Goal: Task Accomplishment & Management: Manage account settings

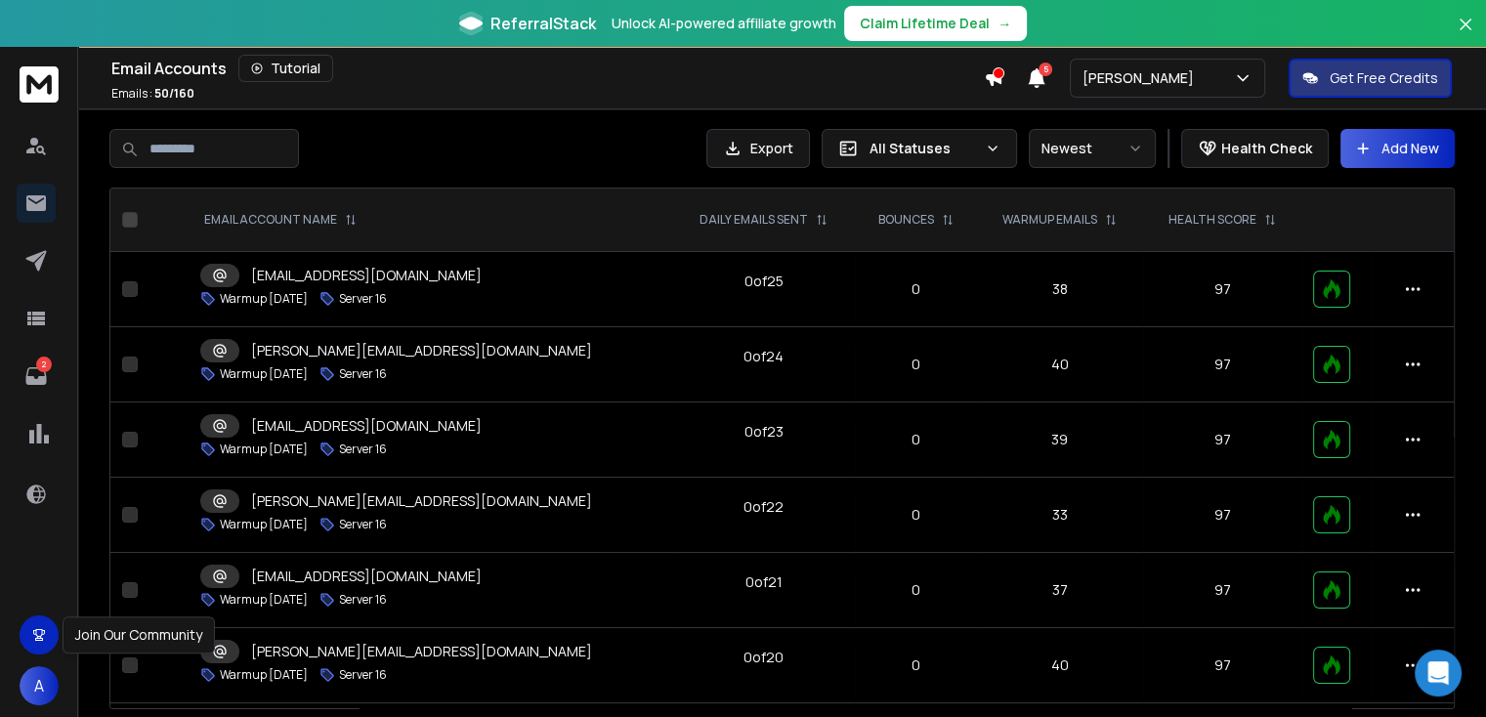
click at [36, 617] on link at bounding box center [39, 634] width 39 height 39
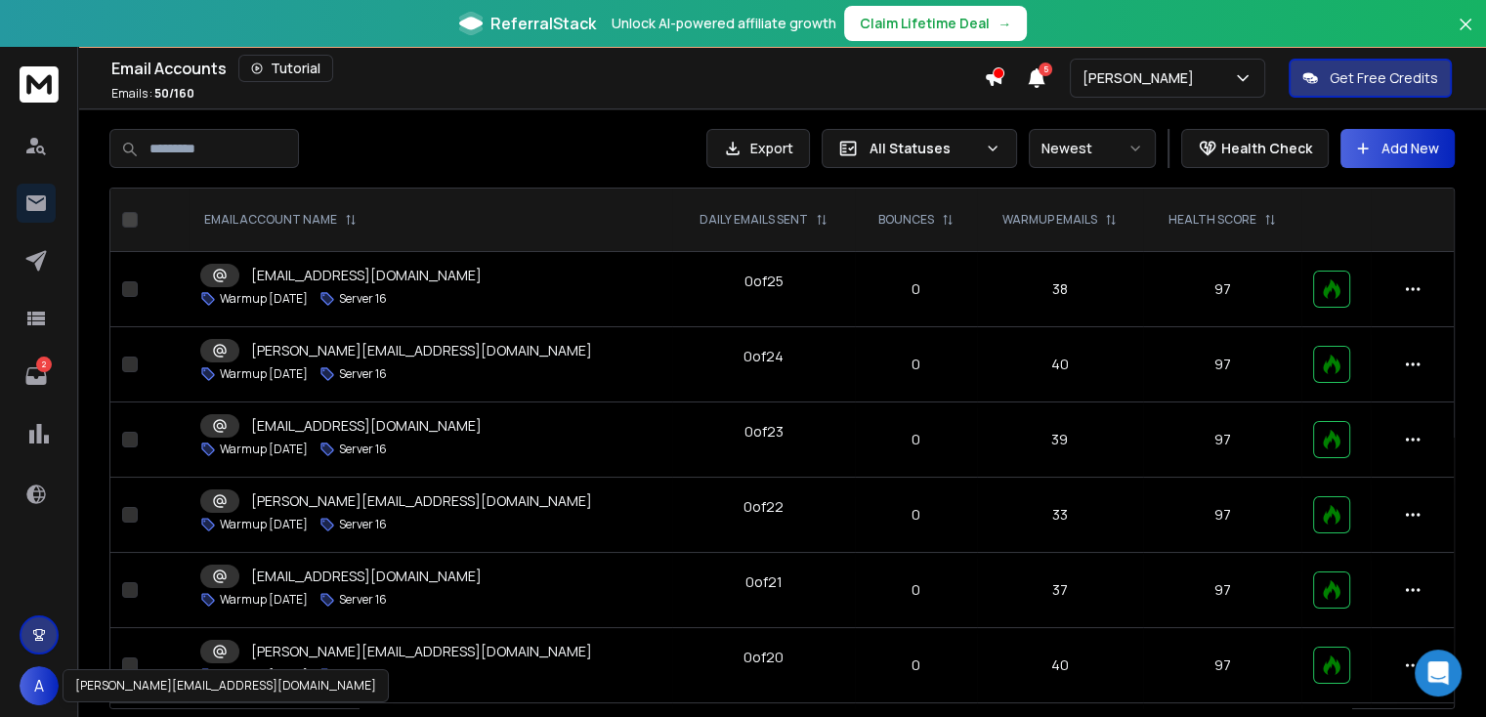
click at [50, 689] on span "A" at bounding box center [39, 685] width 39 height 39
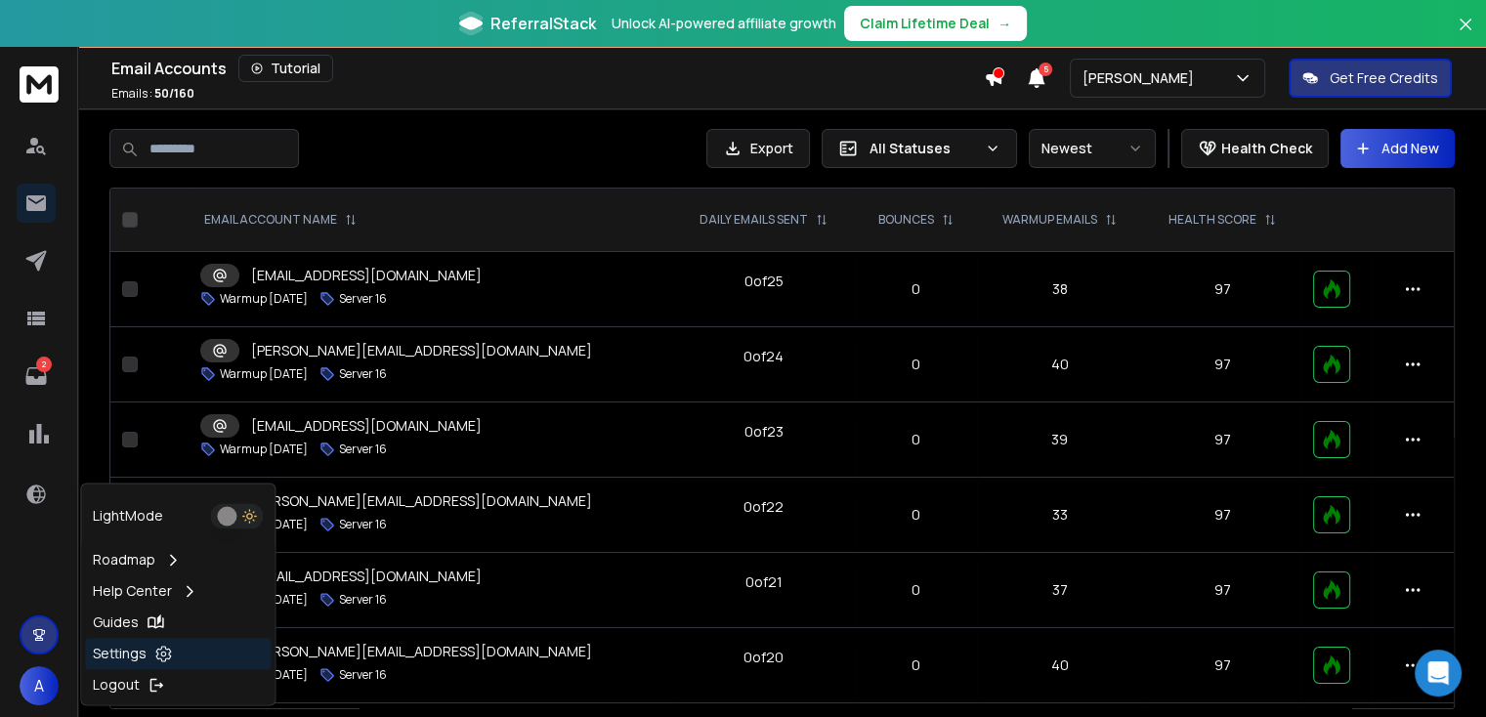
click at [155, 649] on icon at bounding box center [163, 654] width 18 height 18
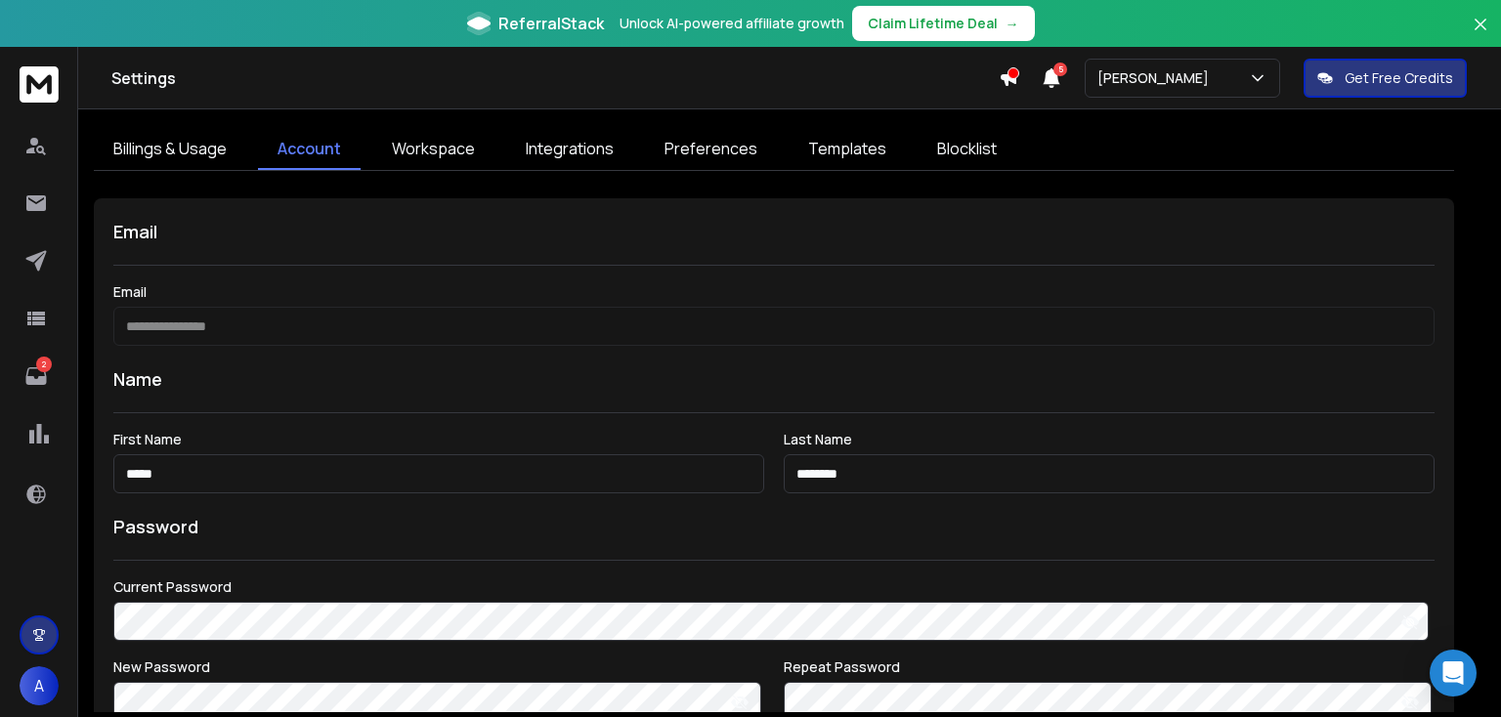
click at [962, 148] on link "Blocklist" at bounding box center [966, 149] width 99 height 41
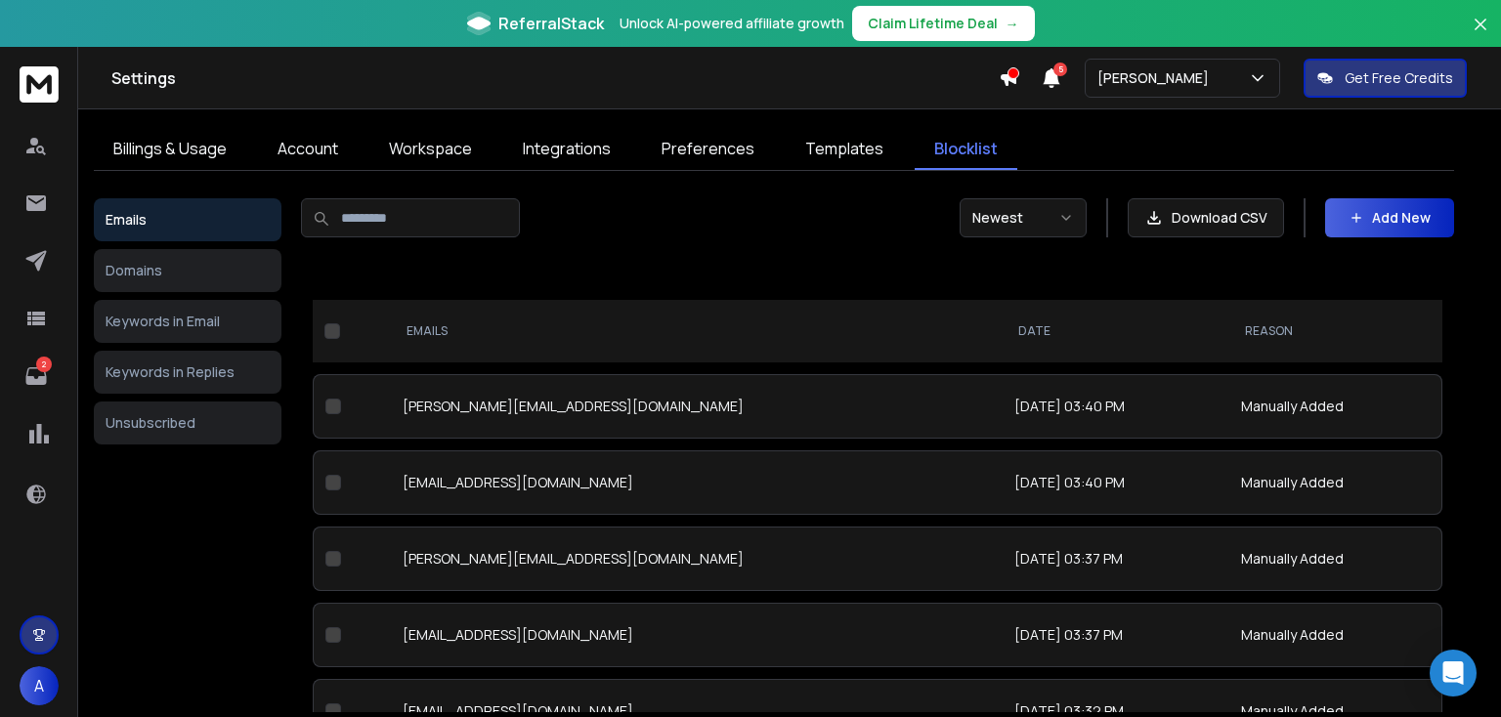
click at [583, 149] on link "Integrations" at bounding box center [566, 149] width 127 height 41
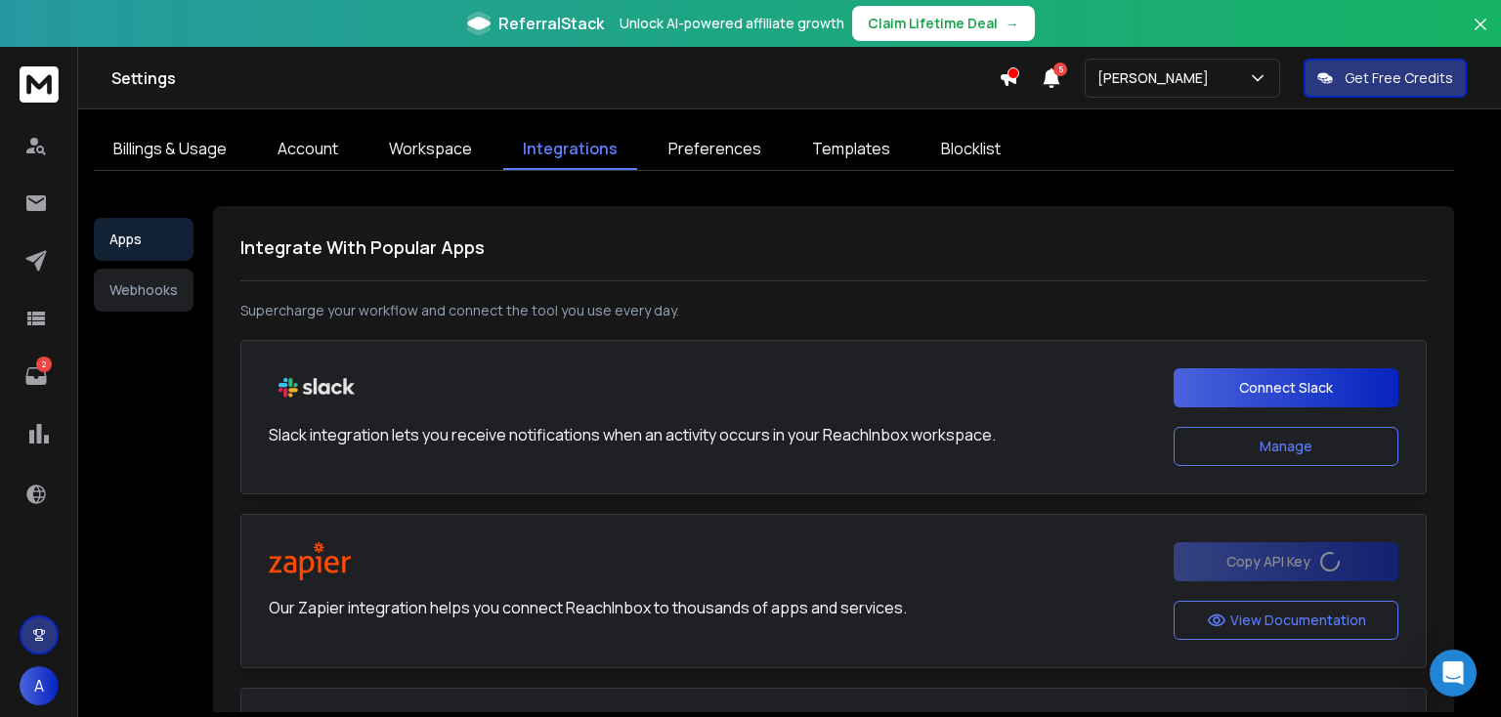
scroll to position [512, 0]
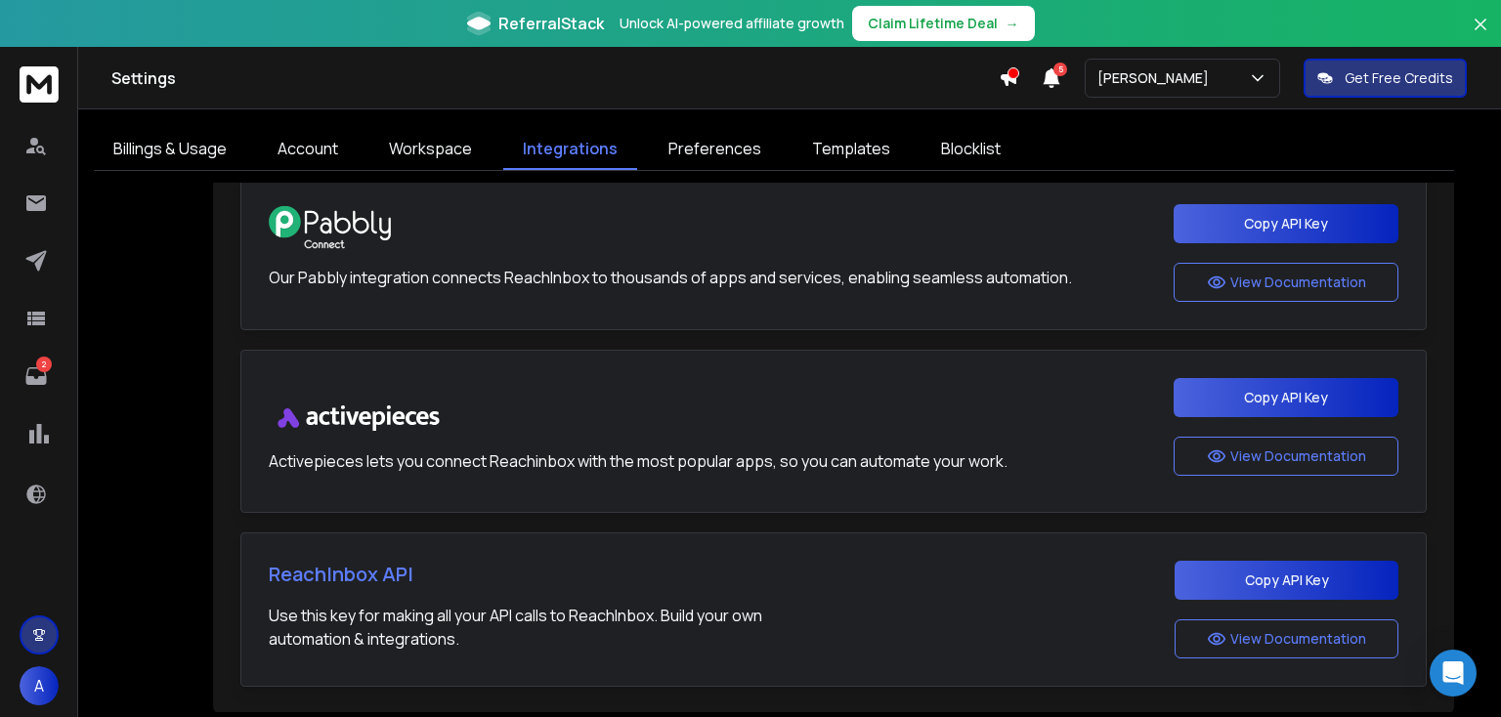
click at [1260, 573] on div "Slack integration lets you receive notifications when an activity occurs in you…" at bounding box center [833, 257] width 1186 height 859
click at [1260, 573] on button "Copy API Key" at bounding box center [1286, 580] width 224 height 39
click at [968, 144] on link "Blocklist" at bounding box center [970, 149] width 99 height 41
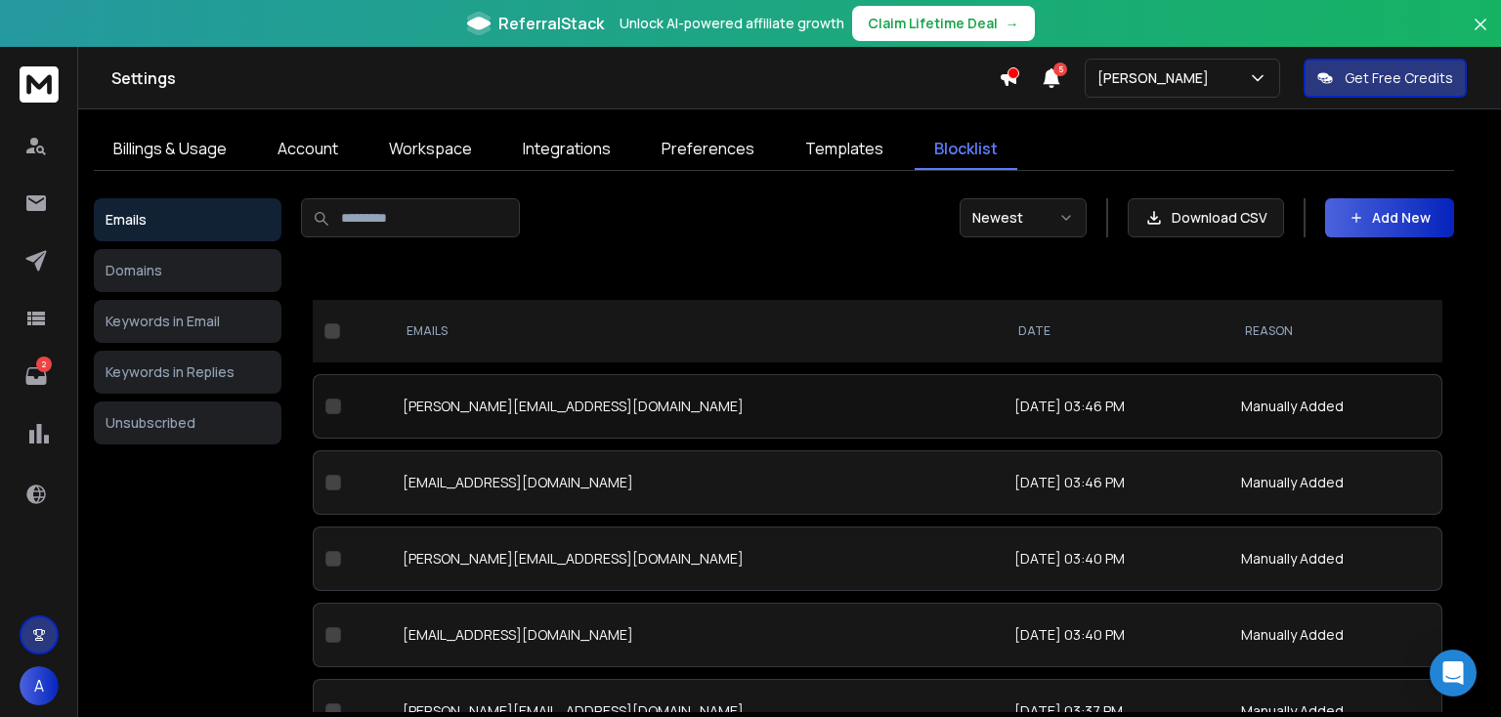
click at [815, 415] on td "dave@dbduensing.com" at bounding box center [697, 406] width 612 height 64
click at [1233, 92] on button "[PERSON_NAME]" at bounding box center [1181, 78] width 195 height 39
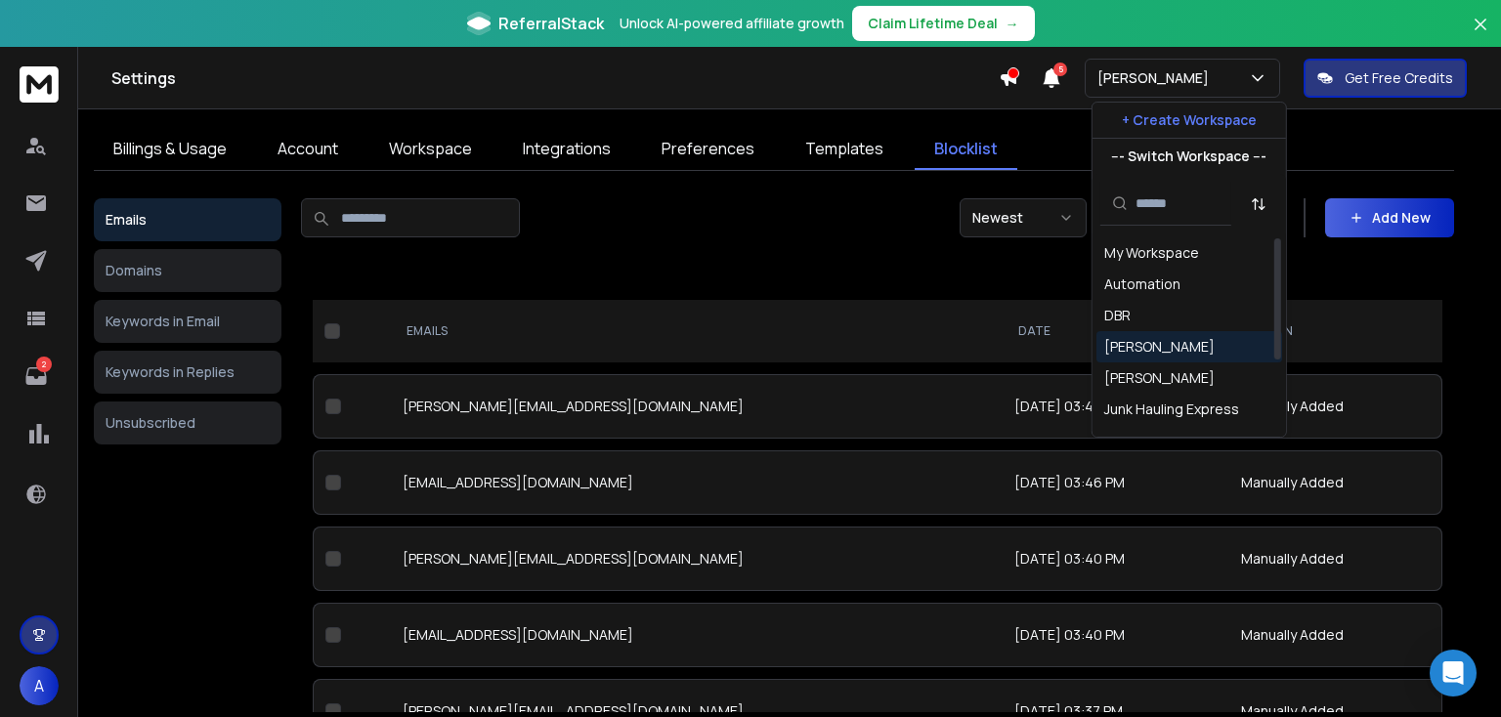
click at [1174, 347] on div "Elle Sheridan" at bounding box center [1159, 347] width 110 height 20
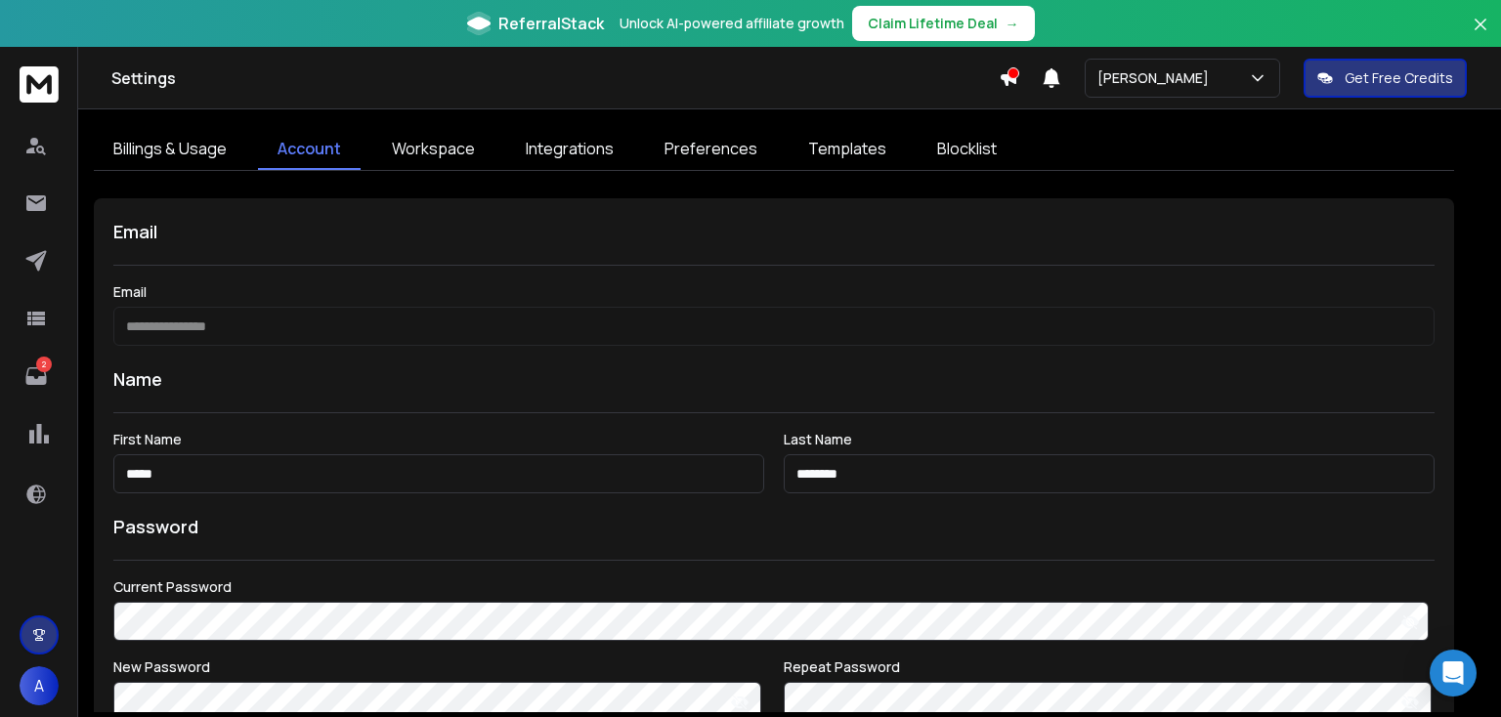
click at [953, 148] on link "Blocklist" at bounding box center [966, 149] width 99 height 41
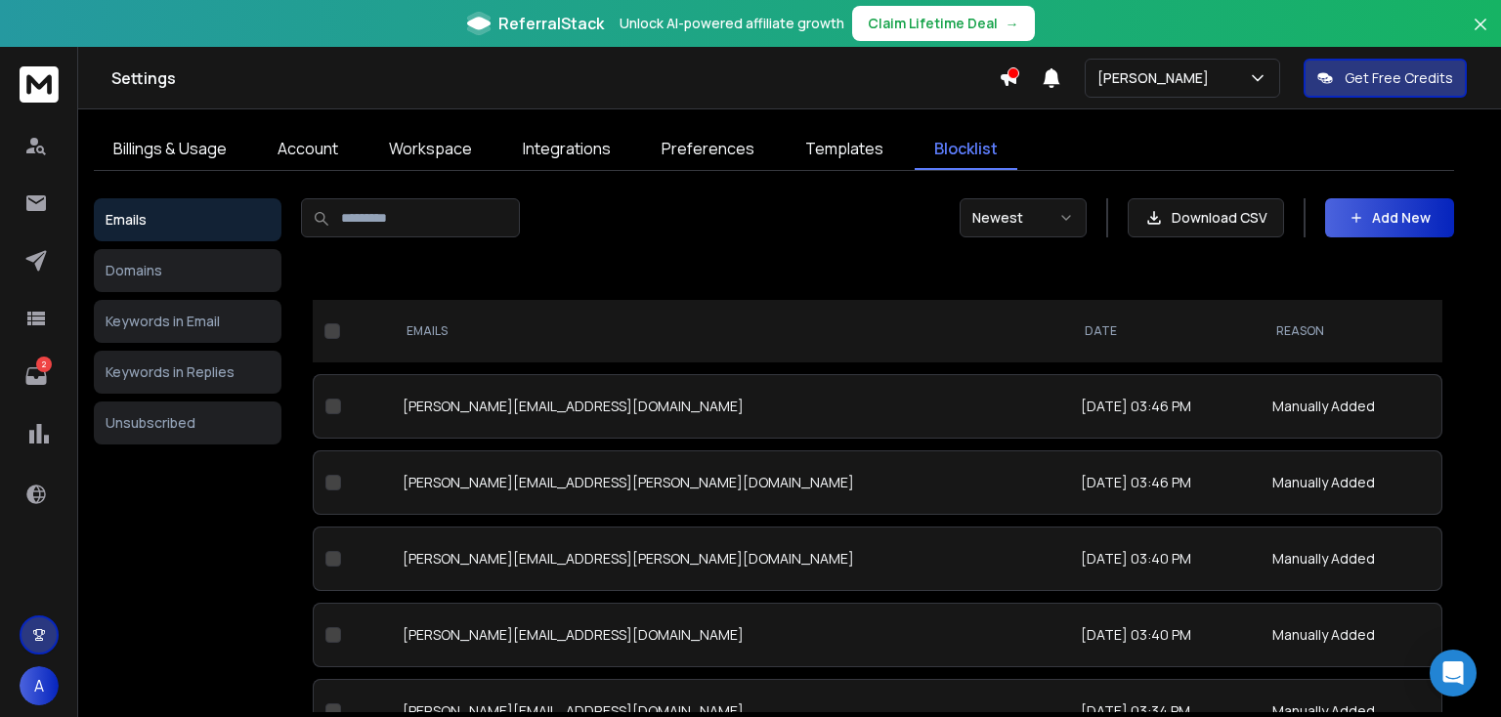
click at [574, 150] on link "Integrations" at bounding box center [566, 149] width 127 height 41
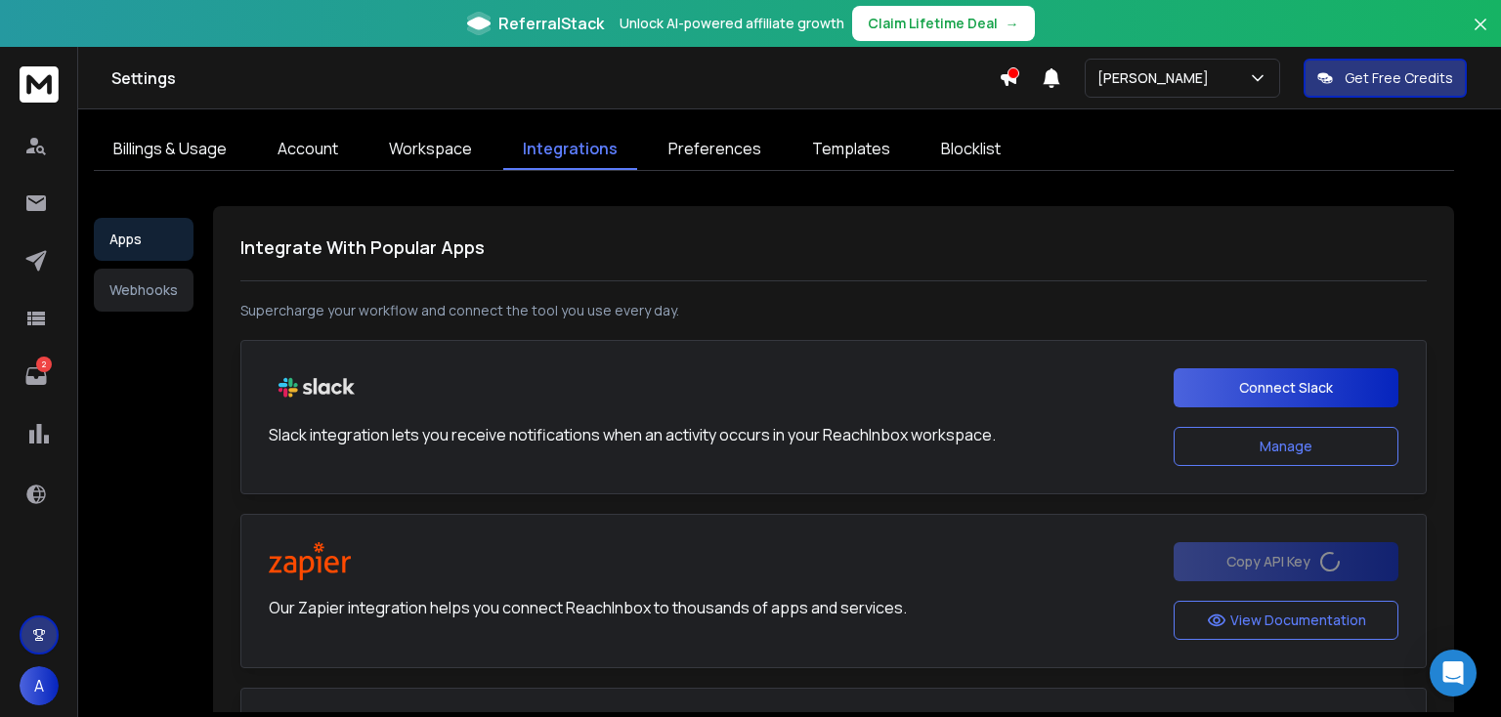
scroll to position [512, 0]
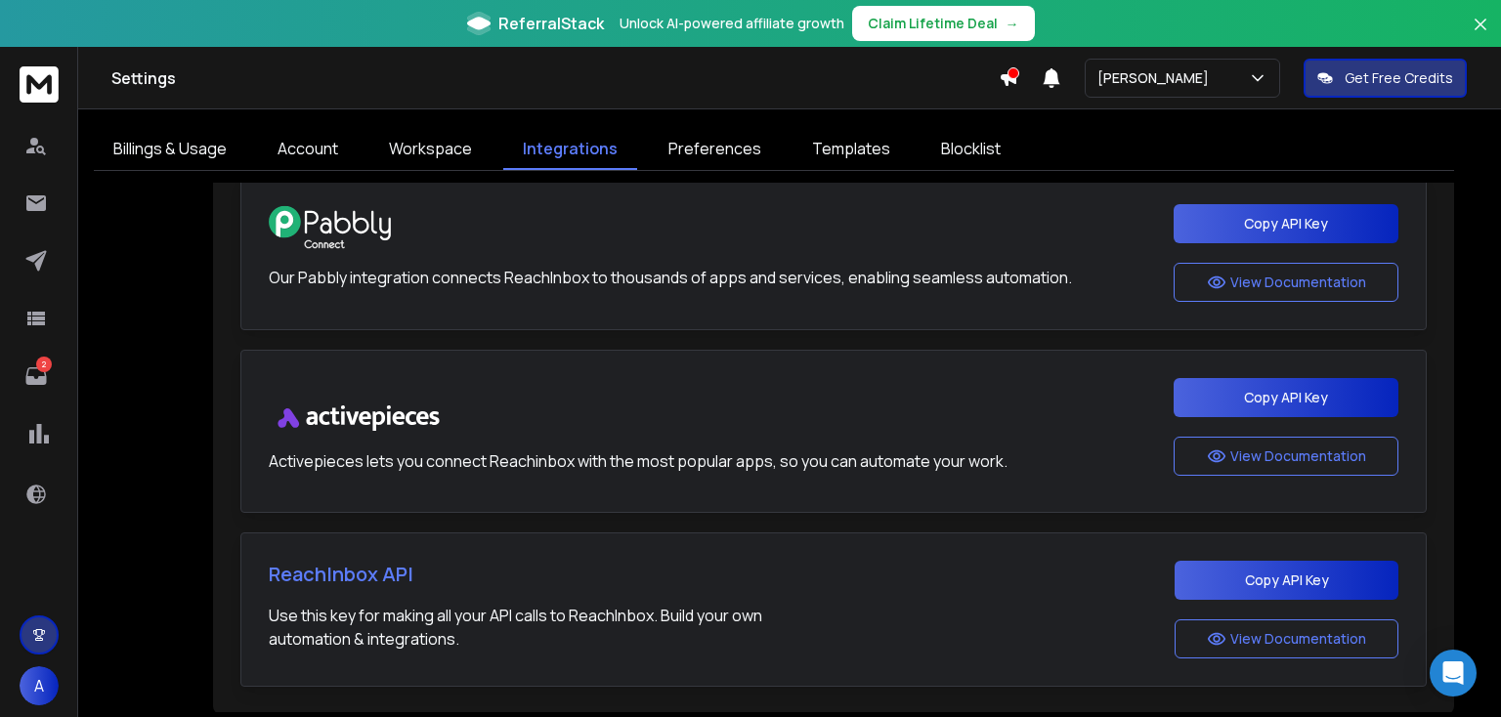
click at [1270, 574] on button "Copy API Key" at bounding box center [1286, 580] width 224 height 39
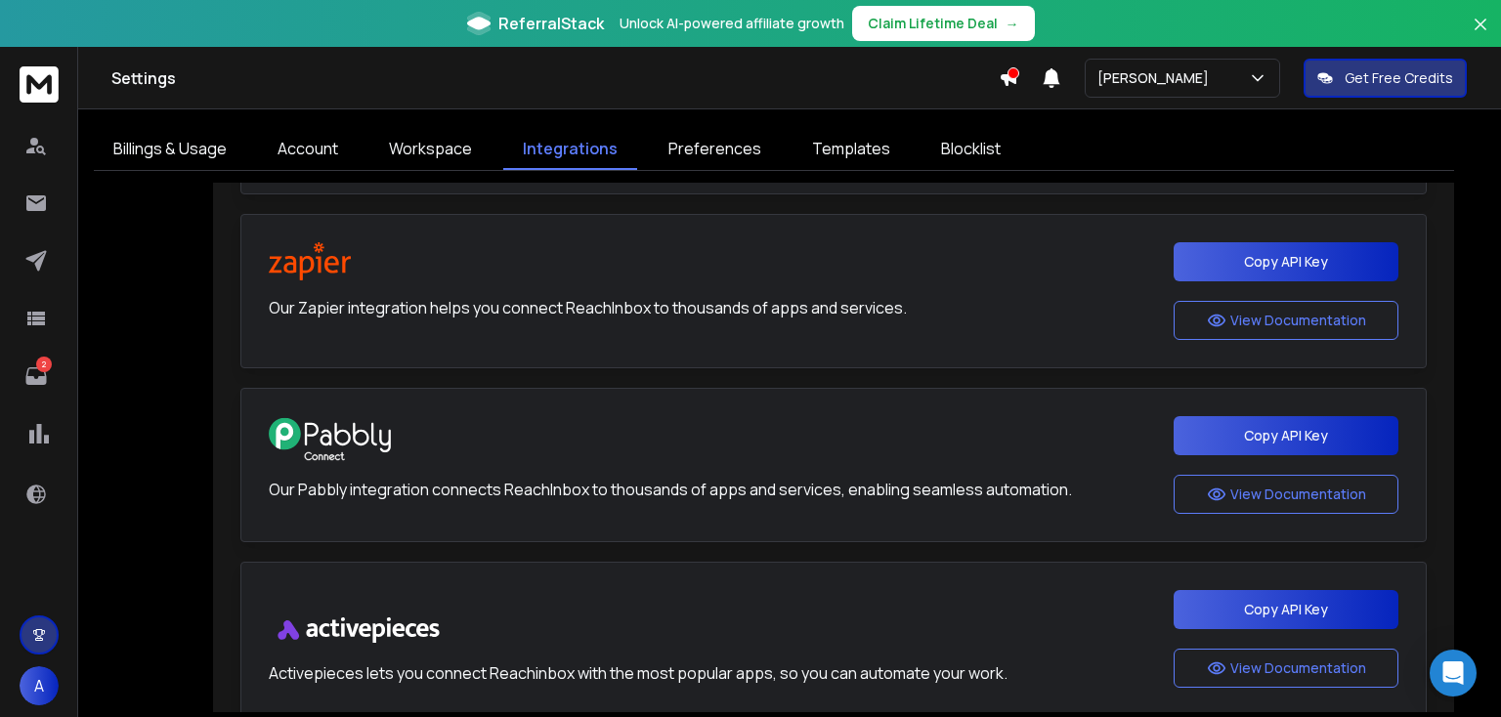
scroll to position [299, 0]
click at [992, 161] on link "Blocklist" at bounding box center [970, 149] width 99 height 41
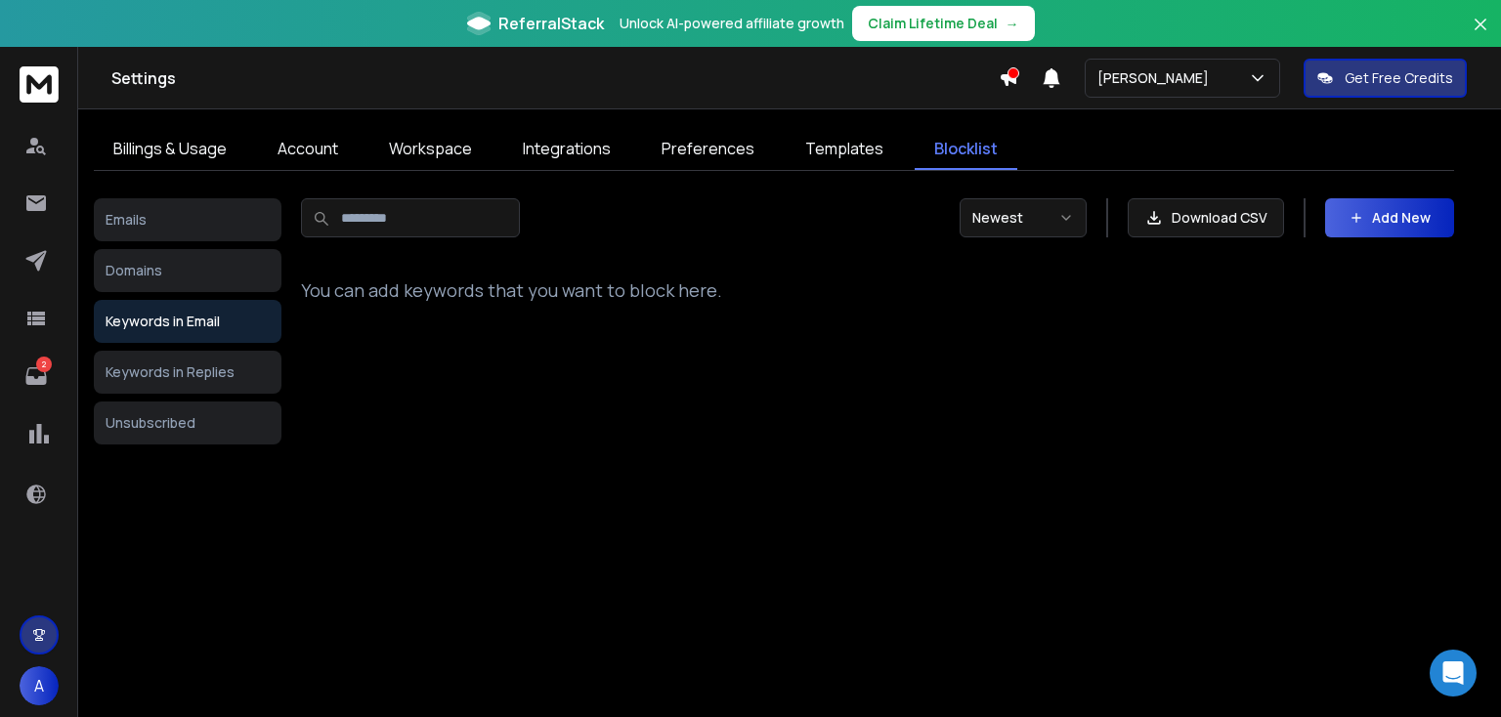
click at [249, 328] on email "Keywords in Email" at bounding box center [188, 321] width 188 height 43
click at [222, 370] on replies "Keywords in Replies" at bounding box center [188, 372] width 188 height 43
click at [234, 377] on replies "Keywords in Replies" at bounding box center [188, 372] width 188 height 43
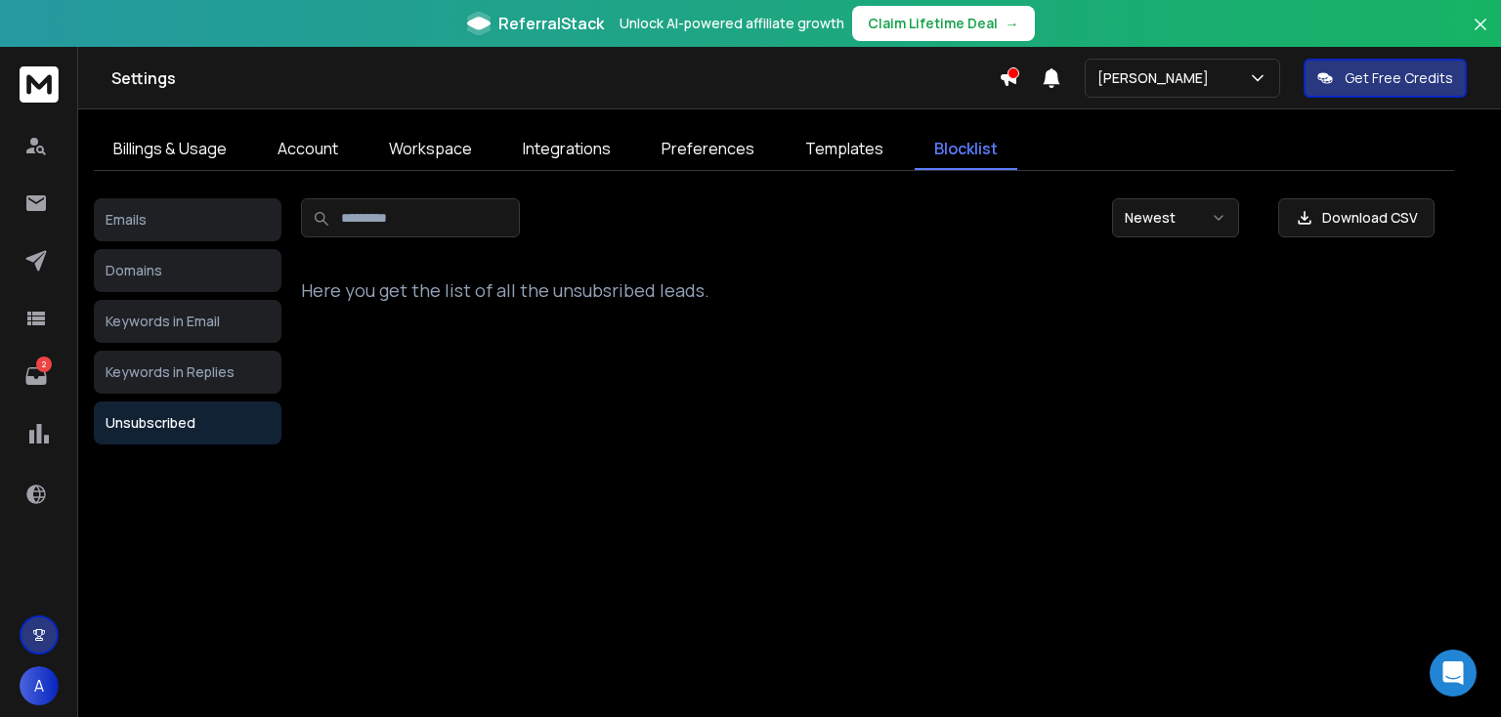
click at [220, 413] on button "Unsubscribed" at bounding box center [188, 423] width 188 height 43
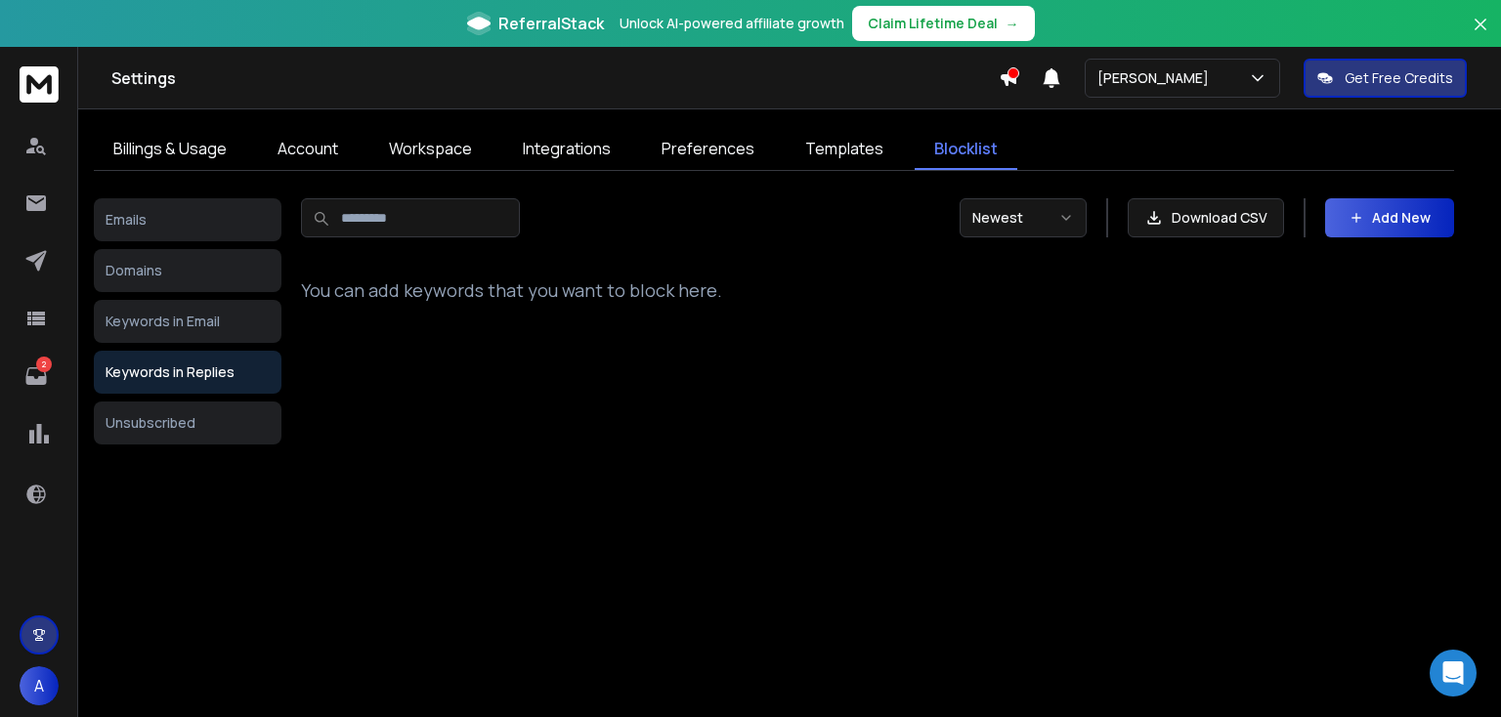
click at [243, 359] on replies "Keywords in Replies" at bounding box center [188, 372] width 188 height 43
click at [264, 319] on email "Keywords in Email" at bounding box center [188, 321] width 188 height 43
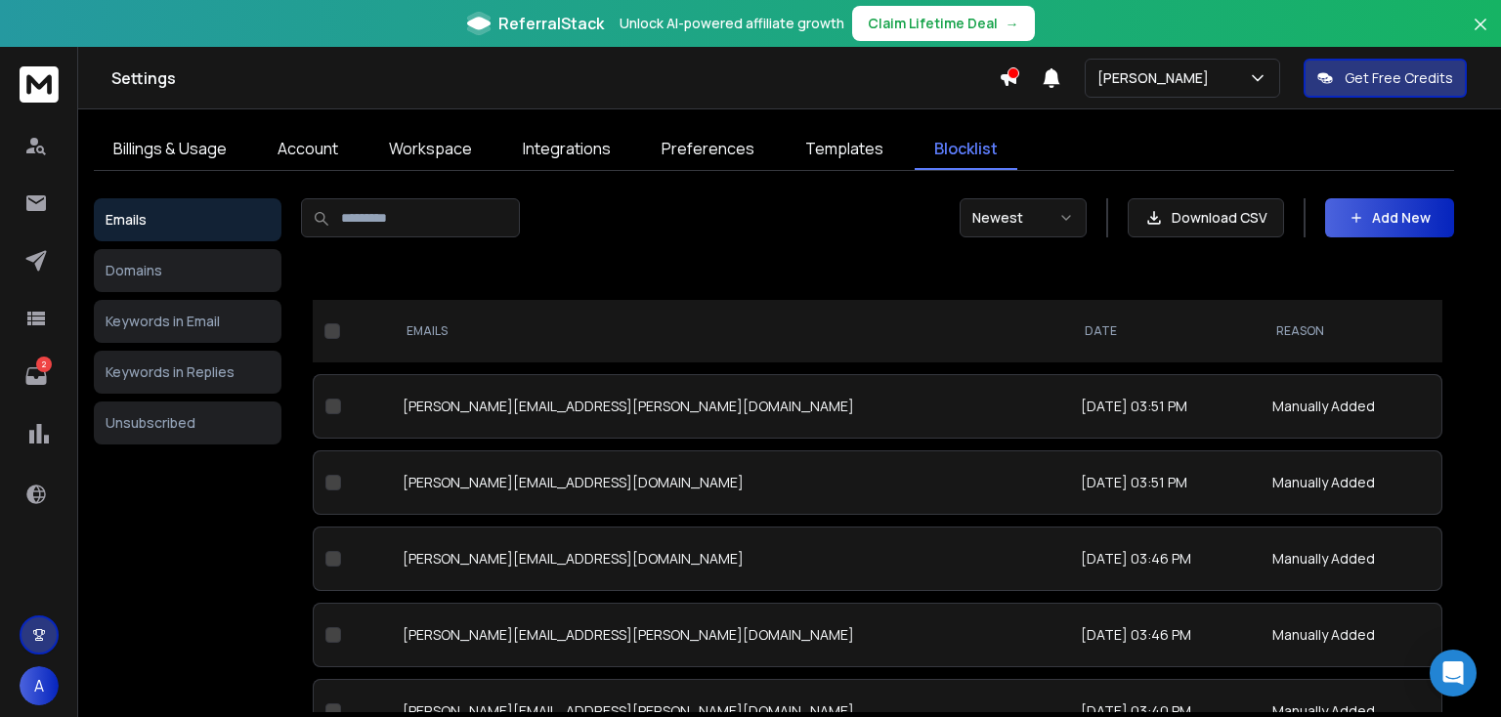
click at [244, 216] on button "Emails" at bounding box center [188, 219] width 188 height 43
click at [429, 222] on input at bounding box center [410, 217] width 219 height 39
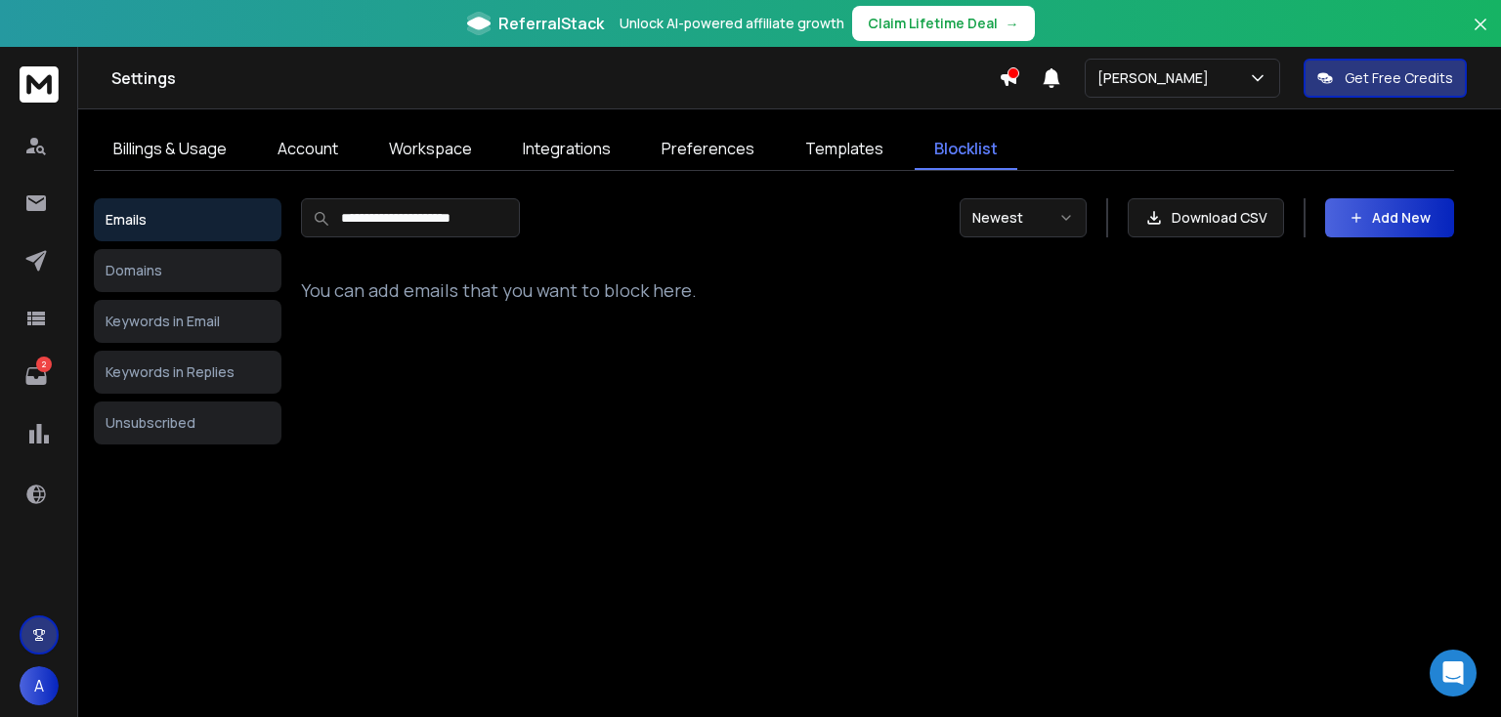
click at [480, 222] on input "**********" at bounding box center [410, 217] width 219 height 39
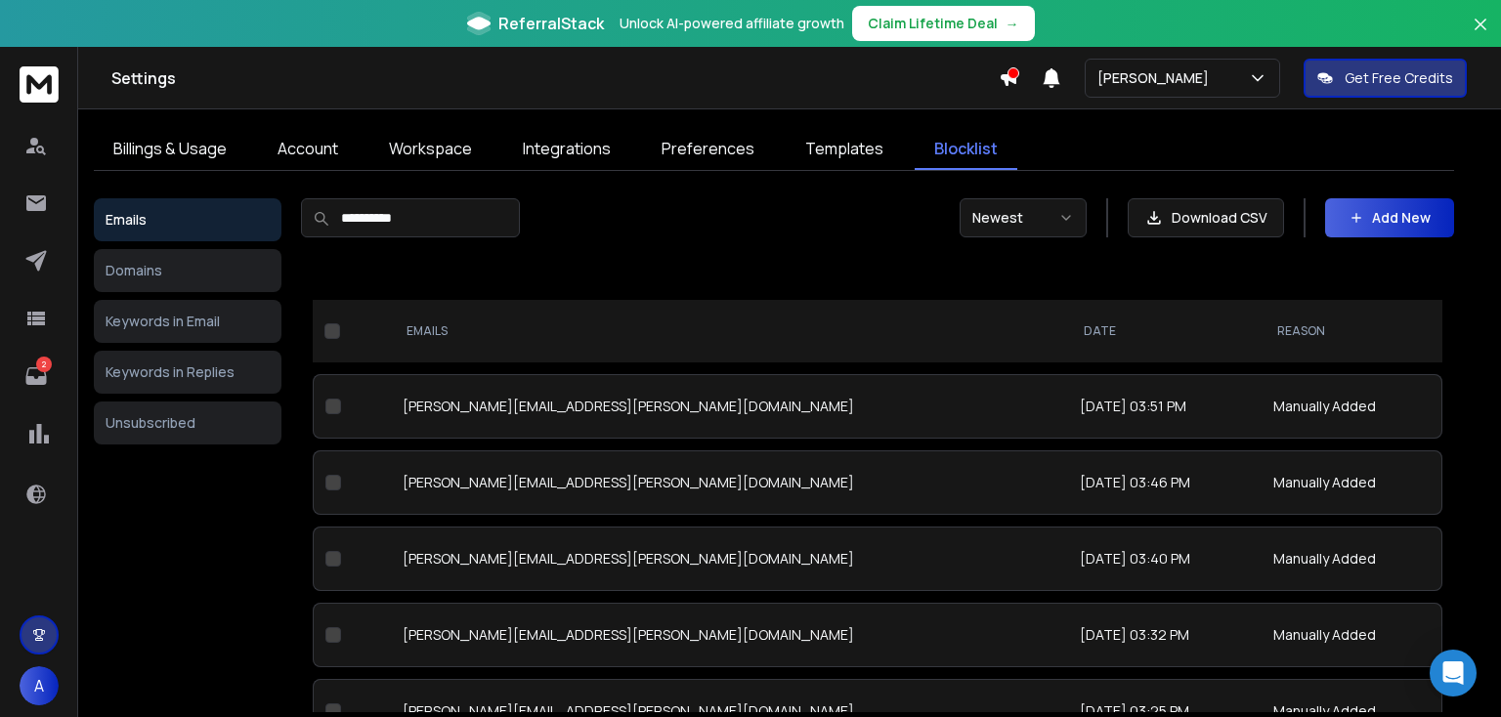
click at [426, 228] on input "**********" at bounding box center [410, 217] width 219 height 39
type input "**********"
click at [44, 378] on icon at bounding box center [35, 376] width 21 height 18
click at [341, 403] on div at bounding box center [357, 407] width 65 height 16
click at [407, 213] on input at bounding box center [410, 217] width 219 height 39
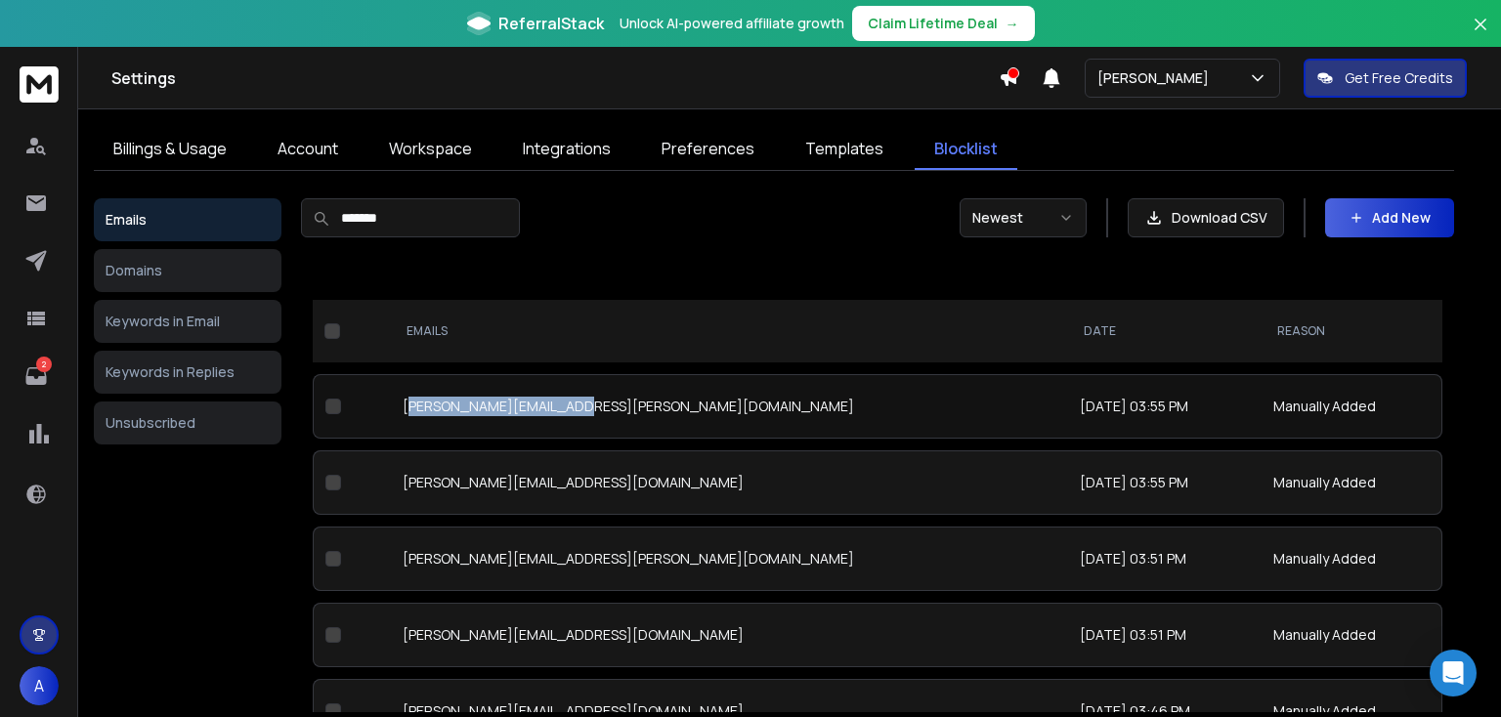
drag, startPoint x: 556, startPoint y: 407, endPoint x: 406, endPoint y: 397, distance: 149.9
click at [406, 397] on td "joe.milner@cotiviti.com" at bounding box center [729, 406] width 677 height 64
copy td "oe.milner@cotiviti.com"
click at [406, 226] on input "*******" at bounding box center [410, 217] width 219 height 39
paste input "**********"
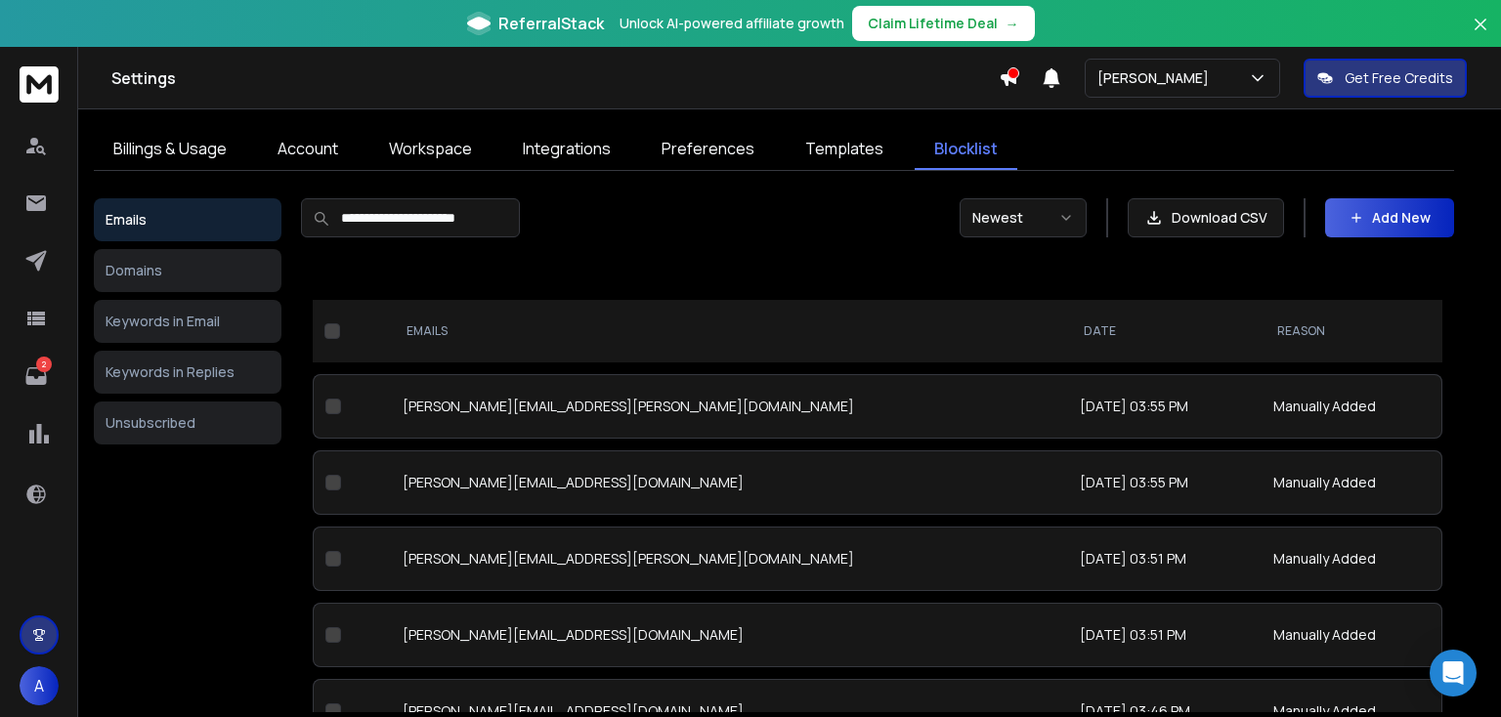
type input "**********"
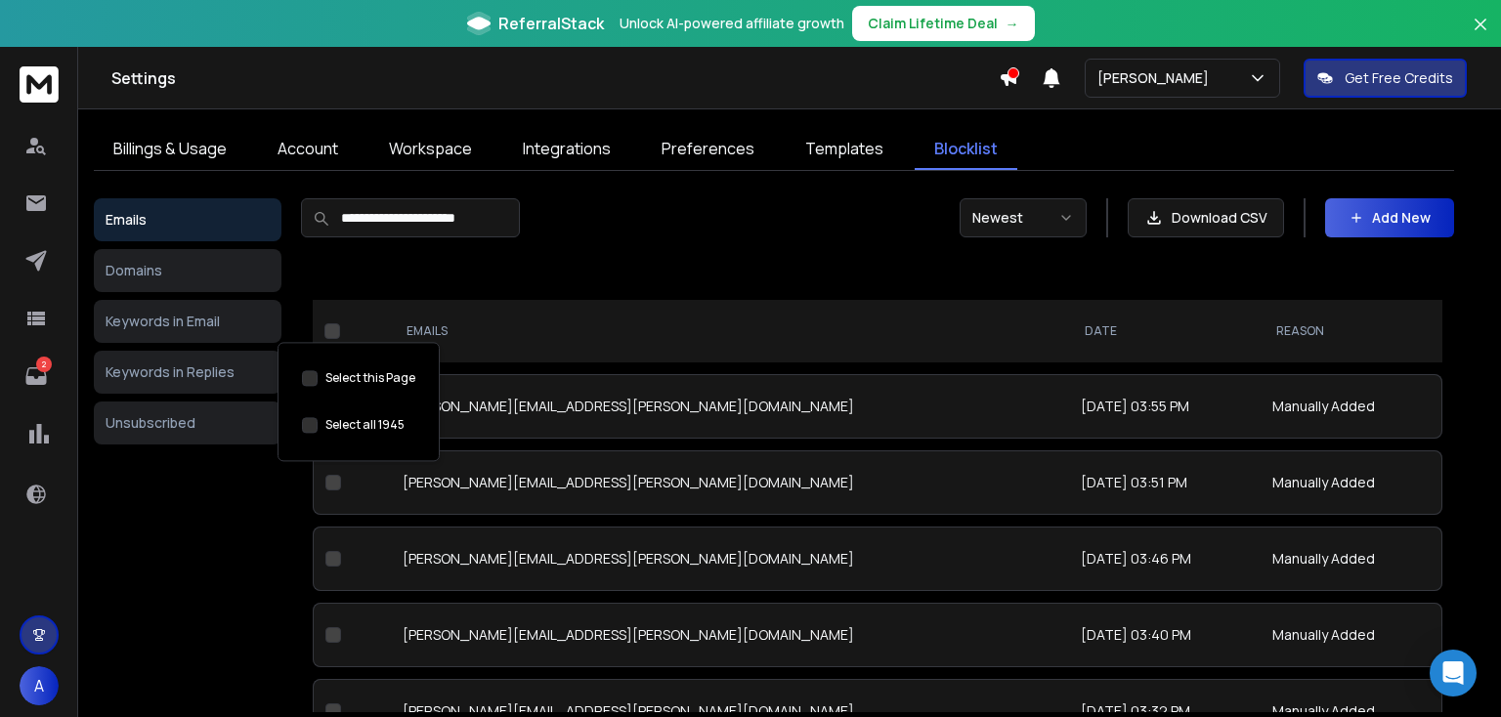
click at [310, 423] on button "Select this Page" at bounding box center [310, 425] width 16 height 16
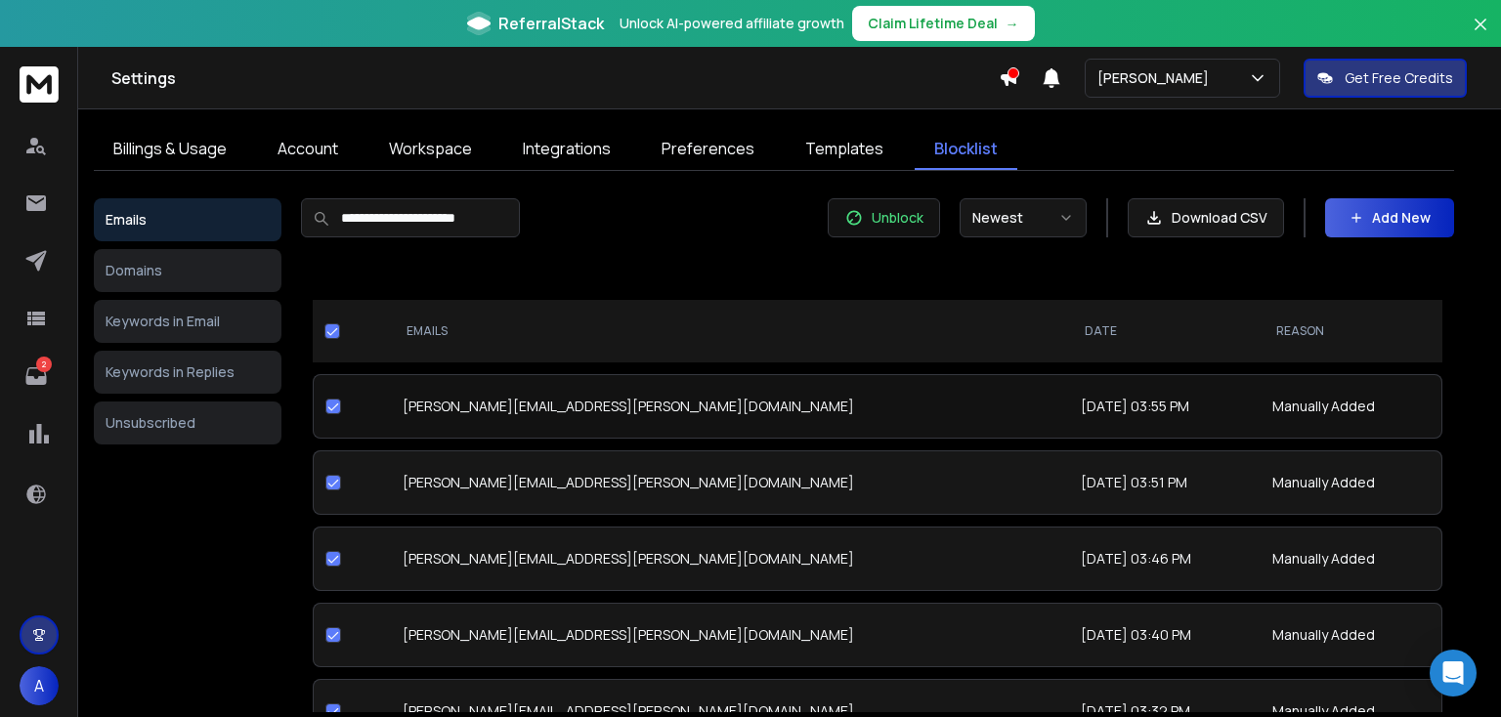
click at [330, 403] on button "button" at bounding box center [333, 407] width 16 height 16
click at [901, 213] on button "Unblock" at bounding box center [884, 217] width 112 height 39
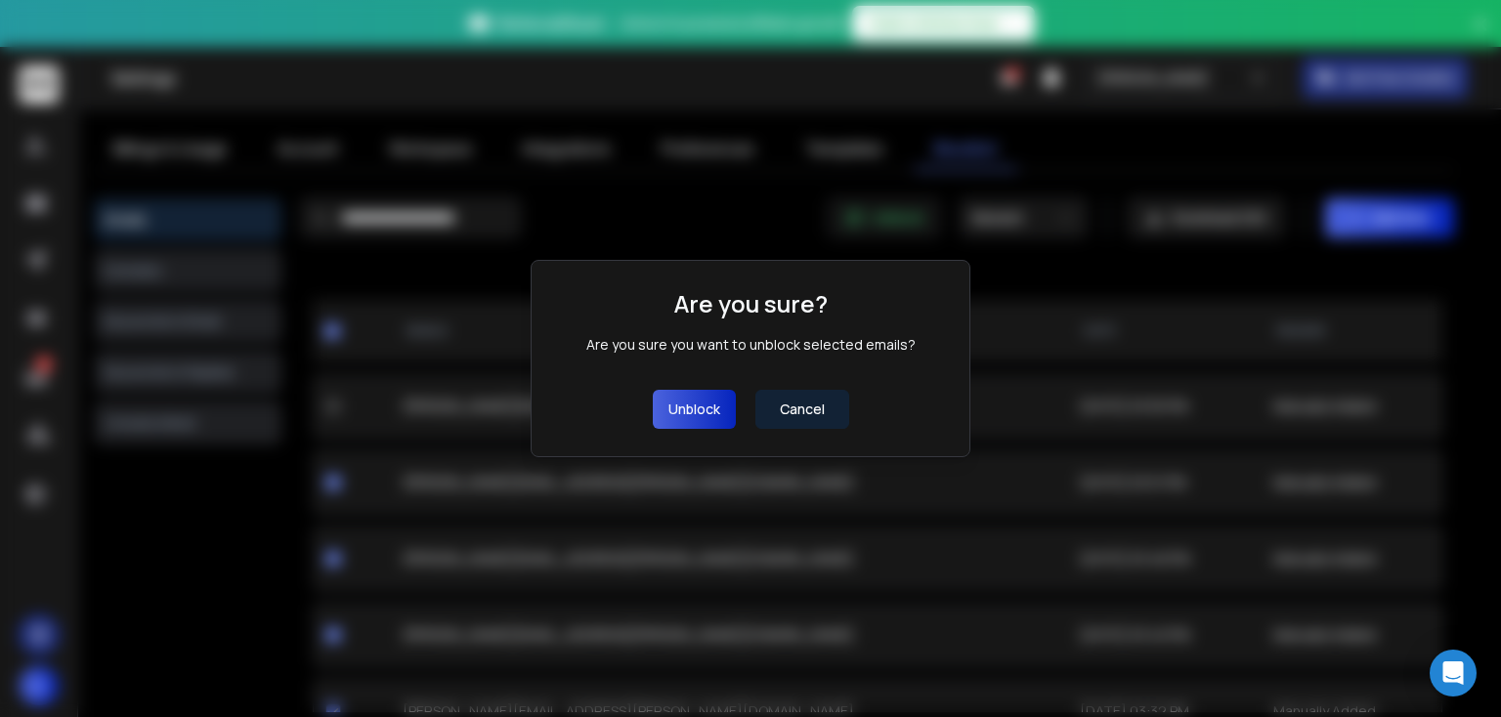
click at [704, 406] on button "Unblock" at bounding box center [694, 409] width 83 height 39
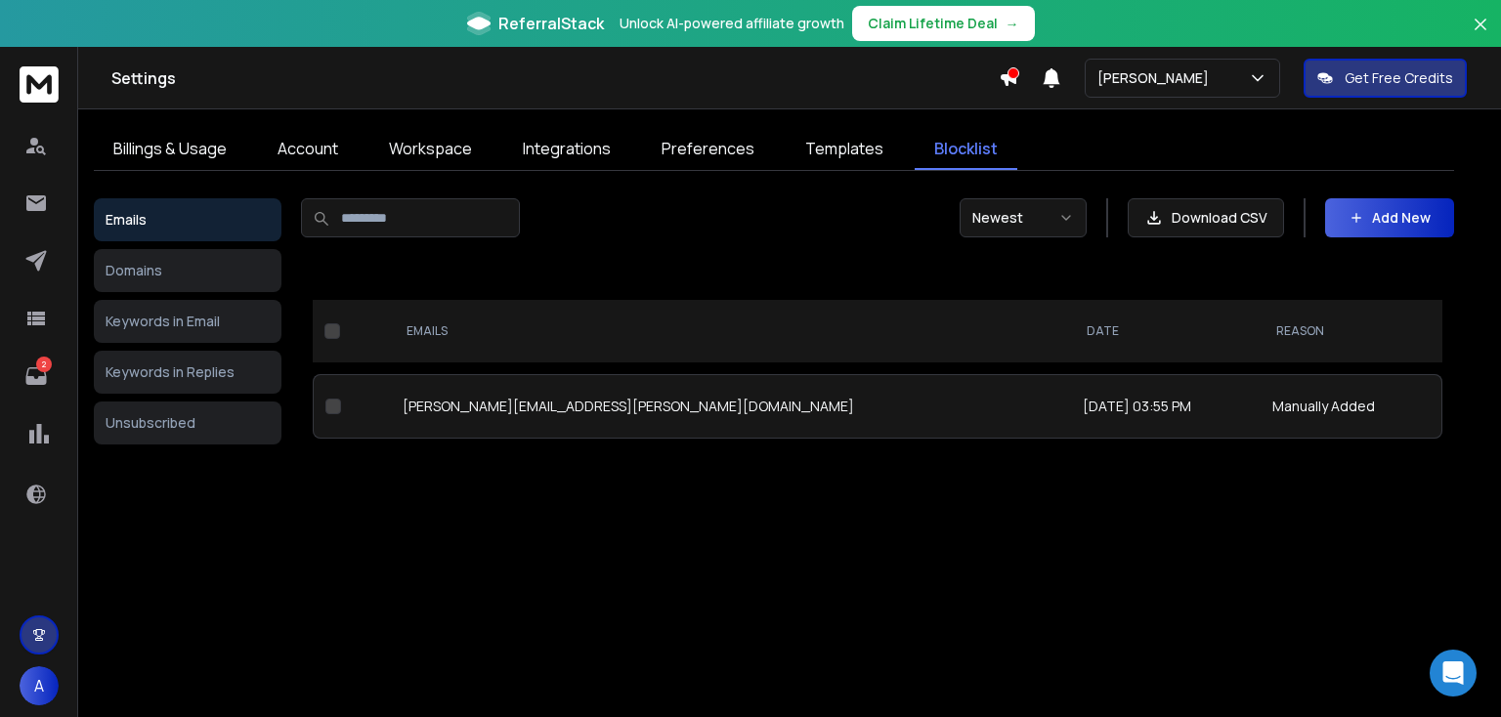
click at [526, 146] on link "Integrations" at bounding box center [566, 149] width 127 height 41
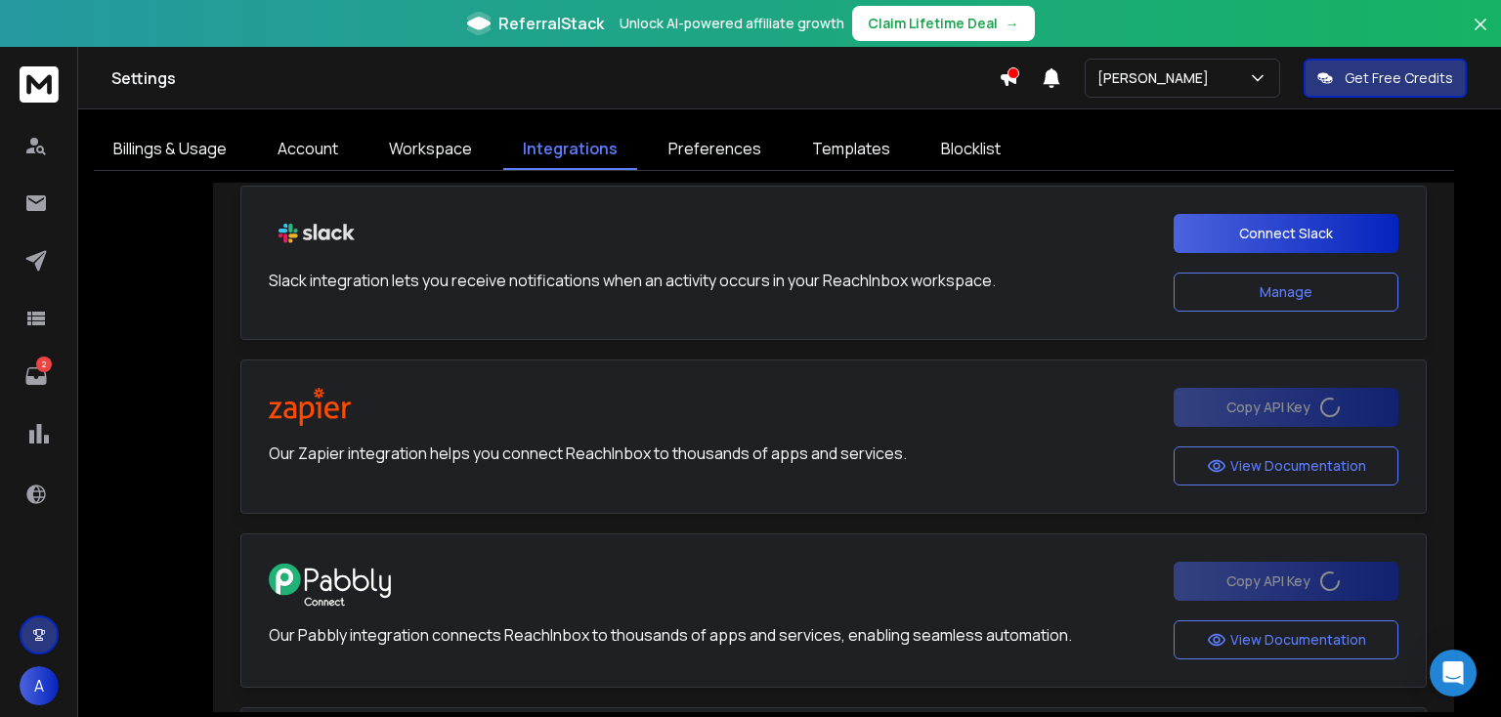
scroll to position [512, 0]
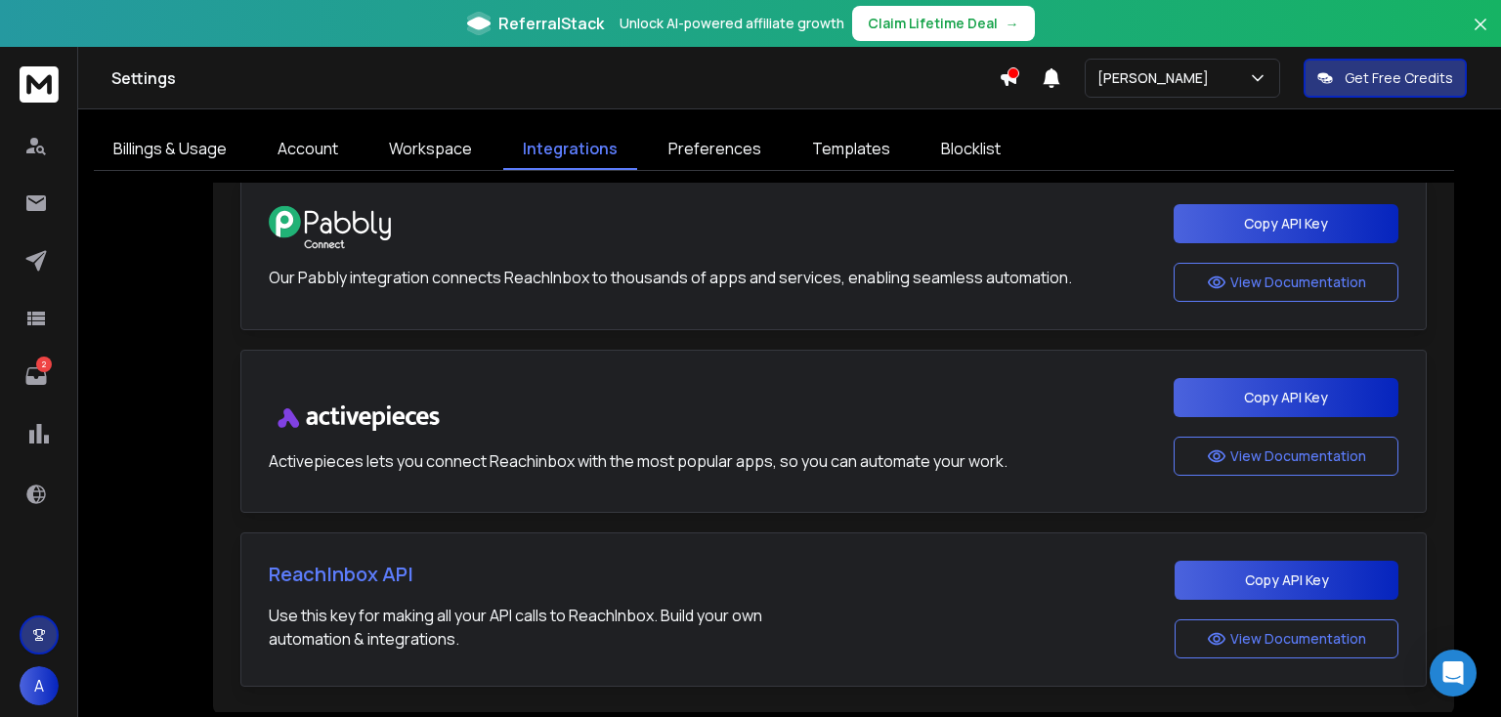
click at [937, 149] on link "Blocklist" at bounding box center [970, 149] width 99 height 41
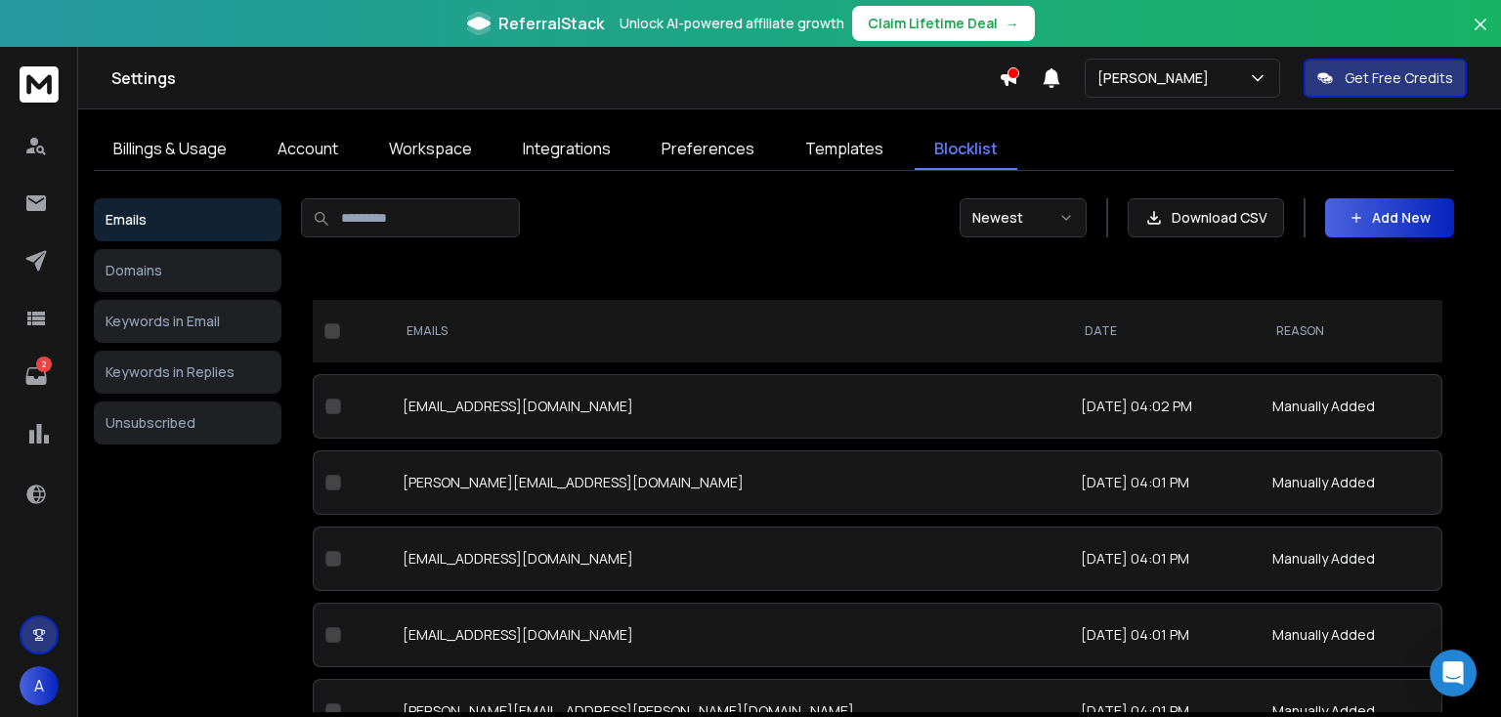
click at [155, 609] on div "Emails Domains Keywords in Email Keywords in Replies Unsubscribed Newest Downlo…" at bounding box center [774, 447] width 1360 height 498
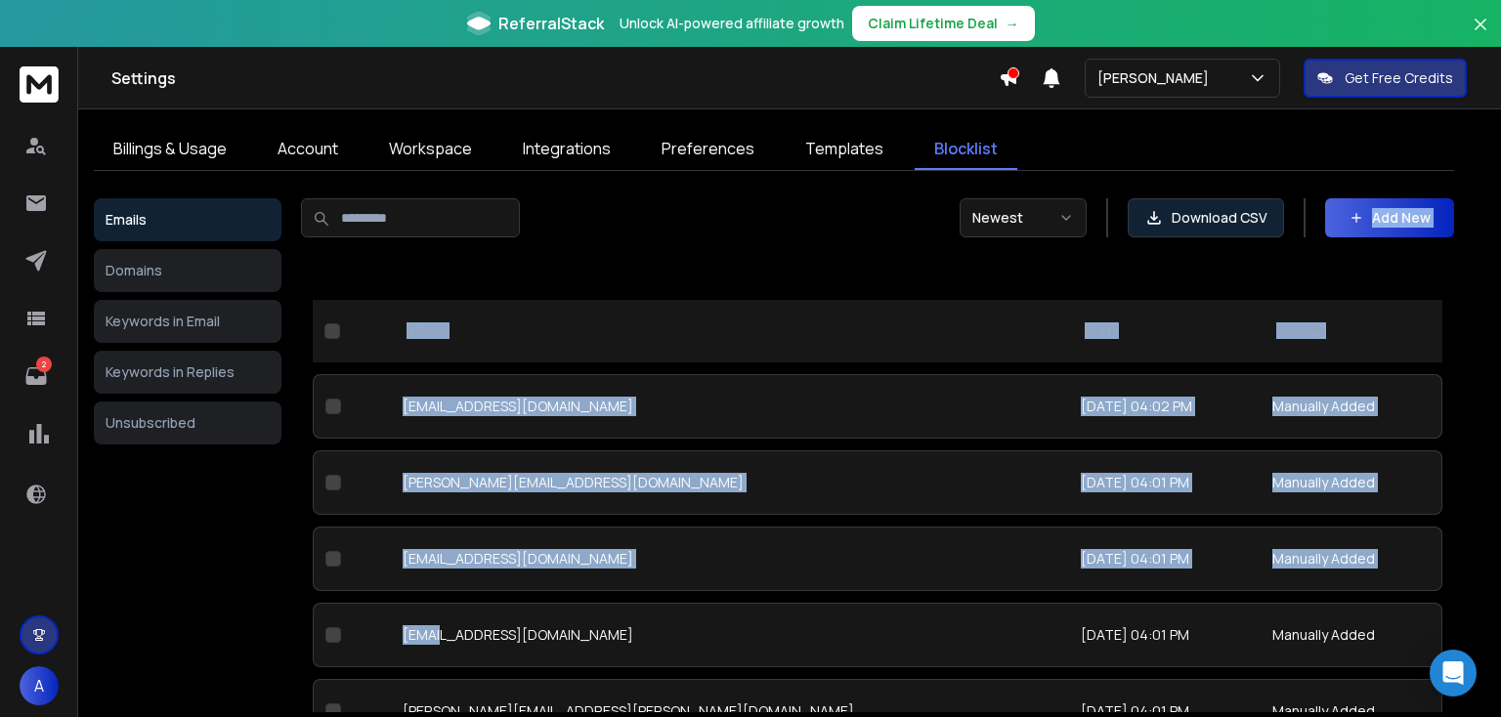
drag, startPoint x: 446, startPoint y: 633, endPoint x: 1150, endPoint y: 228, distance: 812.8
click at [1150, 228] on div "Newest Download CSV Add New EMAILS DATE REASON [EMAIL_ADDRESS][DOMAIN_NAME] [DA…" at bounding box center [877, 634] width 1153 height 873
click at [1224, 83] on div "[PERSON_NAME]" at bounding box center [1182, 78] width 170 height 20
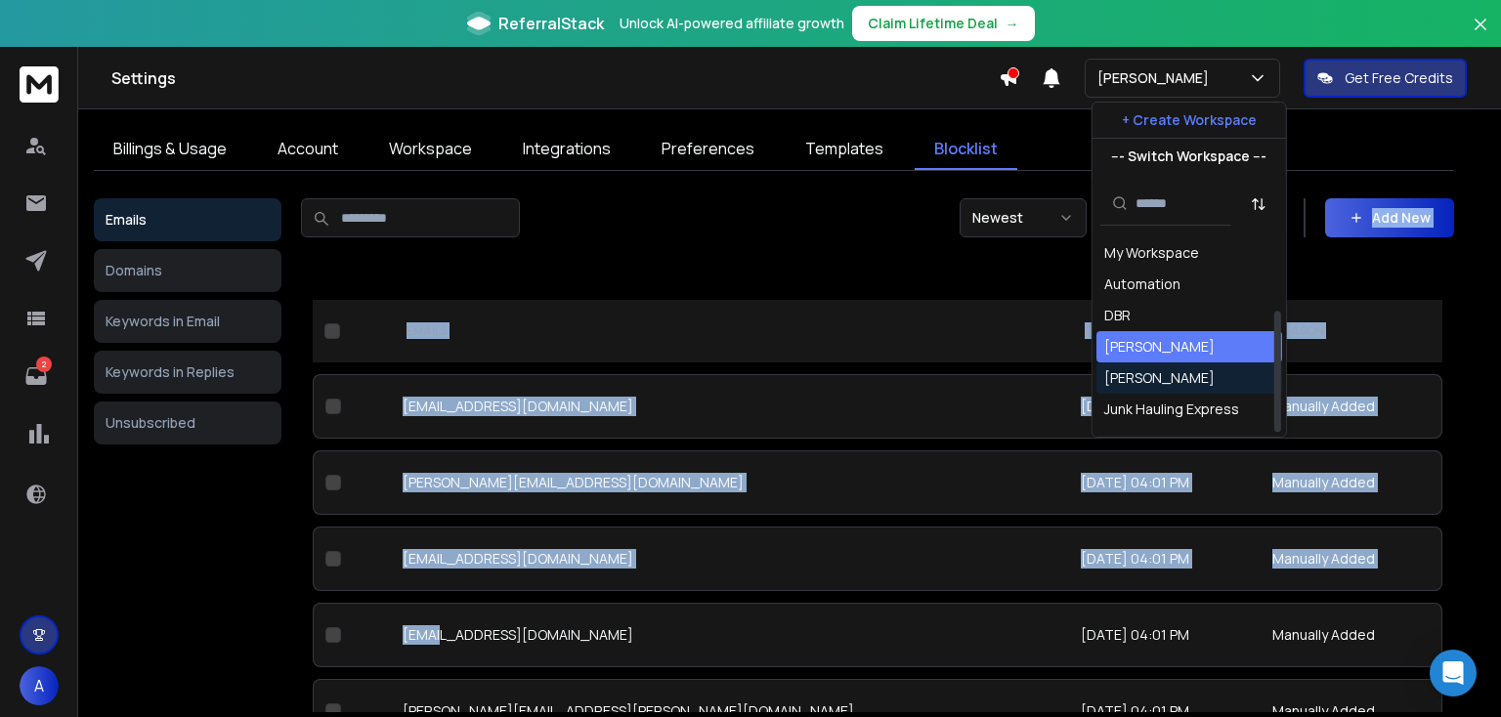
scroll to position [117, 0]
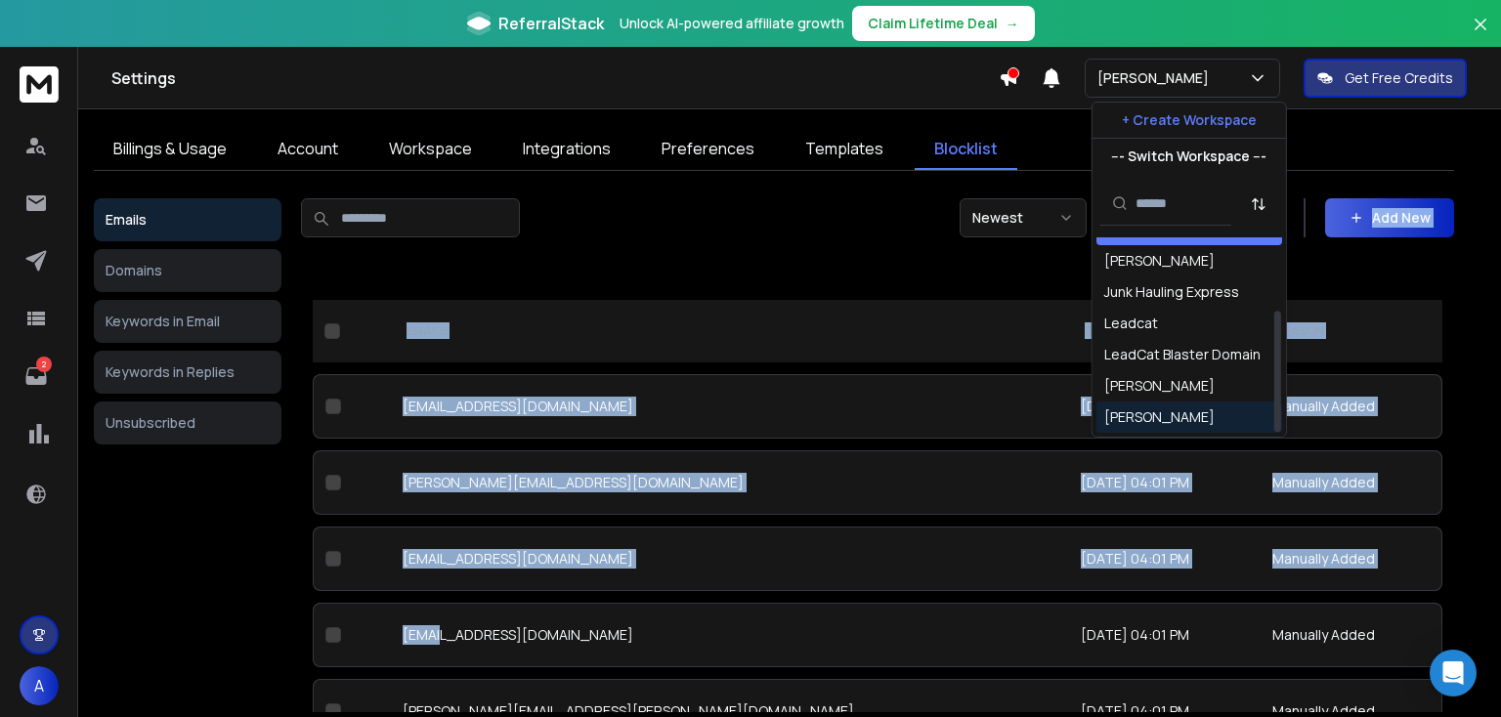
click at [1152, 418] on div "[PERSON_NAME]" at bounding box center [1159, 417] width 110 height 20
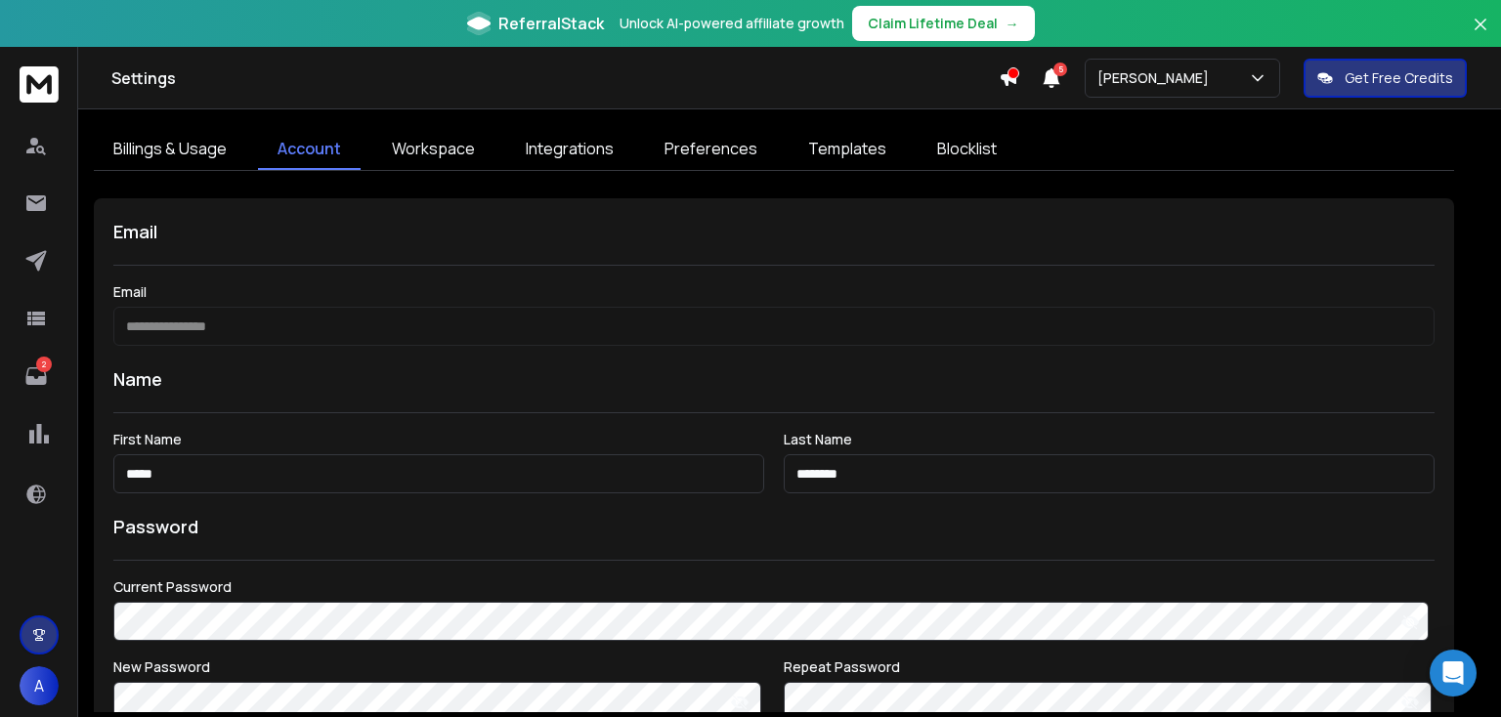
click at [950, 160] on link "Blocklist" at bounding box center [966, 149] width 99 height 41
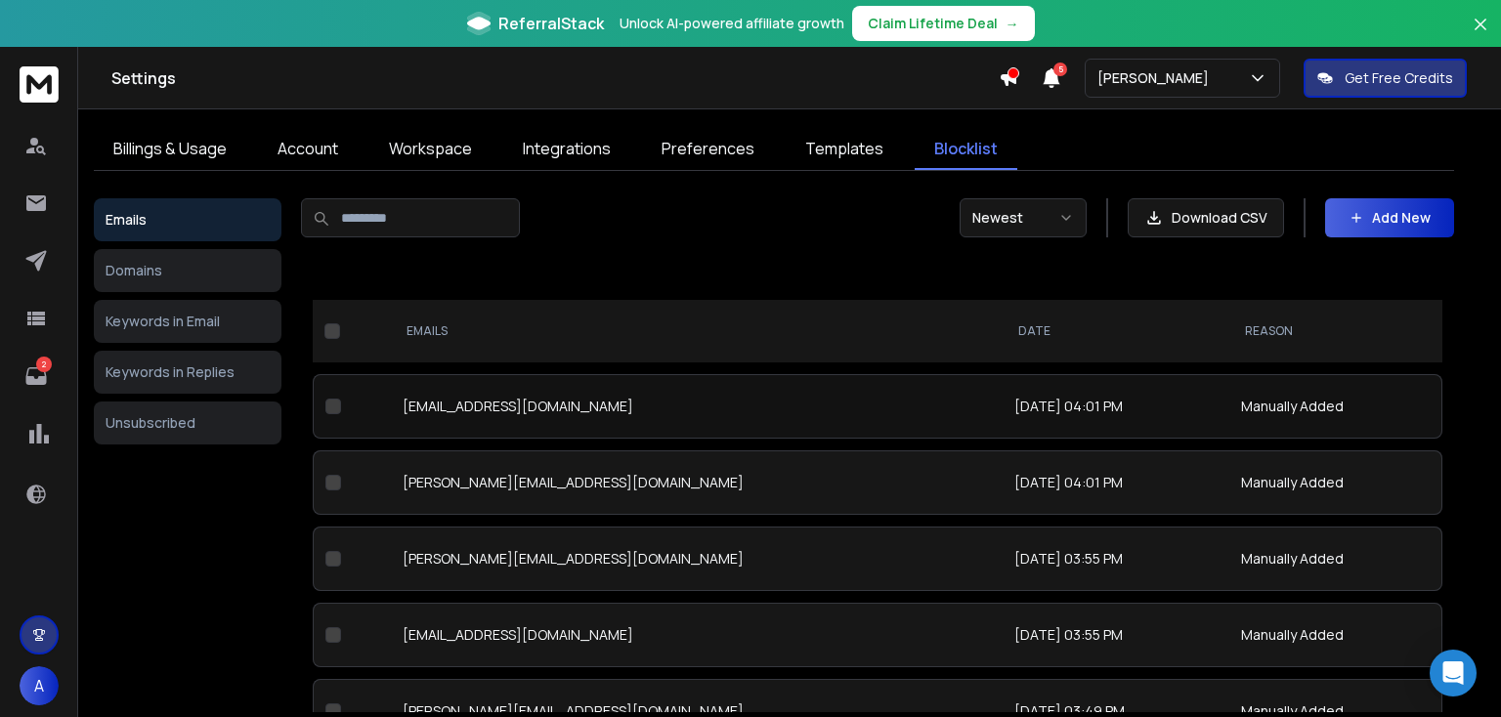
click at [332, 407] on button "button" at bounding box center [333, 407] width 16 height 16
click at [329, 493] on td at bounding box center [352, 482] width 78 height 64
click at [332, 484] on button "button" at bounding box center [333, 483] width 16 height 16
click at [910, 233] on button "Unblock" at bounding box center [884, 217] width 112 height 39
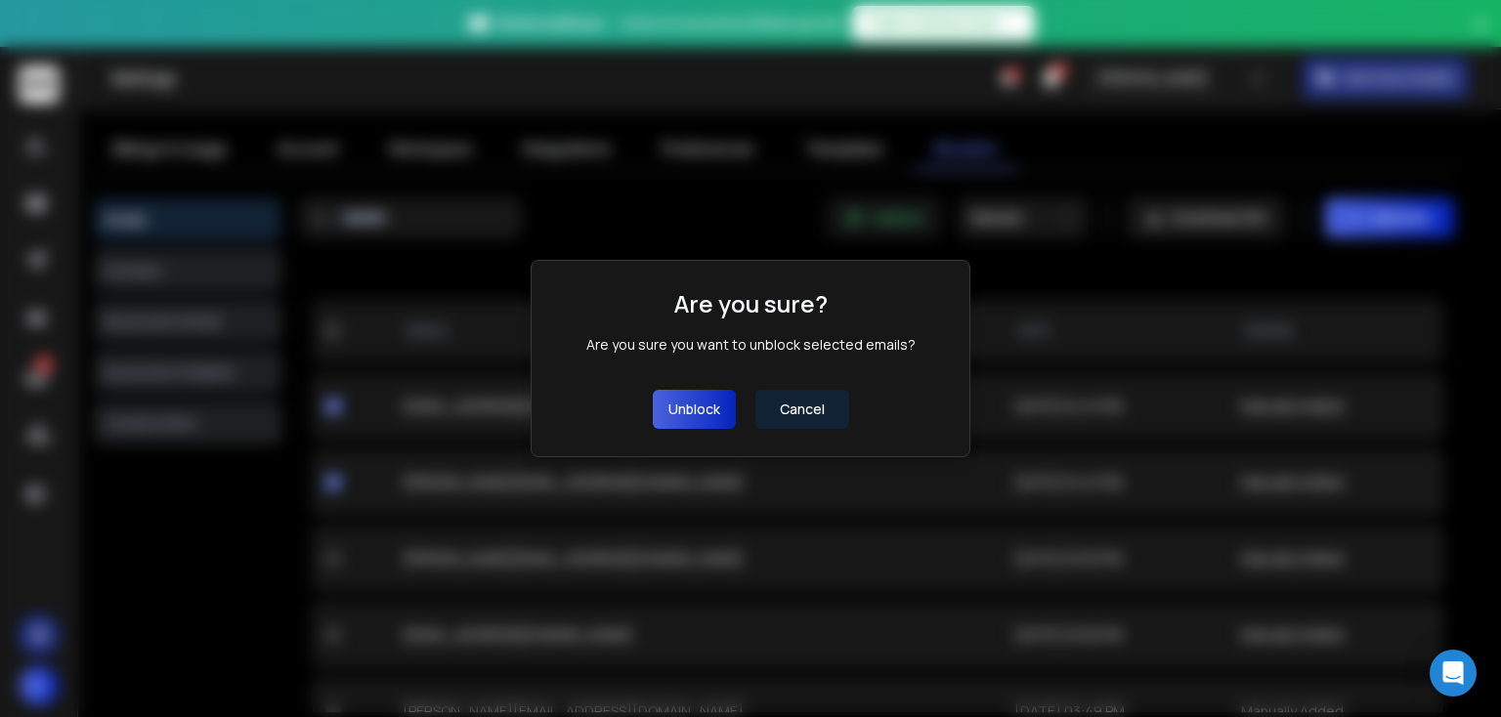
click at [681, 411] on button "Unblock" at bounding box center [694, 409] width 83 height 39
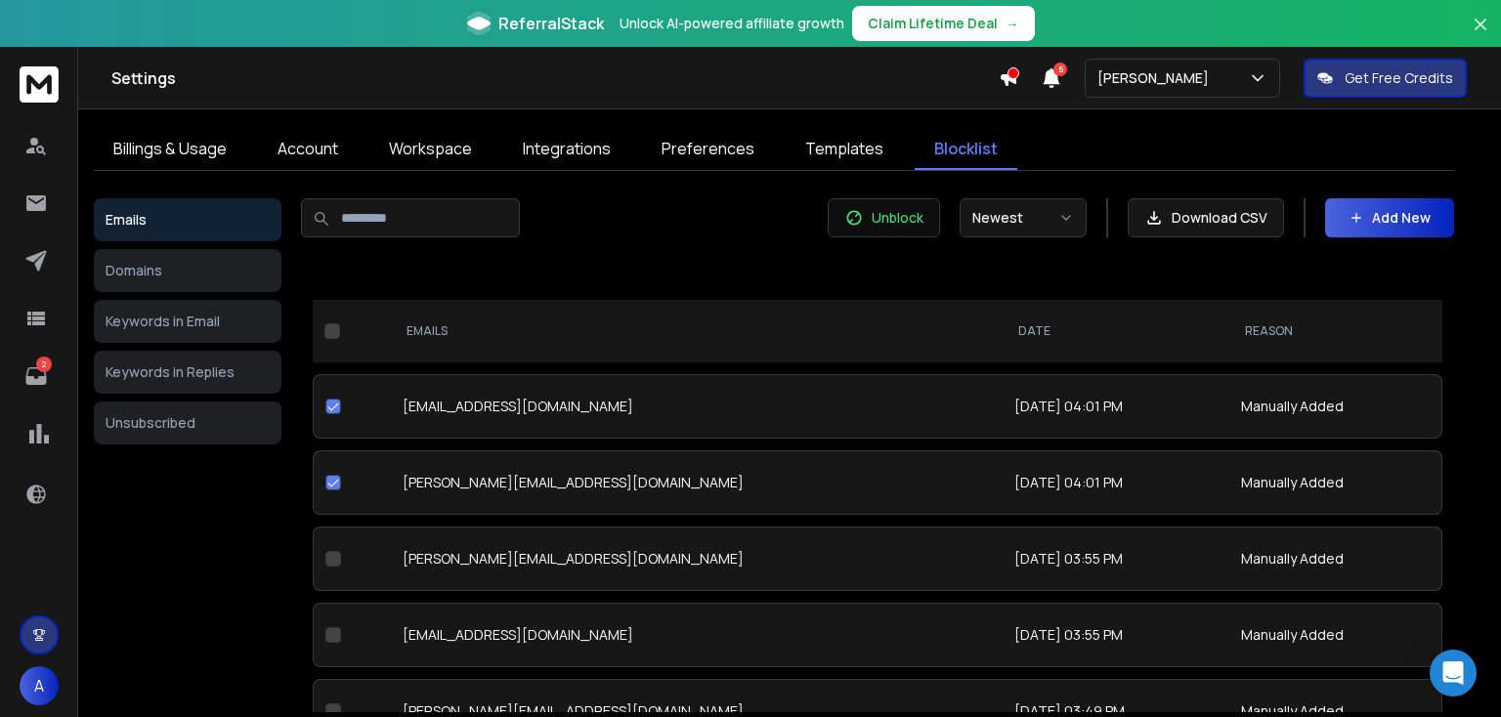
click at [866, 216] on button "Unblock" at bounding box center [884, 217] width 112 height 39
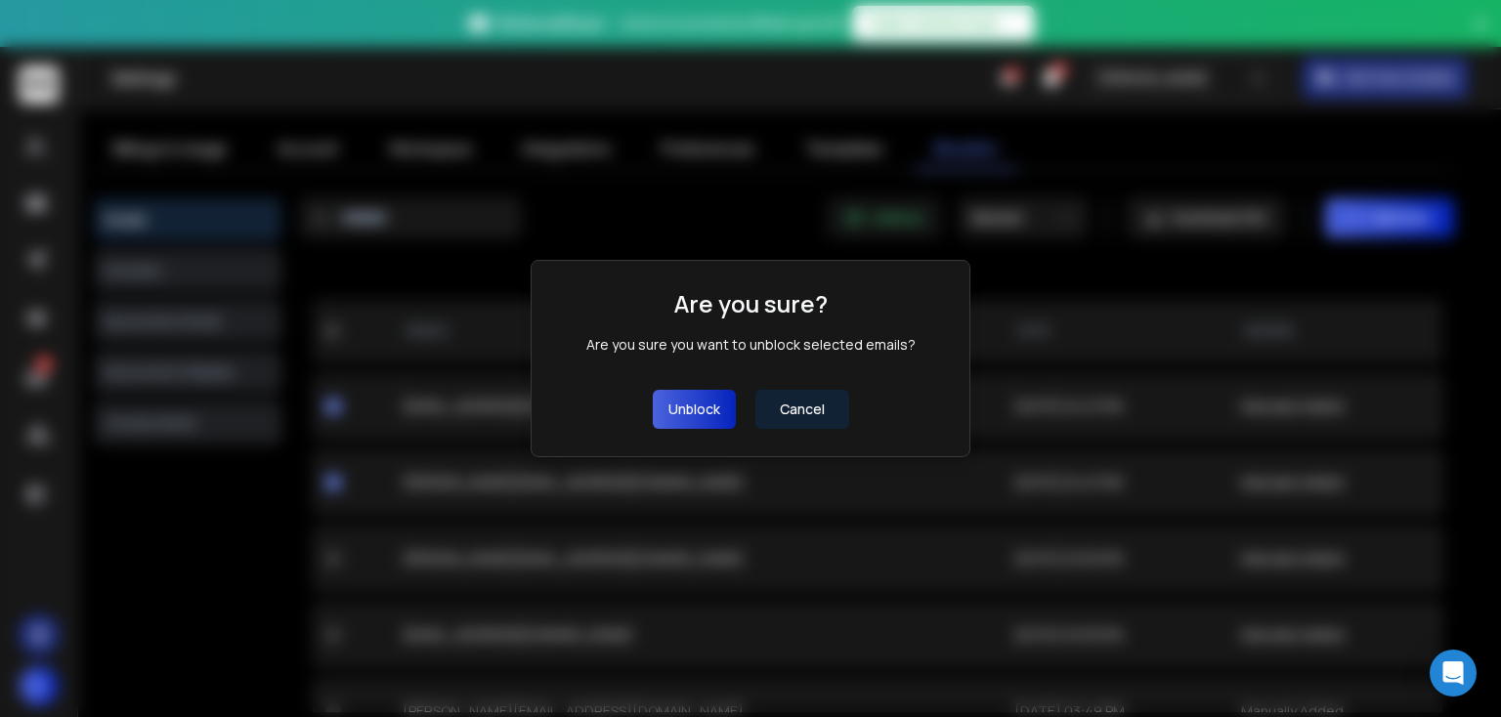
click at [700, 412] on button "Unblock" at bounding box center [694, 409] width 83 height 39
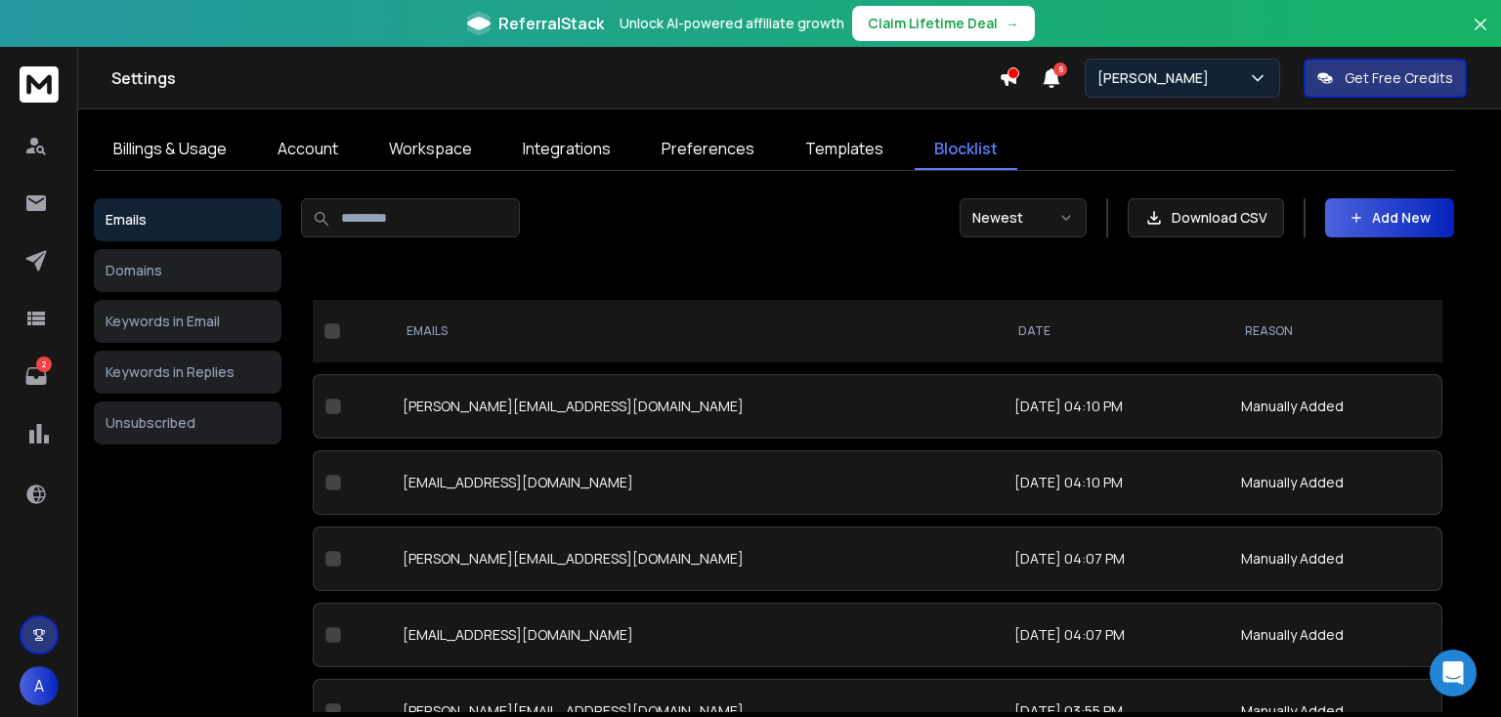
click at [1214, 82] on div "[PERSON_NAME]" at bounding box center [1182, 78] width 170 height 20
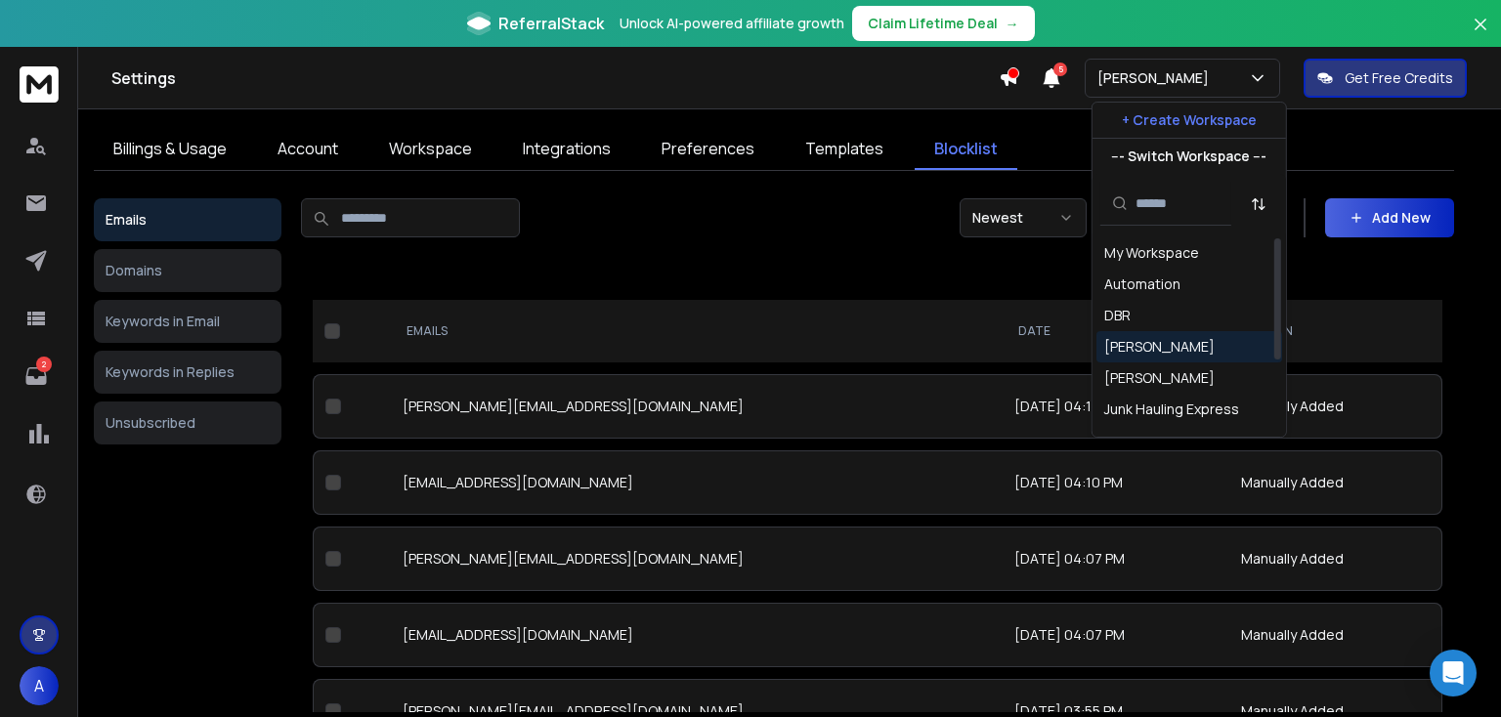
click at [1233, 354] on div "[PERSON_NAME]" at bounding box center [1189, 346] width 186 height 31
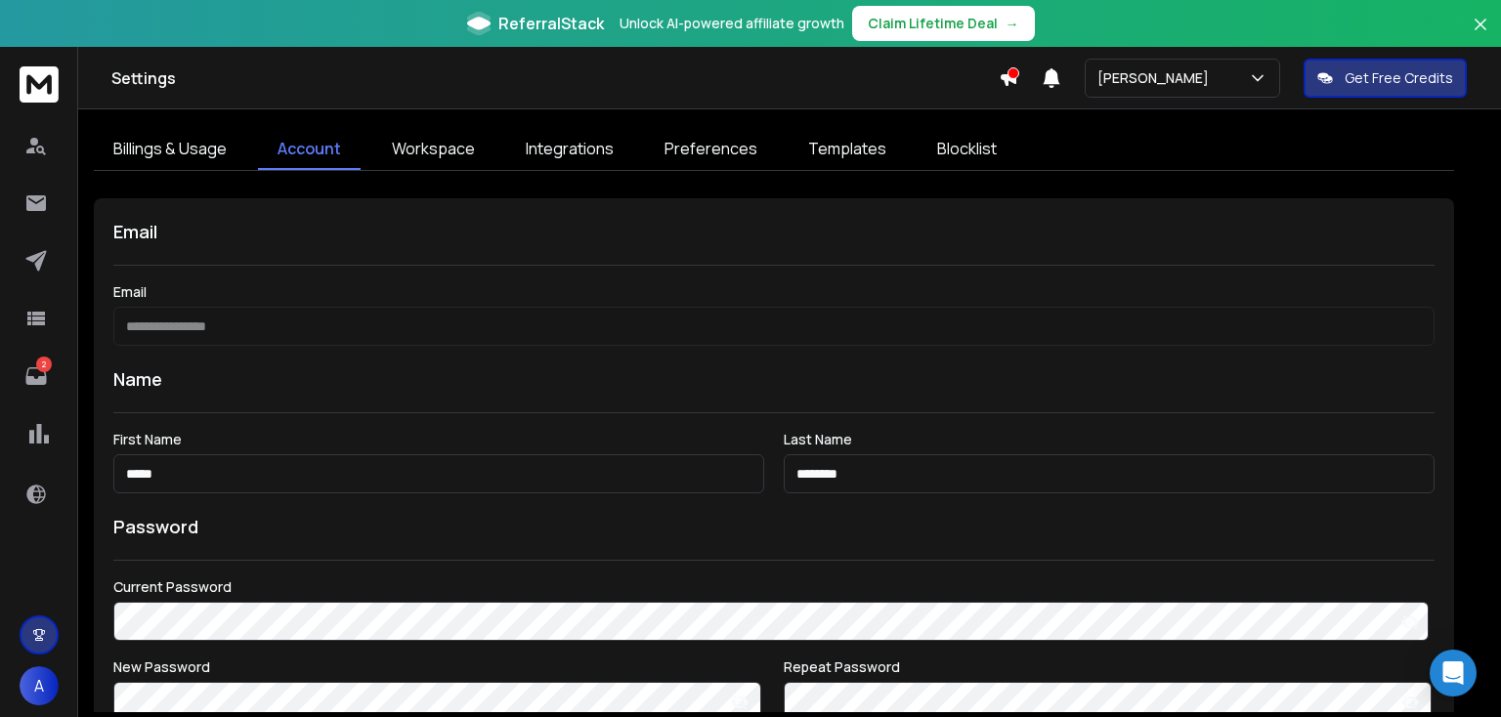
click at [946, 145] on link "Blocklist" at bounding box center [966, 149] width 99 height 41
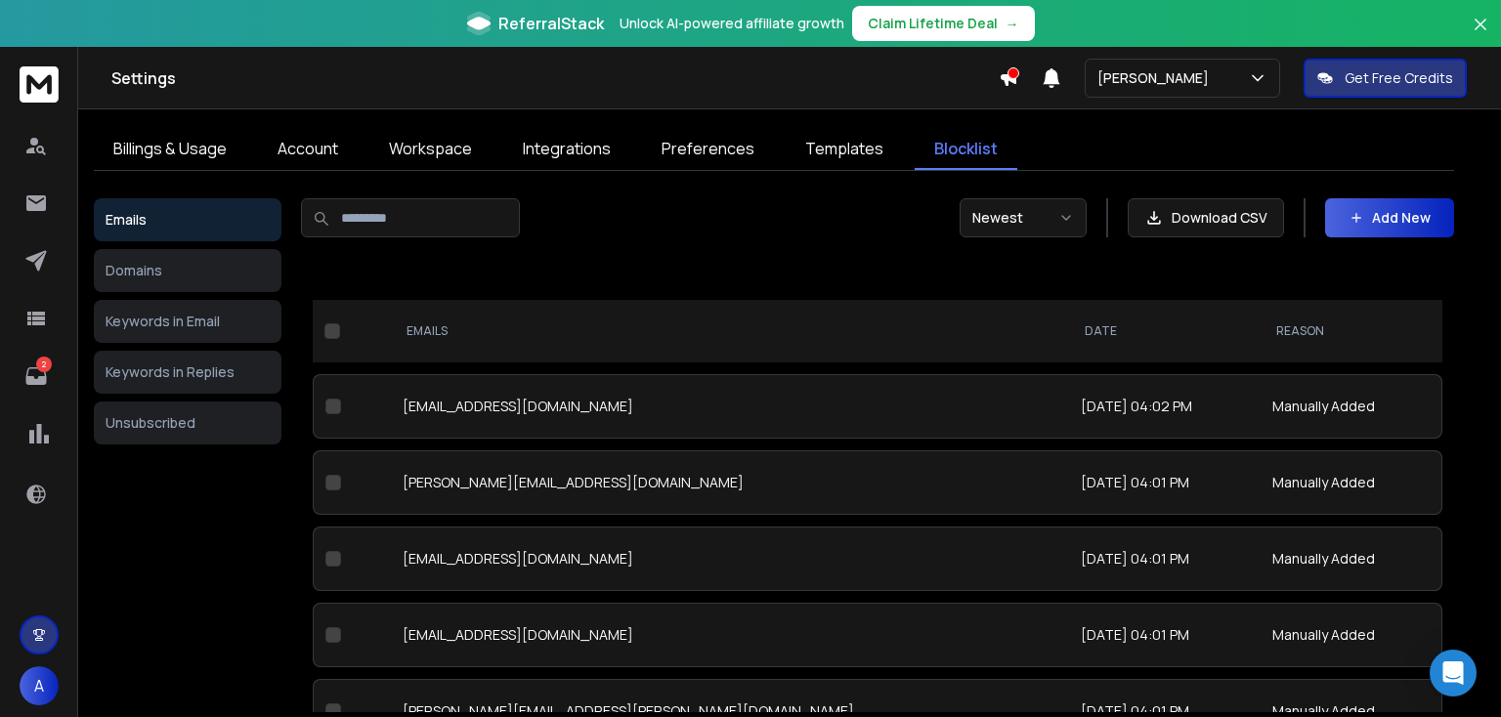
click at [971, 142] on link "Blocklist" at bounding box center [965, 149] width 103 height 41
click at [1241, 74] on div "[PERSON_NAME]" at bounding box center [1182, 78] width 170 height 20
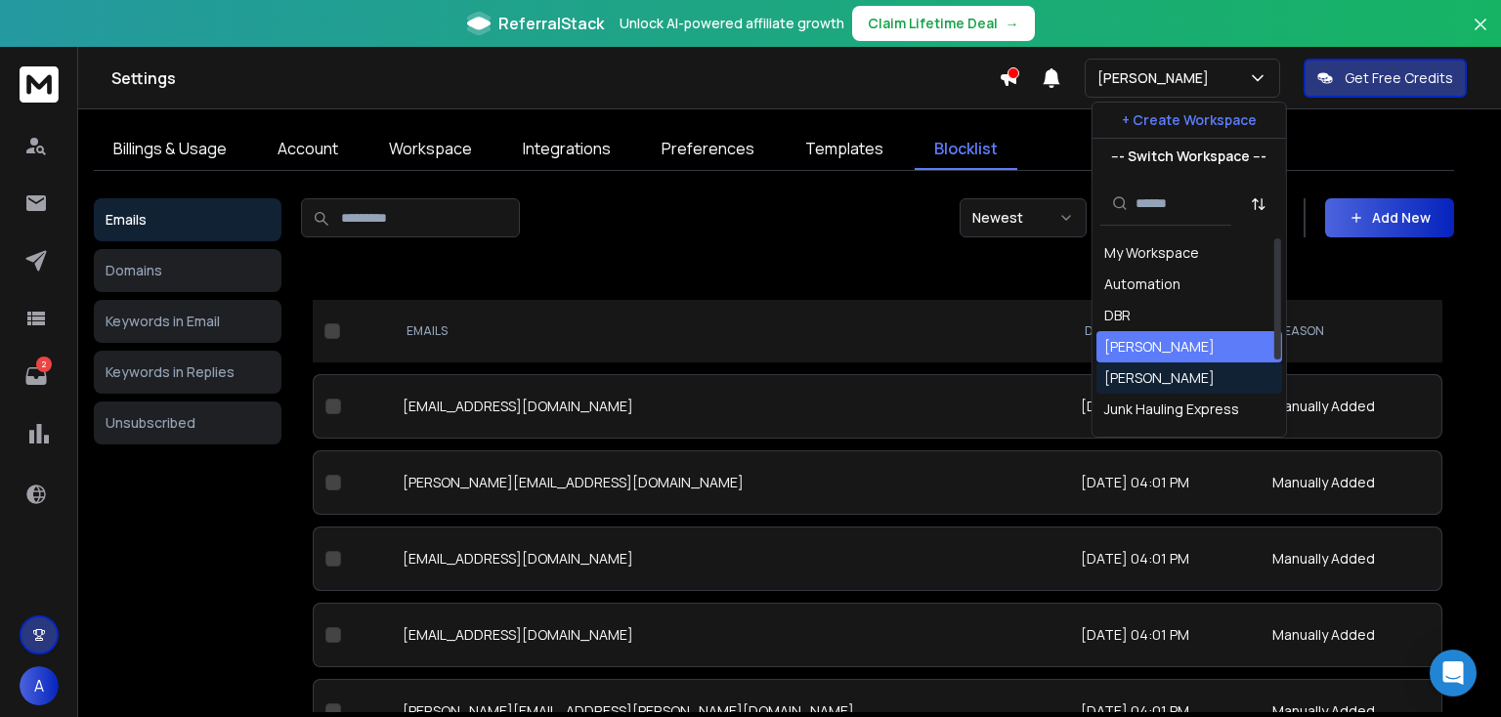
scroll to position [117, 0]
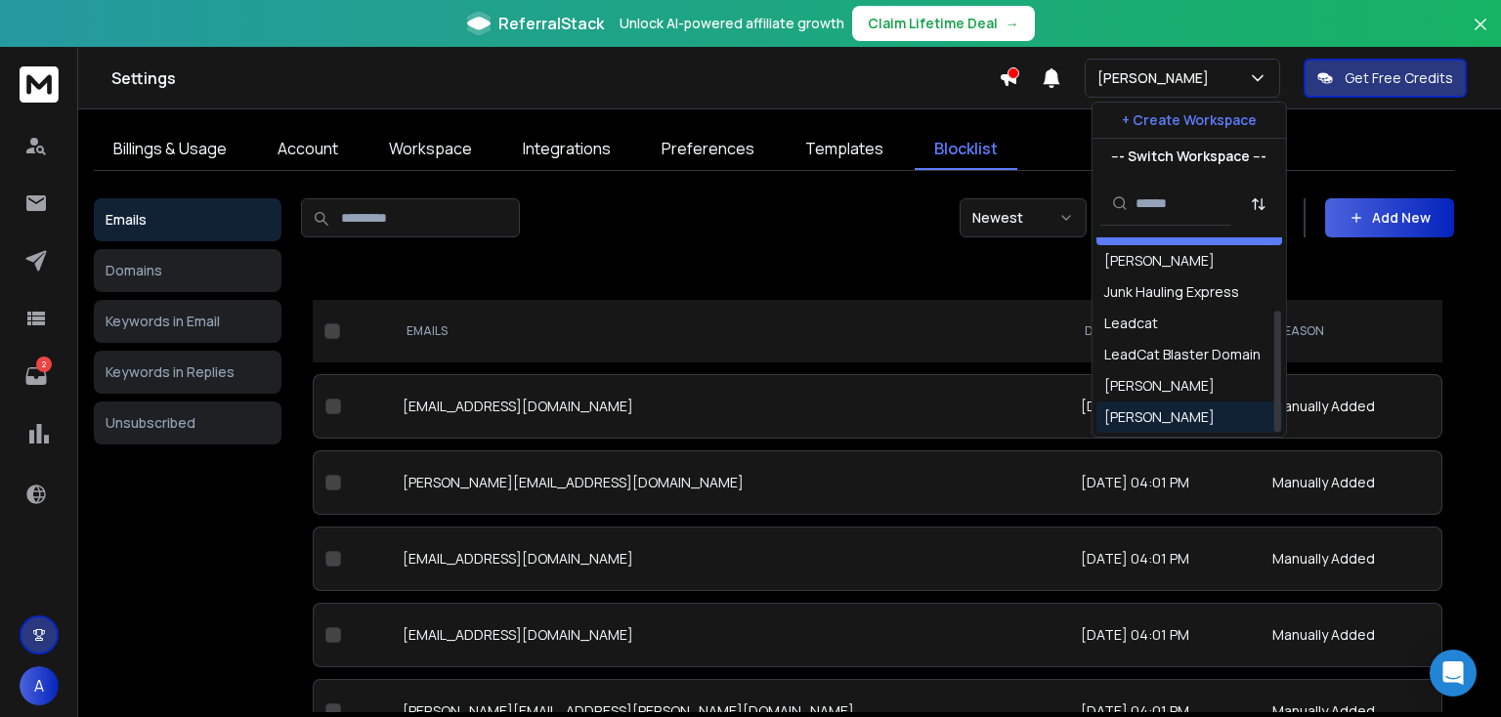
click at [1166, 417] on div "[PERSON_NAME]" at bounding box center [1159, 417] width 110 height 20
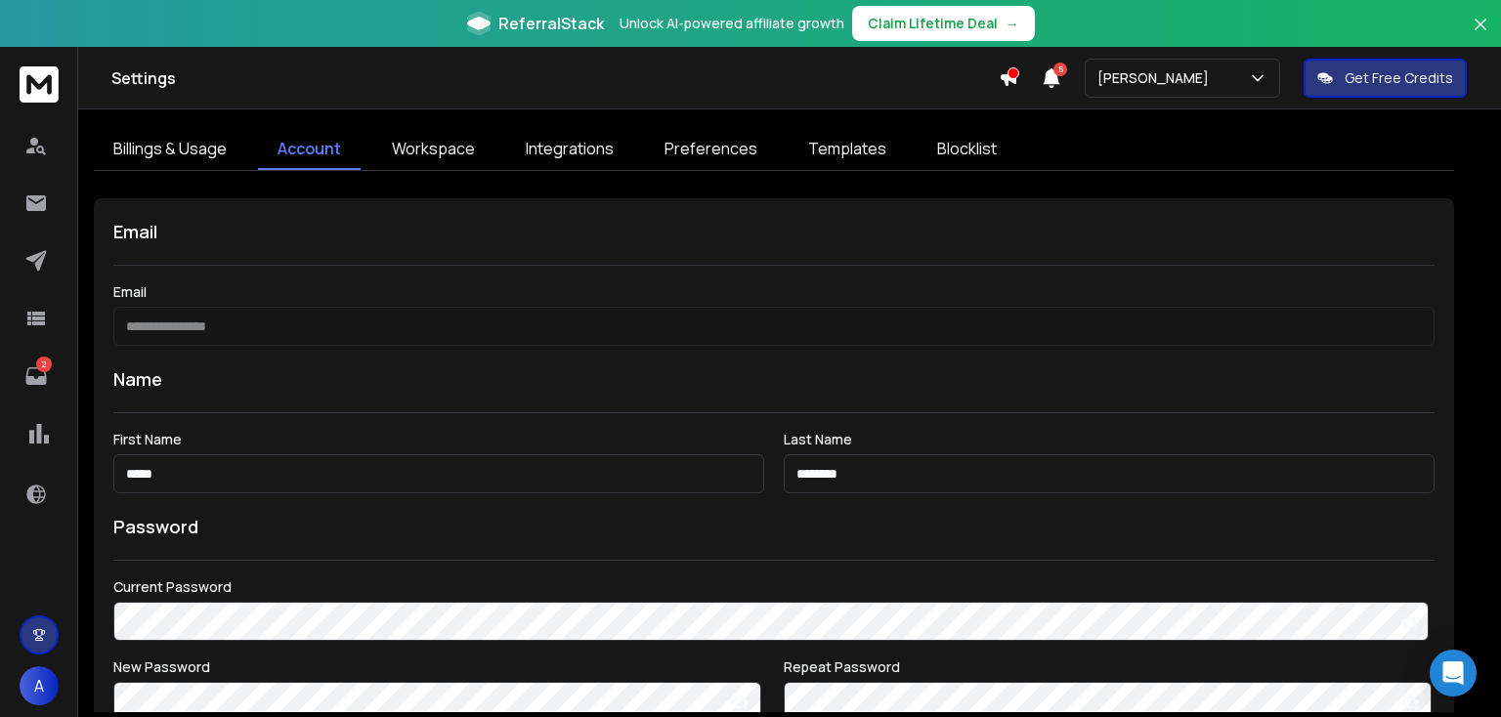
click at [953, 152] on link "Blocklist" at bounding box center [966, 149] width 99 height 41
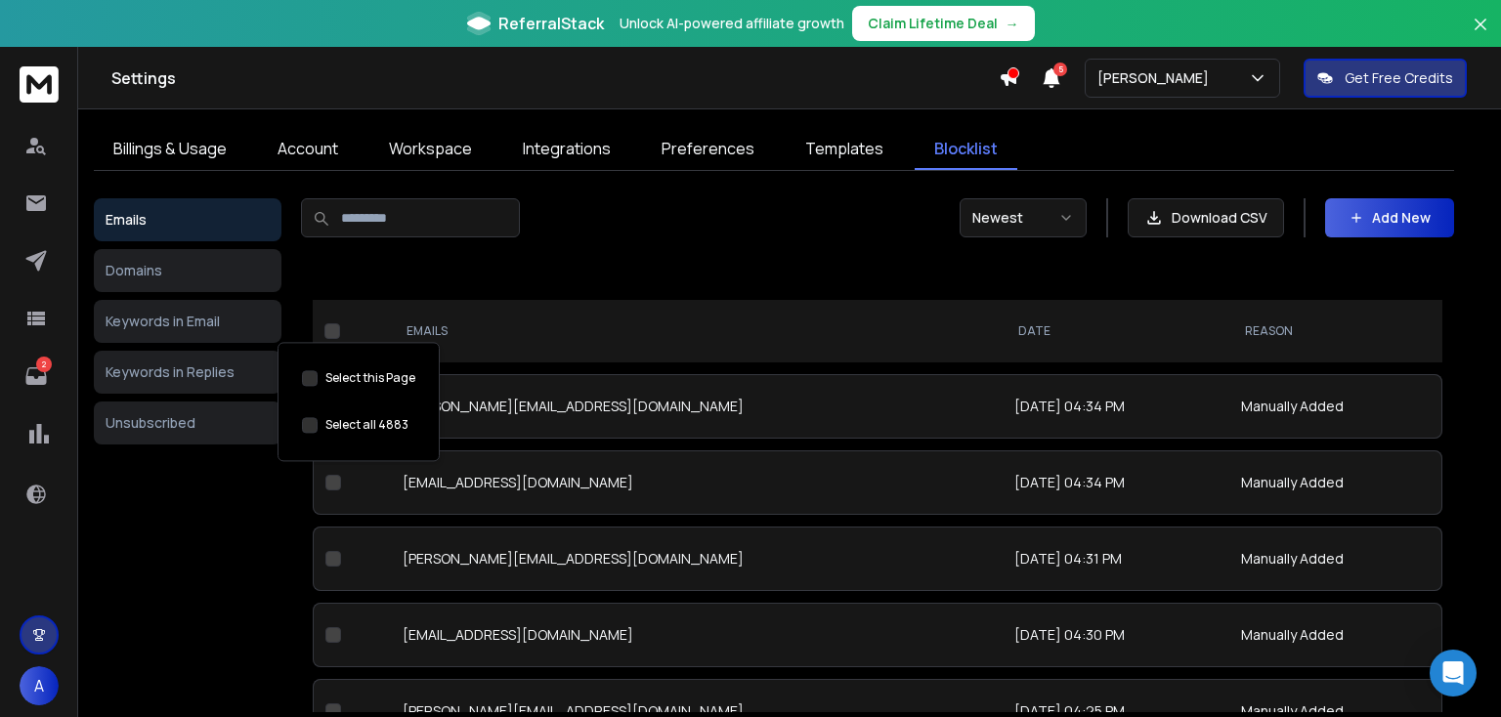
click at [308, 377] on button "Select this Page" at bounding box center [310, 378] width 16 height 16
click at [308, 381] on button "Select this Page" at bounding box center [310, 378] width 16 height 16
click at [392, 215] on input at bounding box center [410, 217] width 219 height 39
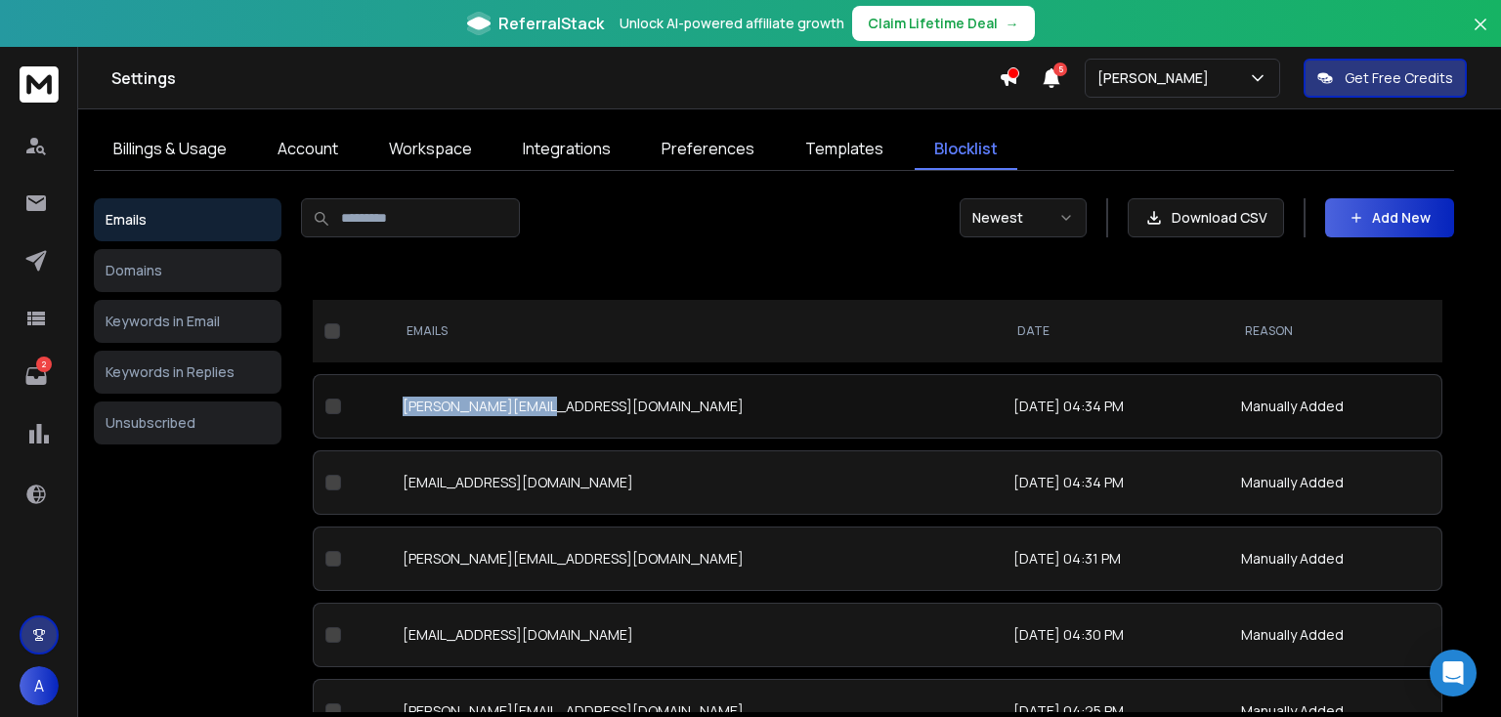
drag, startPoint x: 573, startPoint y: 407, endPoint x: 403, endPoint y: 400, distance: 170.2
click at [403, 400] on td "dave@dbduensing.com" at bounding box center [696, 406] width 611 height 64
copy td "dave@dbduensing.com"
click at [458, 221] on input at bounding box center [410, 217] width 219 height 39
paste input "**********"
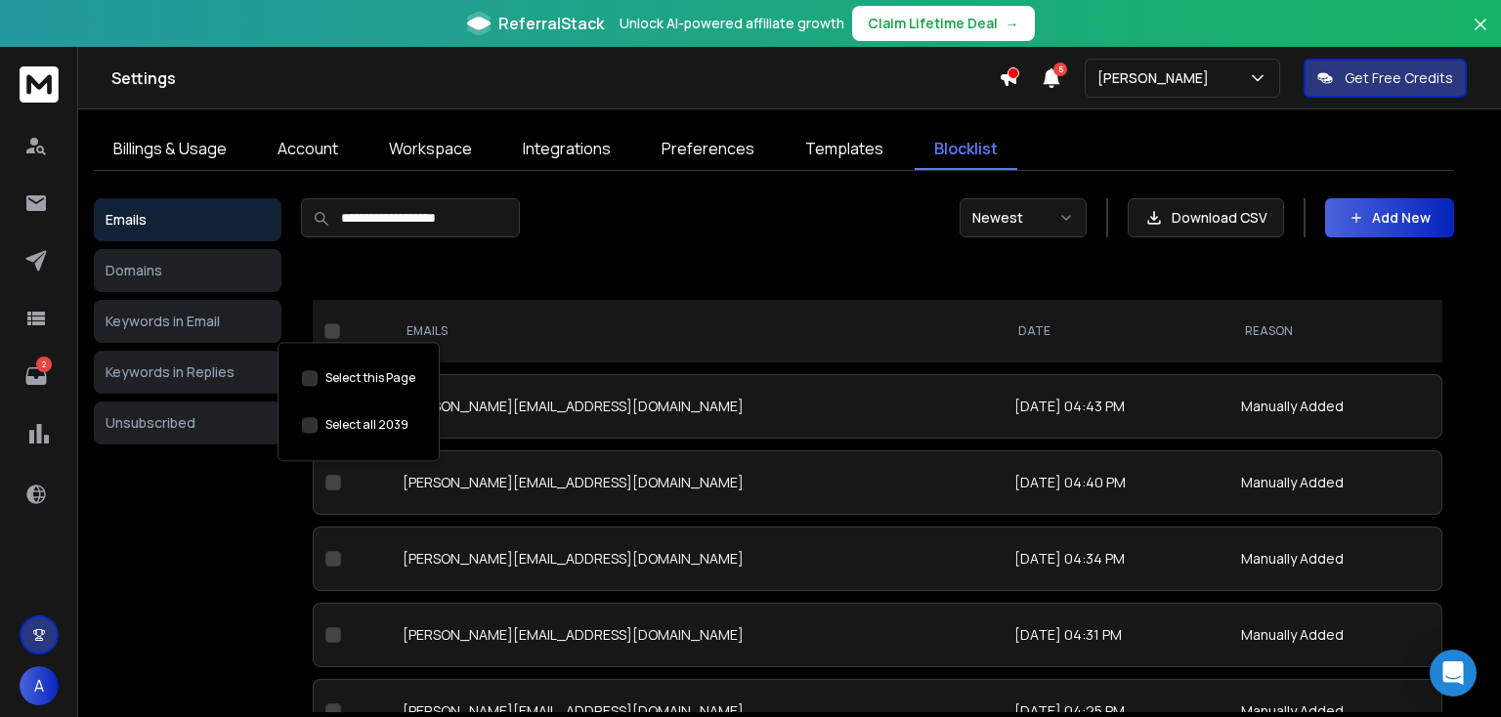
click at [309, 373] on button "Select this Page" at bounding box center [310, 378] width 16 height 16
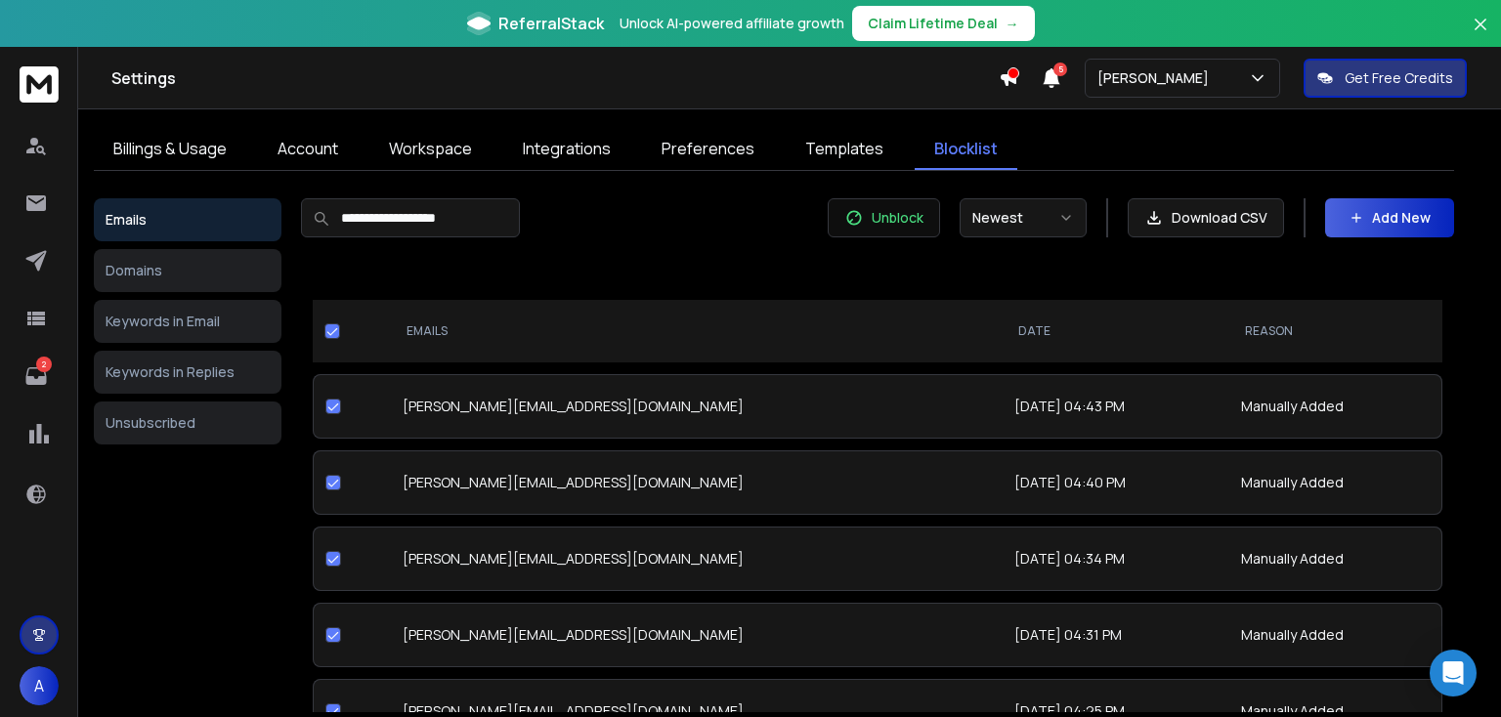
click at [895, 229] on button "Unblock" at bounding box center [884, 217] width 112 height 39
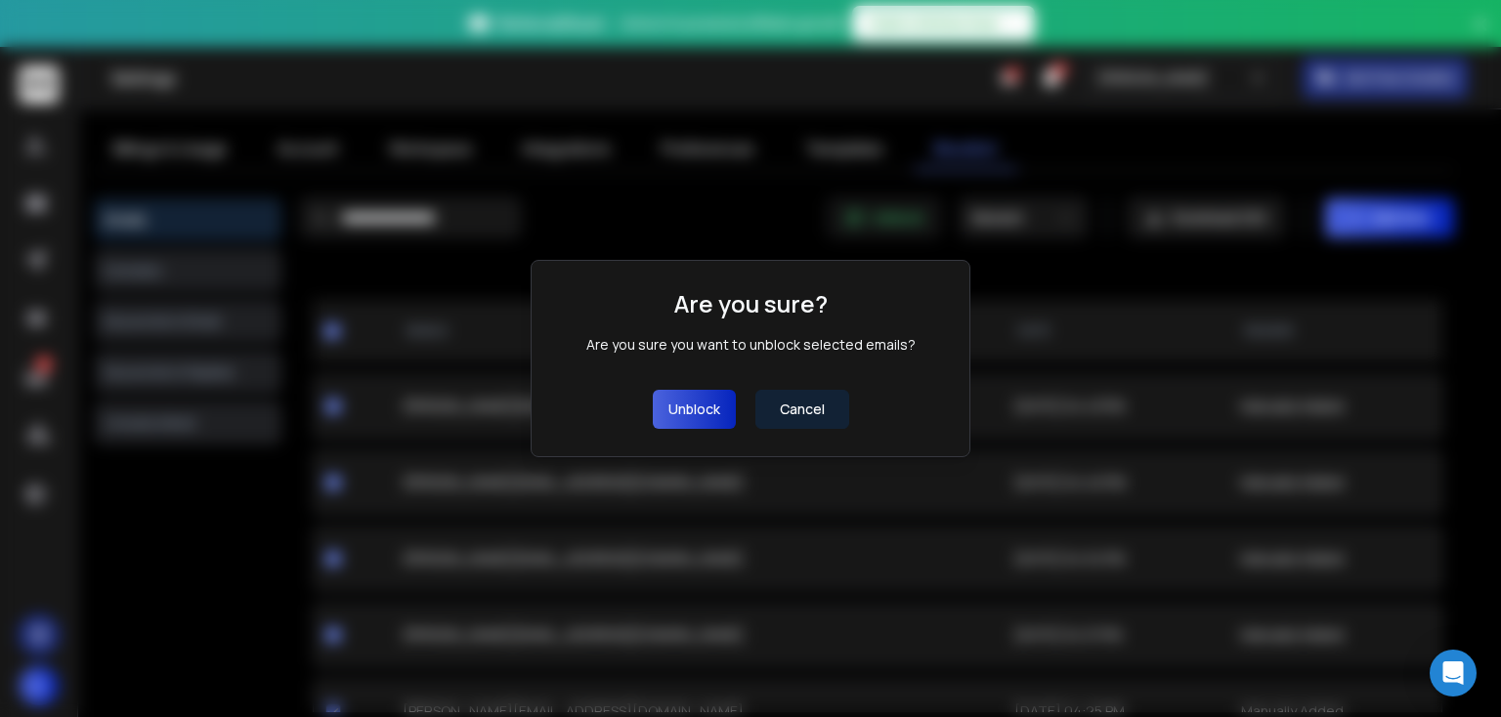
click at [689, 401] on button "Unblock" at bounding box center [694, 409] width 83 height 39
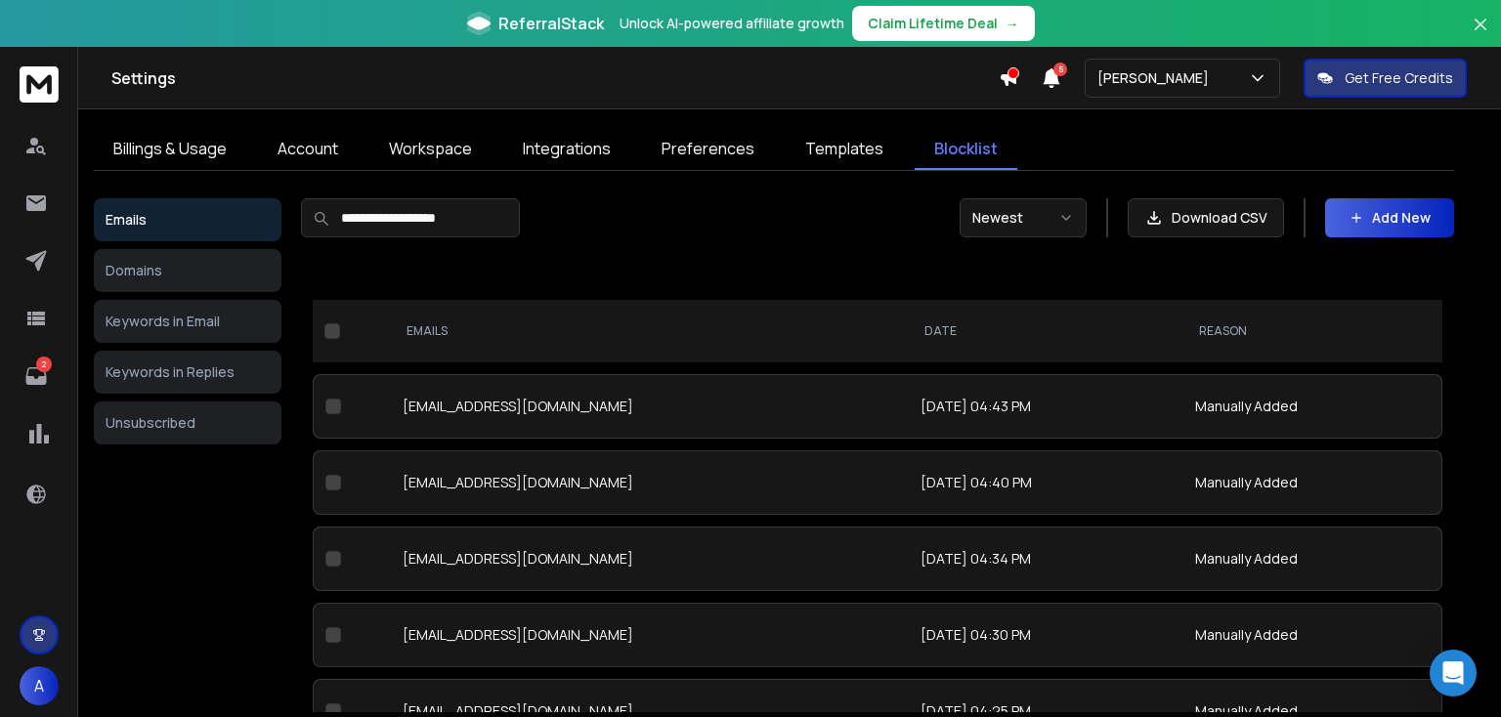
click at [489, 223] on input "**********" at bounding box center [410, 217] width 219 height 39
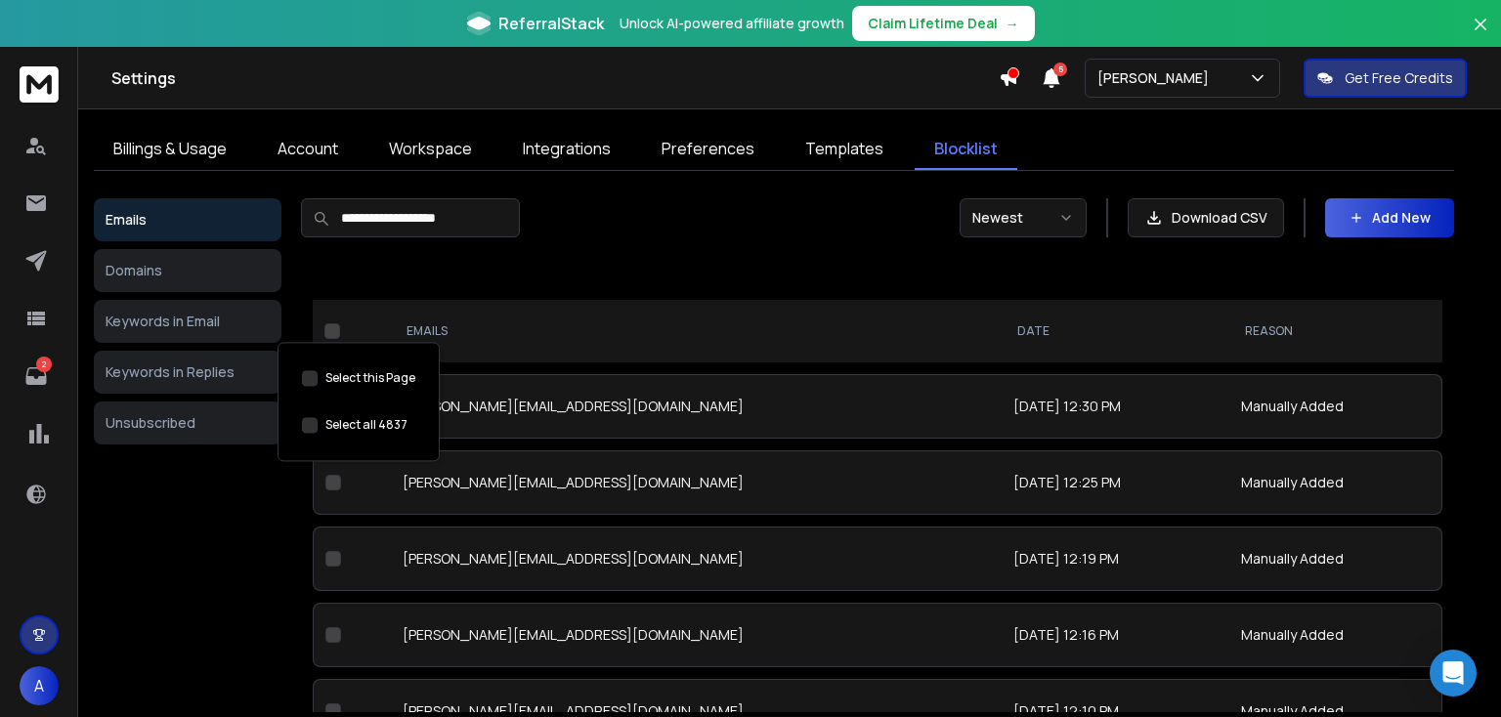
click at [334, 329] on button "Select this Page" at bounding box center [332, 331] width 16 height 16
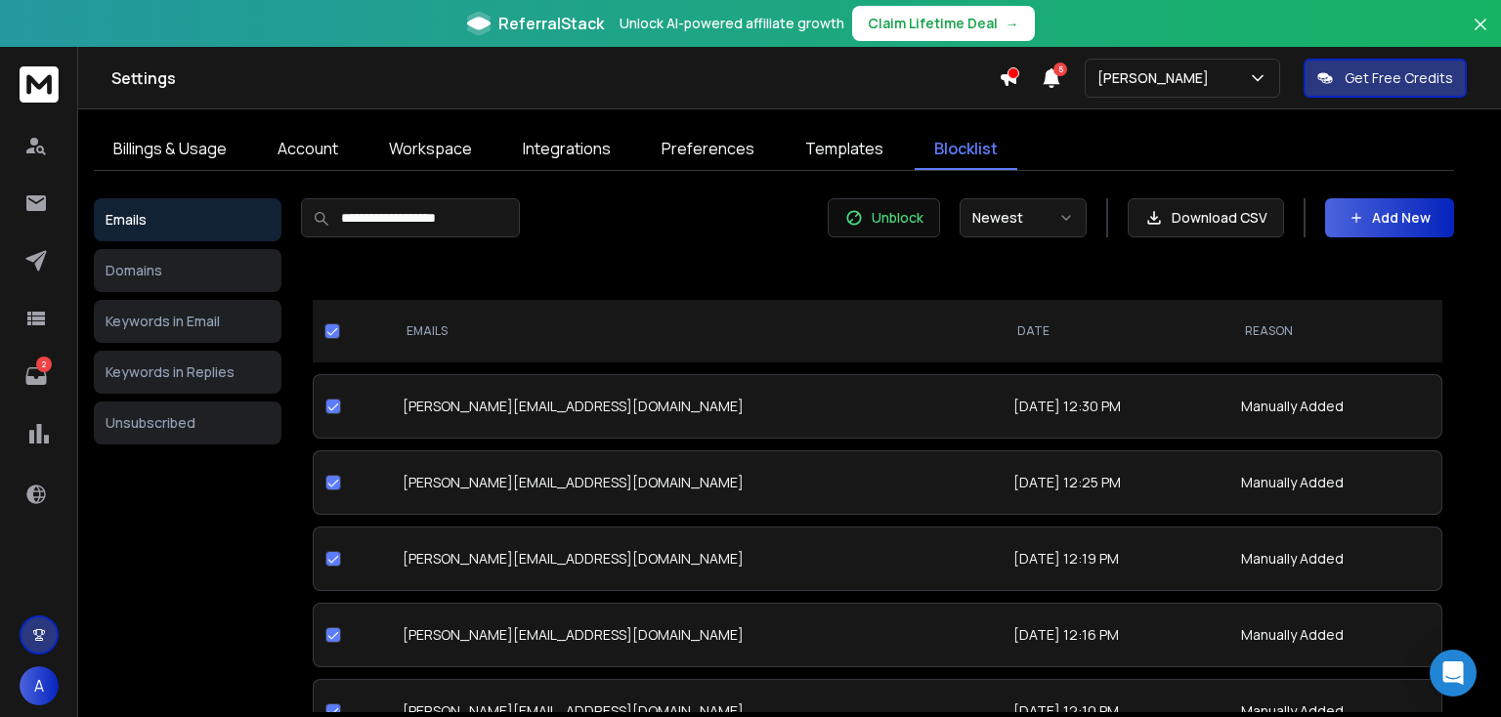
click at [912, 212] on button "Unblock" at bounding box center [884, 217] width 112 height 39
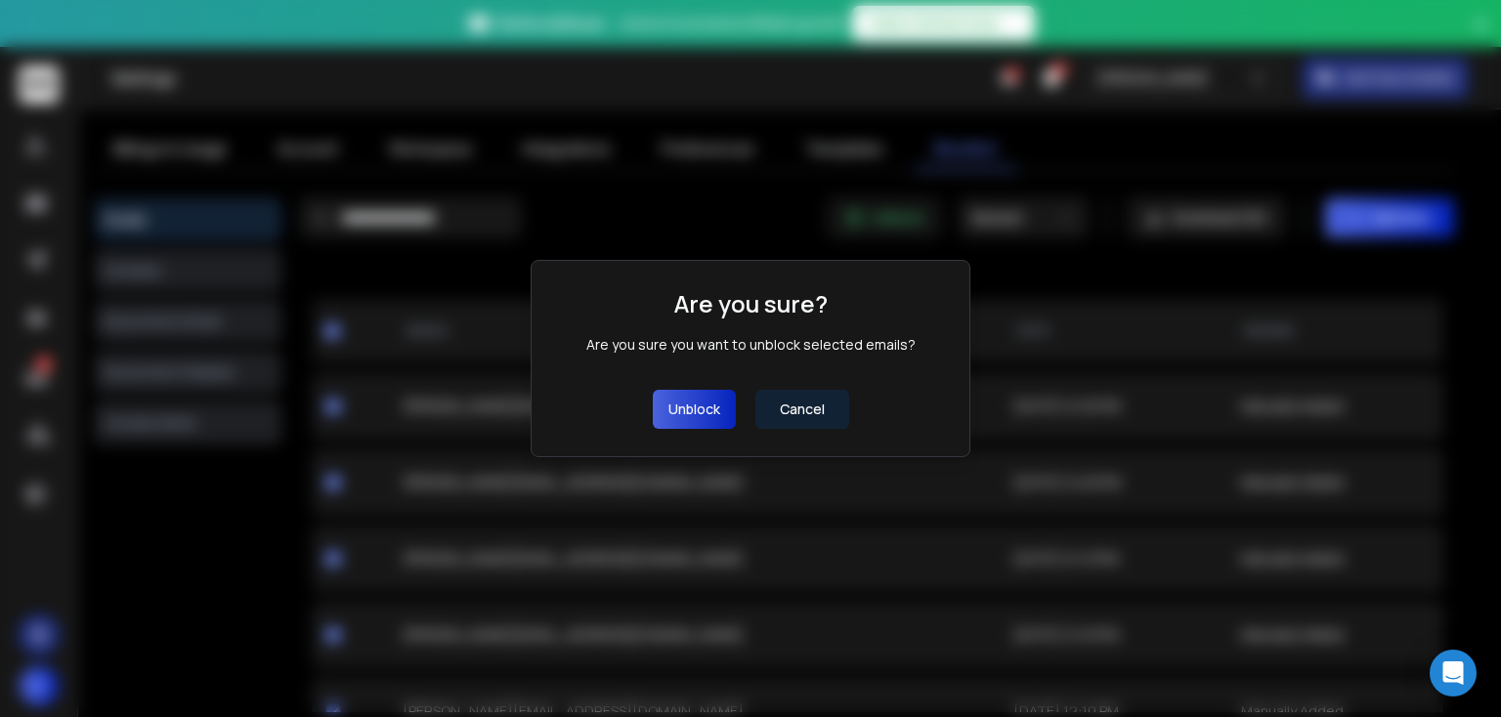
click at [717, 403] on button "Unblock" at bounding box center [694, 409] width 83 height 39
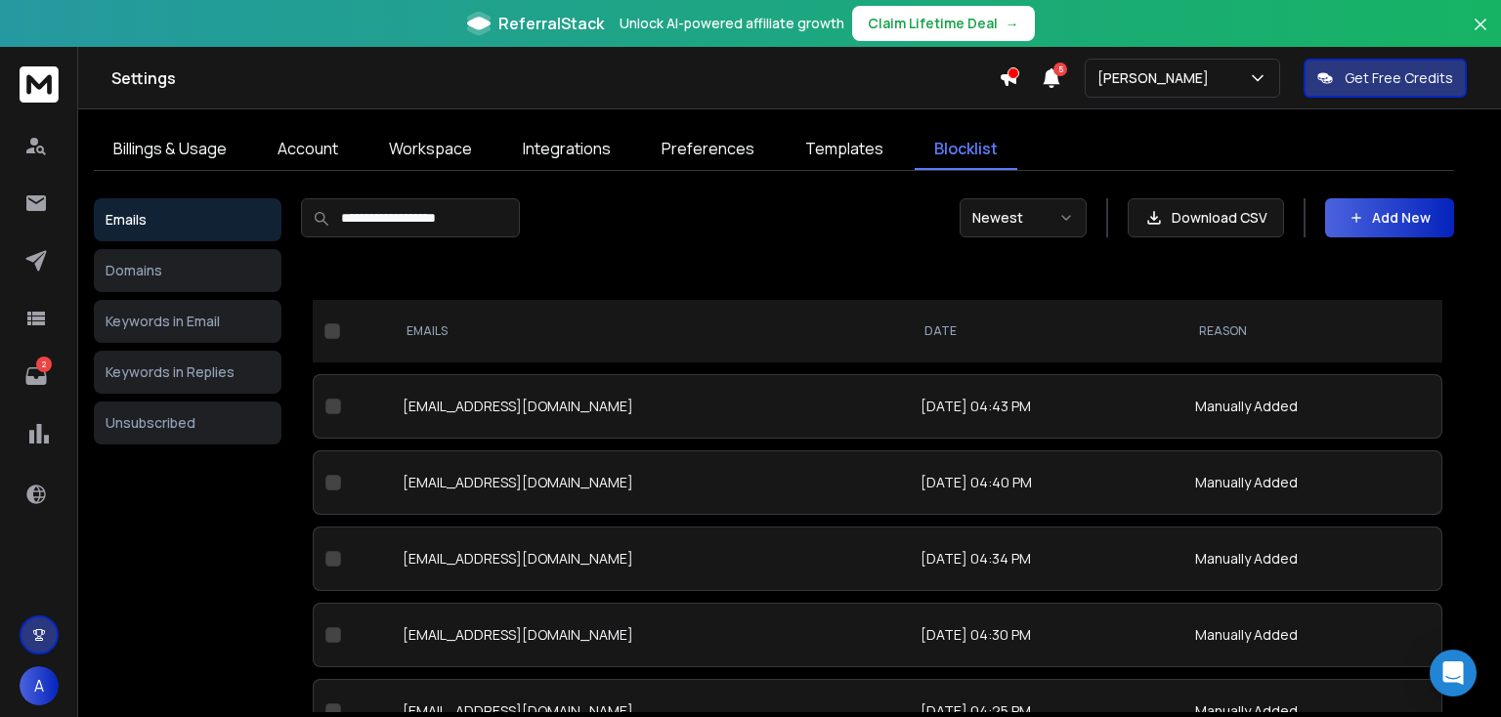
click at [434, 224] on input "**********" at bounding box center [410, 217] width 219 height 39
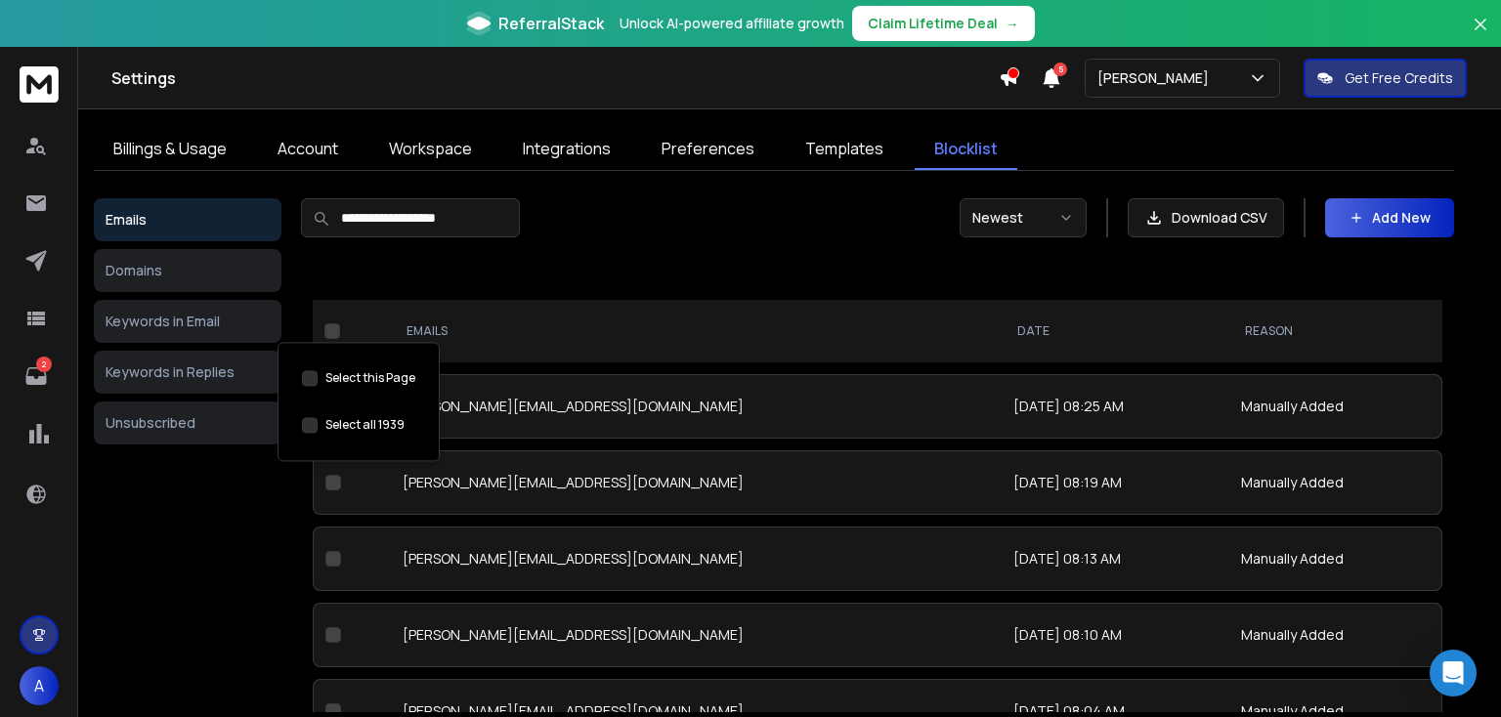
click at [315, 375] on button "Select this Page" at bounding box center [310, 378] width 16 height 16
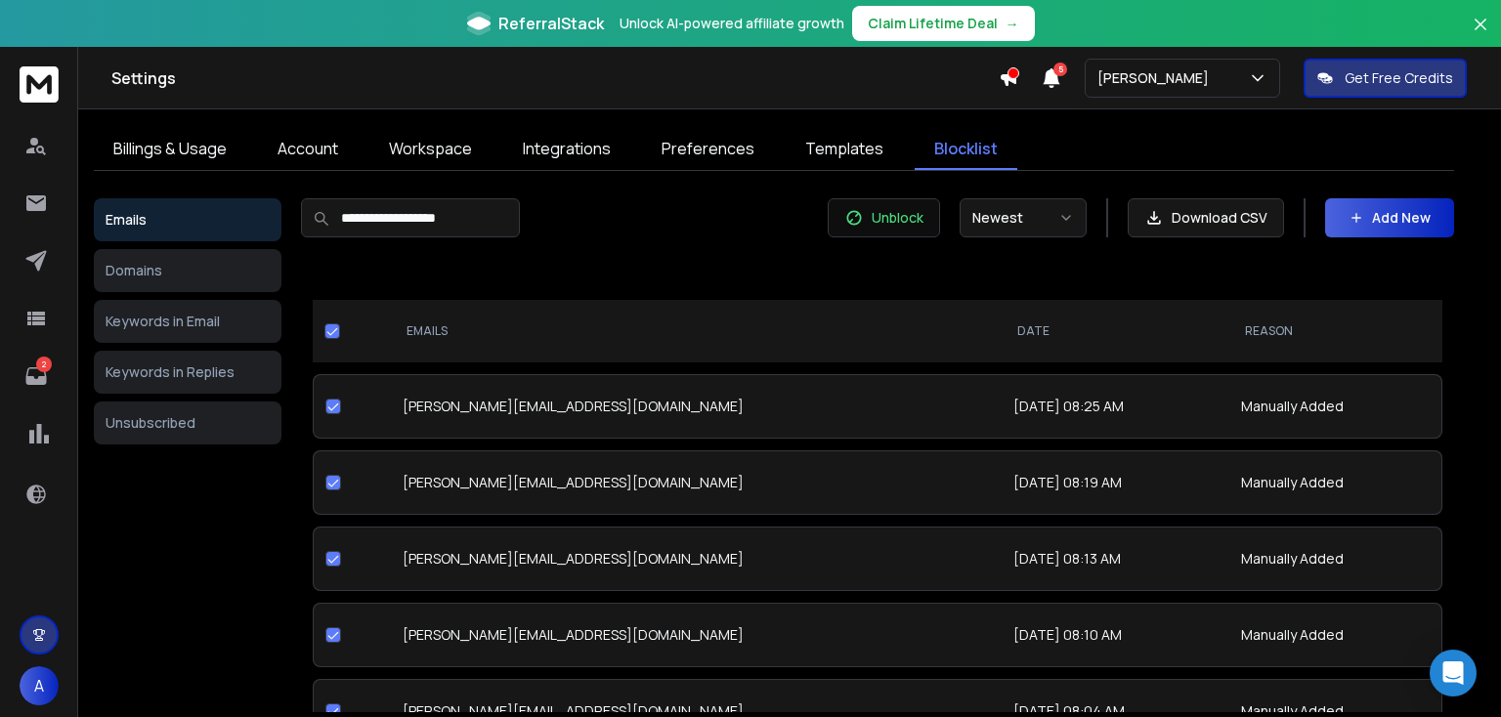
click at [903, 224] on button "Unblock" at bounding box center [884, 217] width 112 height 39
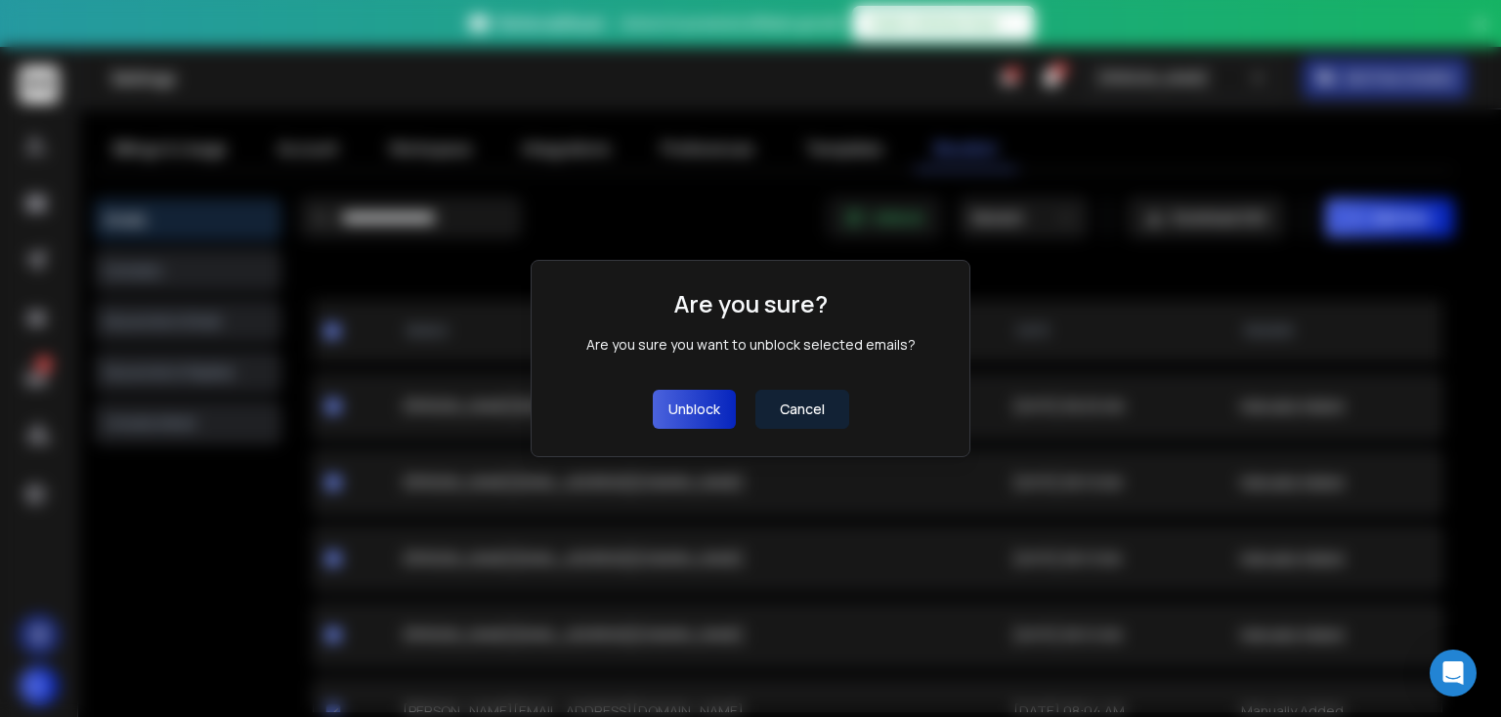
click at [707, 399] on button "Unblock" at bounding box center [694, 409] width 83 height 39
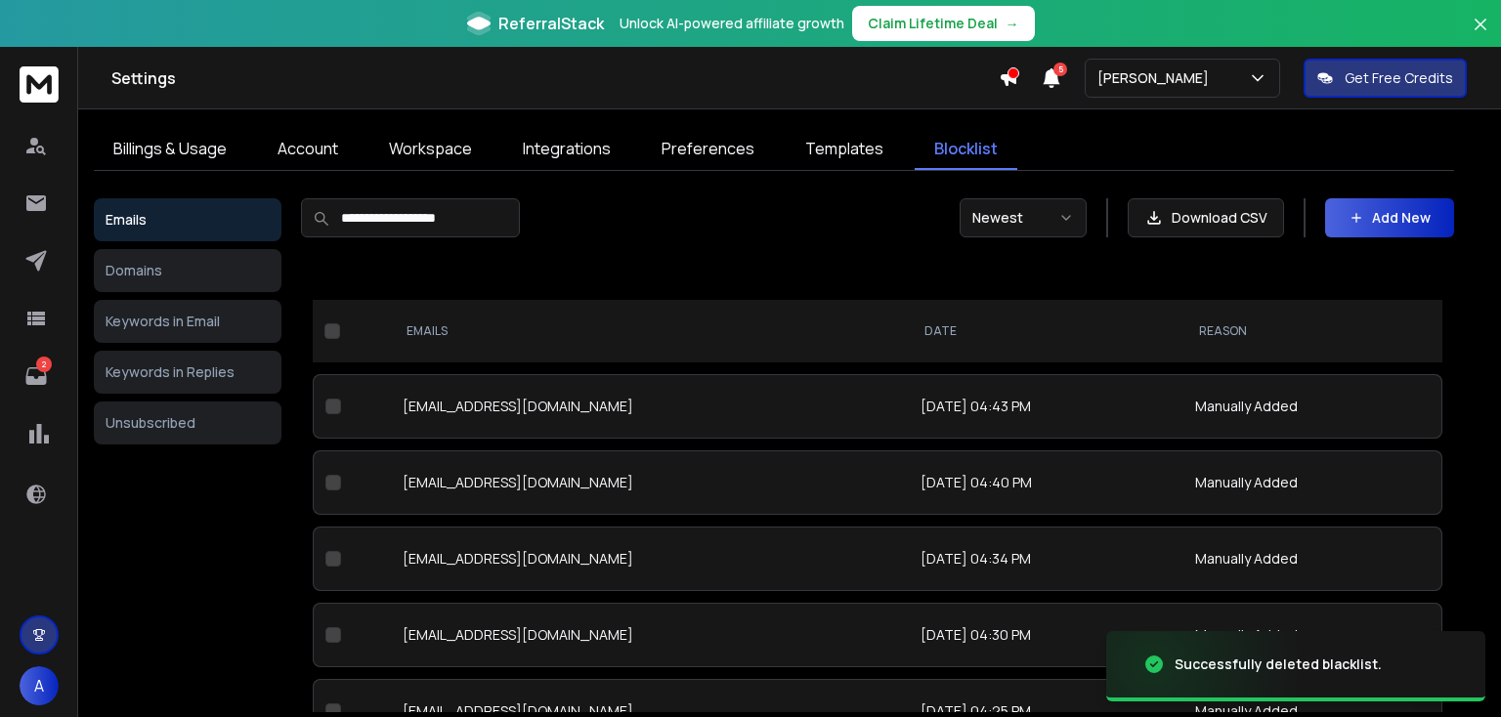
click at [425, 211] on input "**********" at bounding box center [410, 217] width 219 height 39
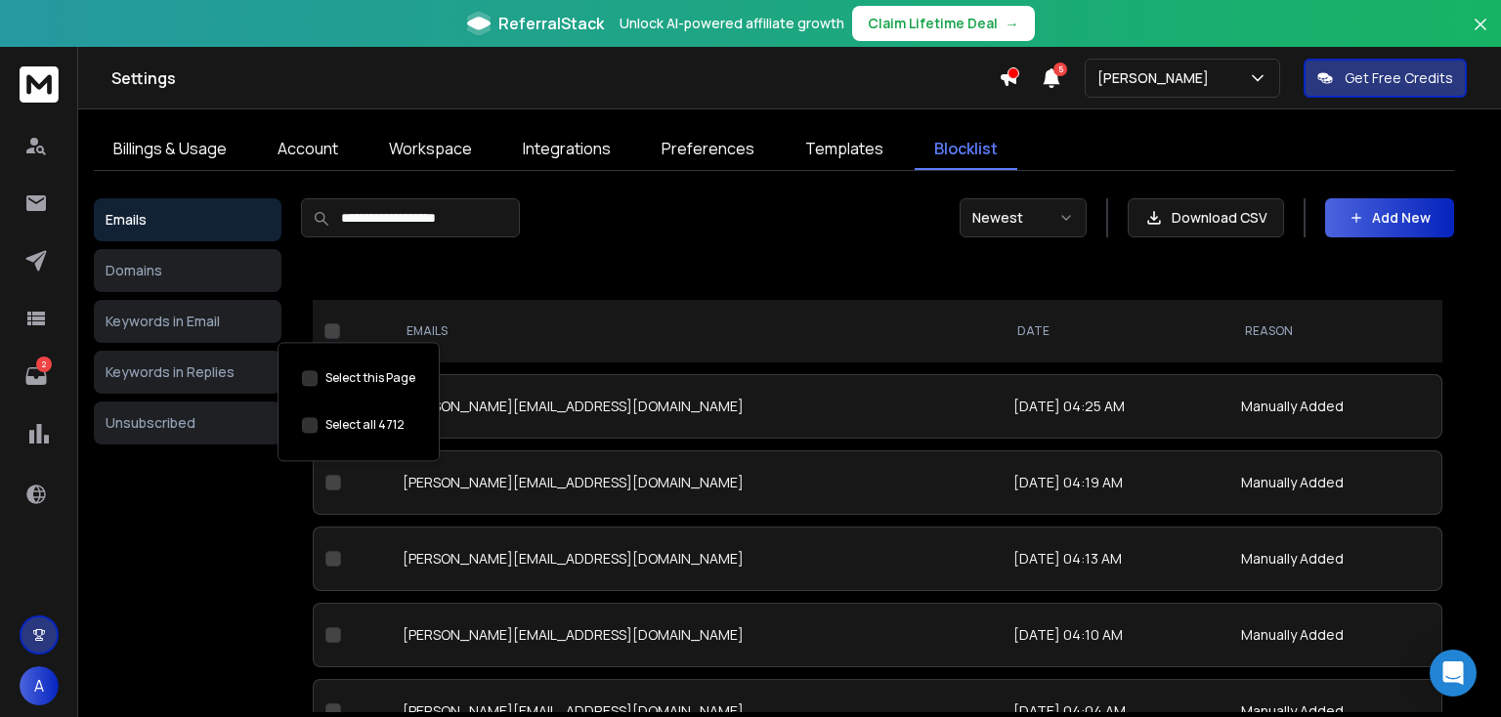
click at [331, 331] on button "Select this Page" at bounding box center [332, 331] width 16 height 16
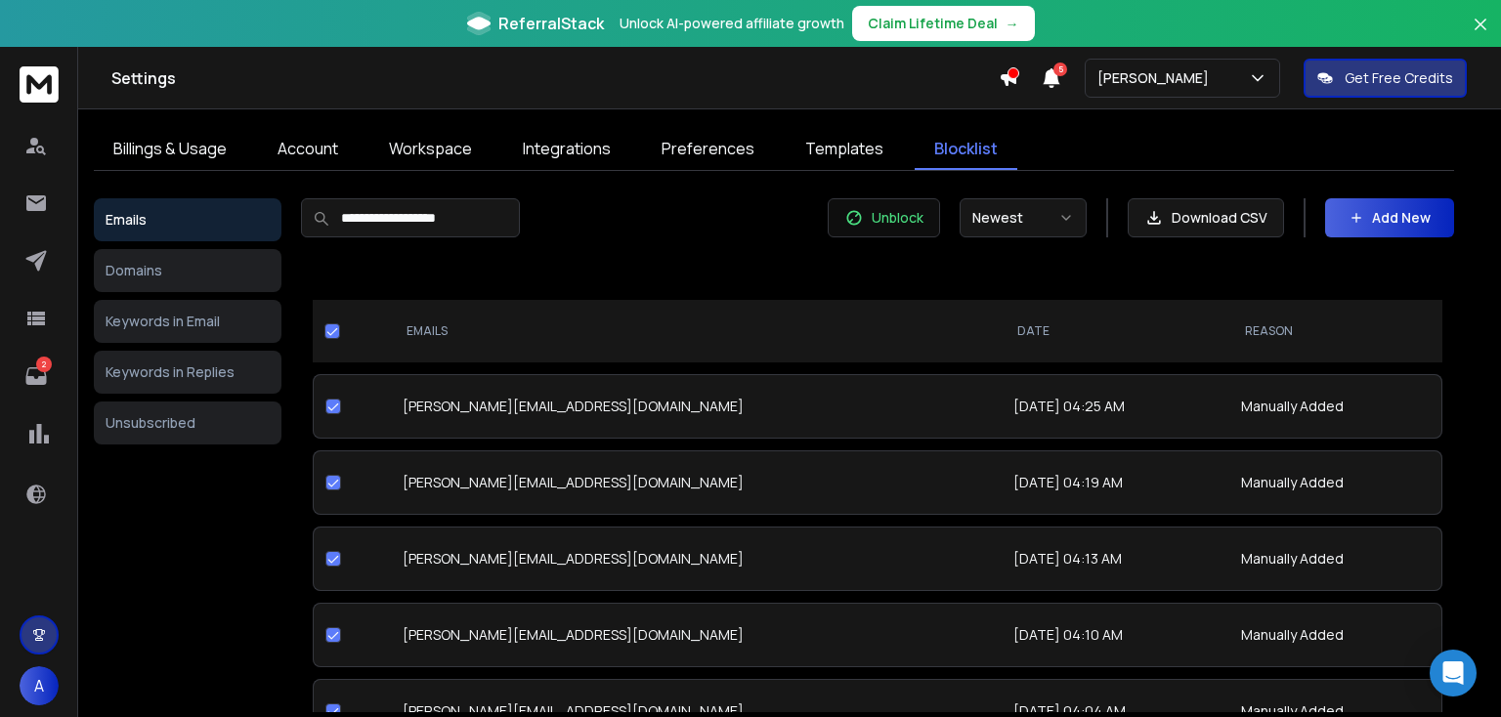
click at [892, 228] on button "Unblock" at bounding box center [884, 217] width 112 height 39
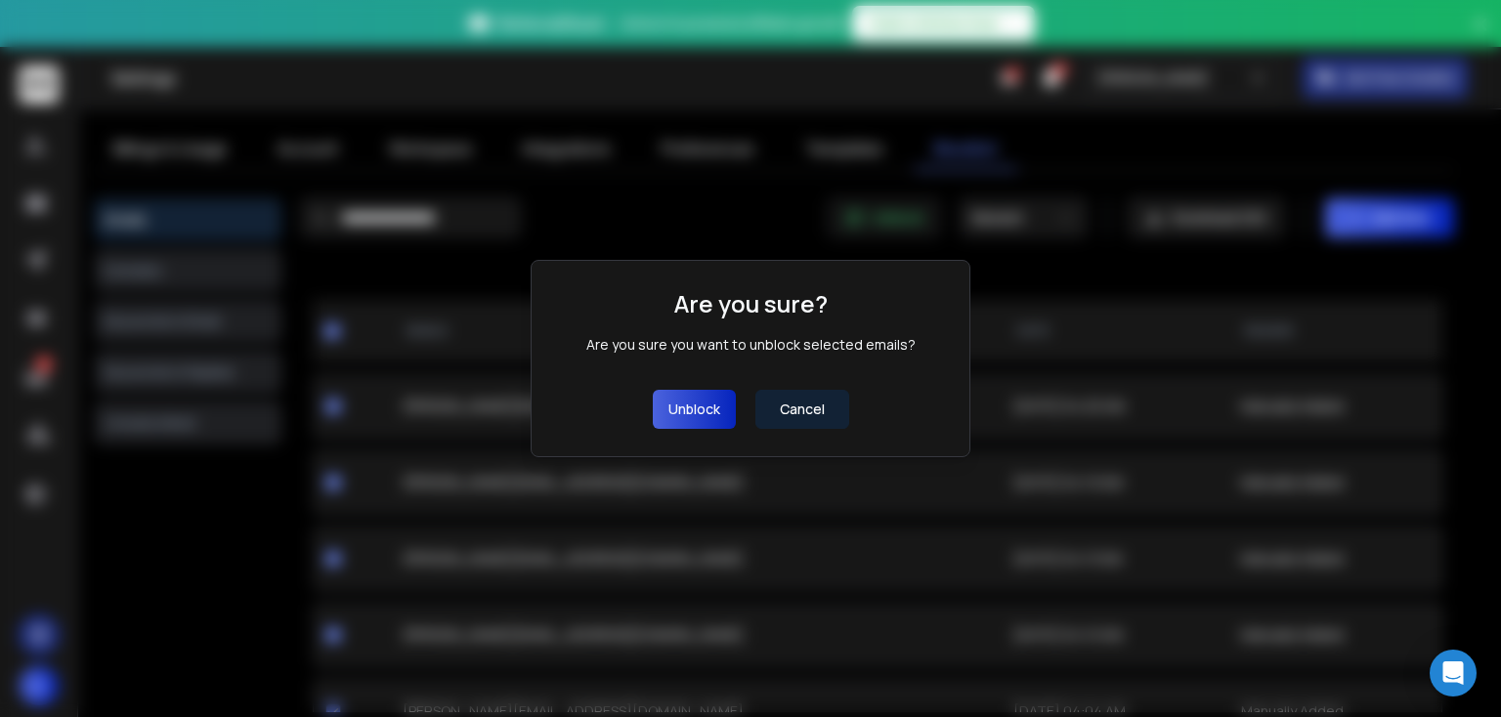
click at [689, 415] on button "Unblock" at bounding box center [694, 409] width 83 height 39
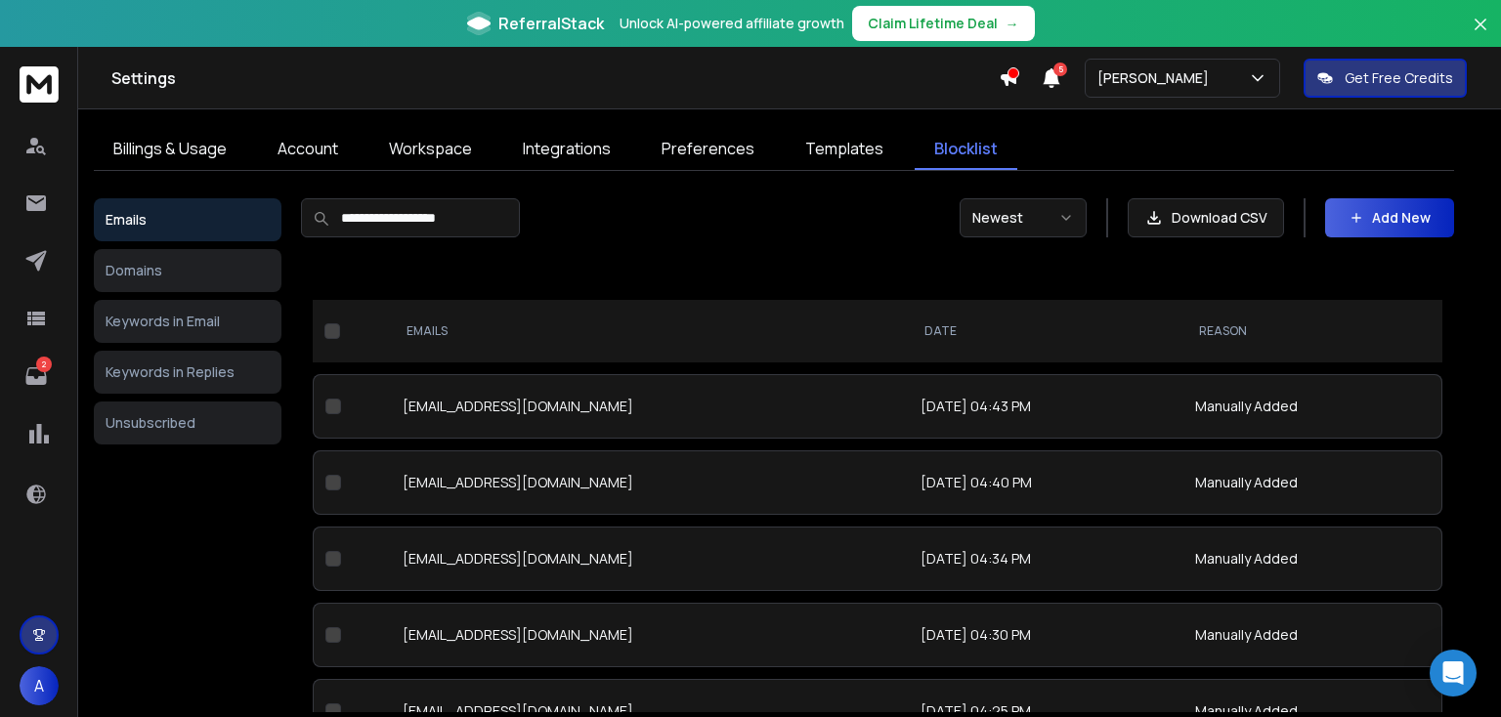
click at [475, 222] on input "**********" at bounding box center [410, 217] width 219 height 39
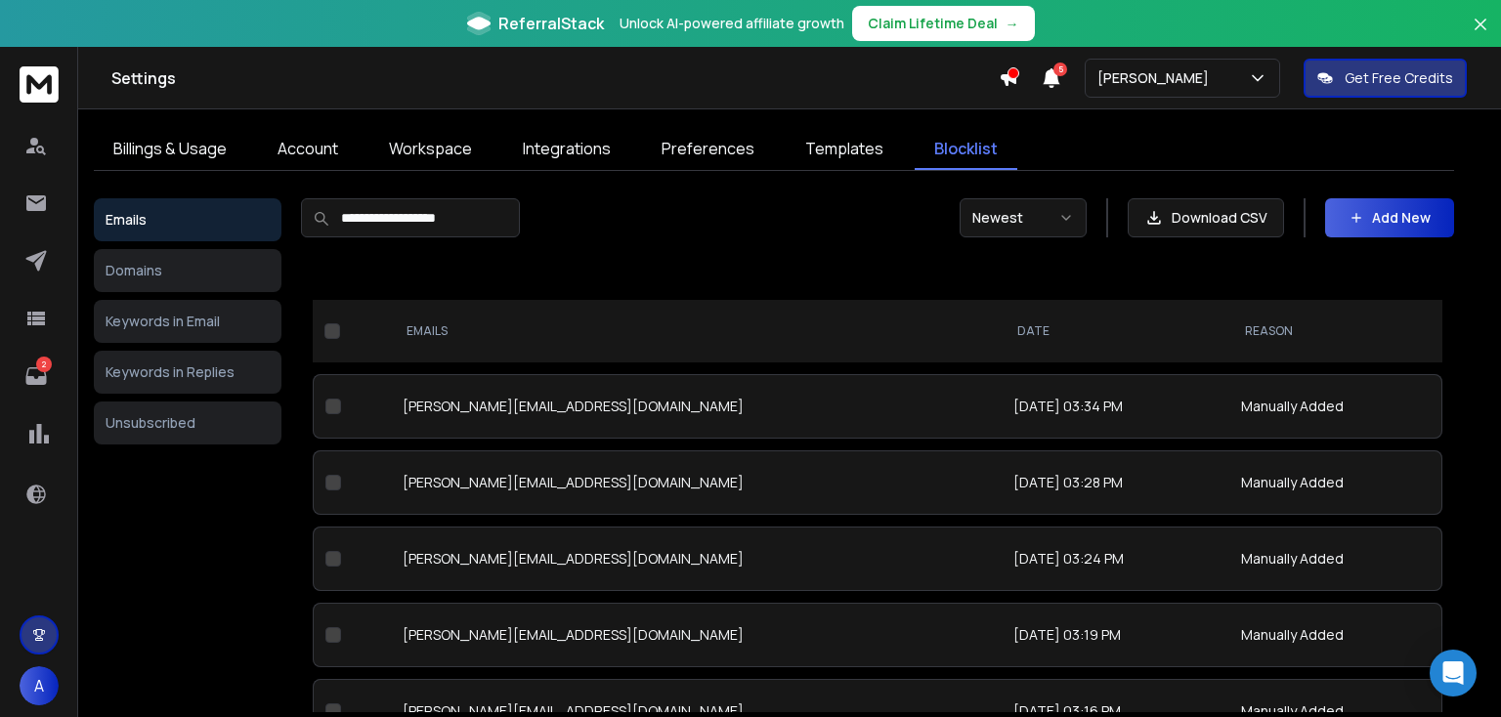
click at [430, 218] on input "**********" at bounding box center [410, 217] width 219 height 39
click at [306, 424] on button "Select this Page" at bounding box center [310, 425] width 16 height 16
click at [908, 228] on button "Unblock" at bounding box center [884, 217] width 112 height 39
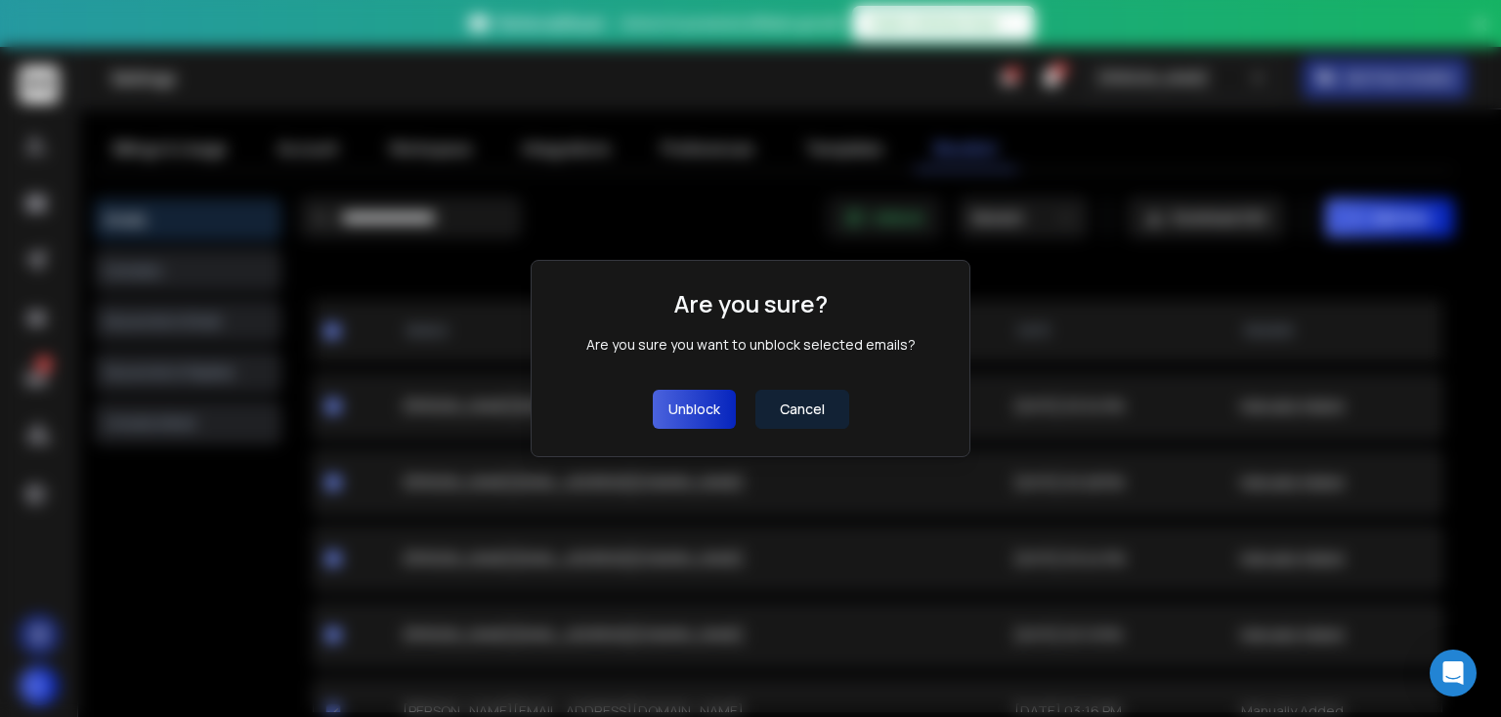
click at [699, 407] on button "Unblock" at bounding box center [694, 409] width 83 height 39
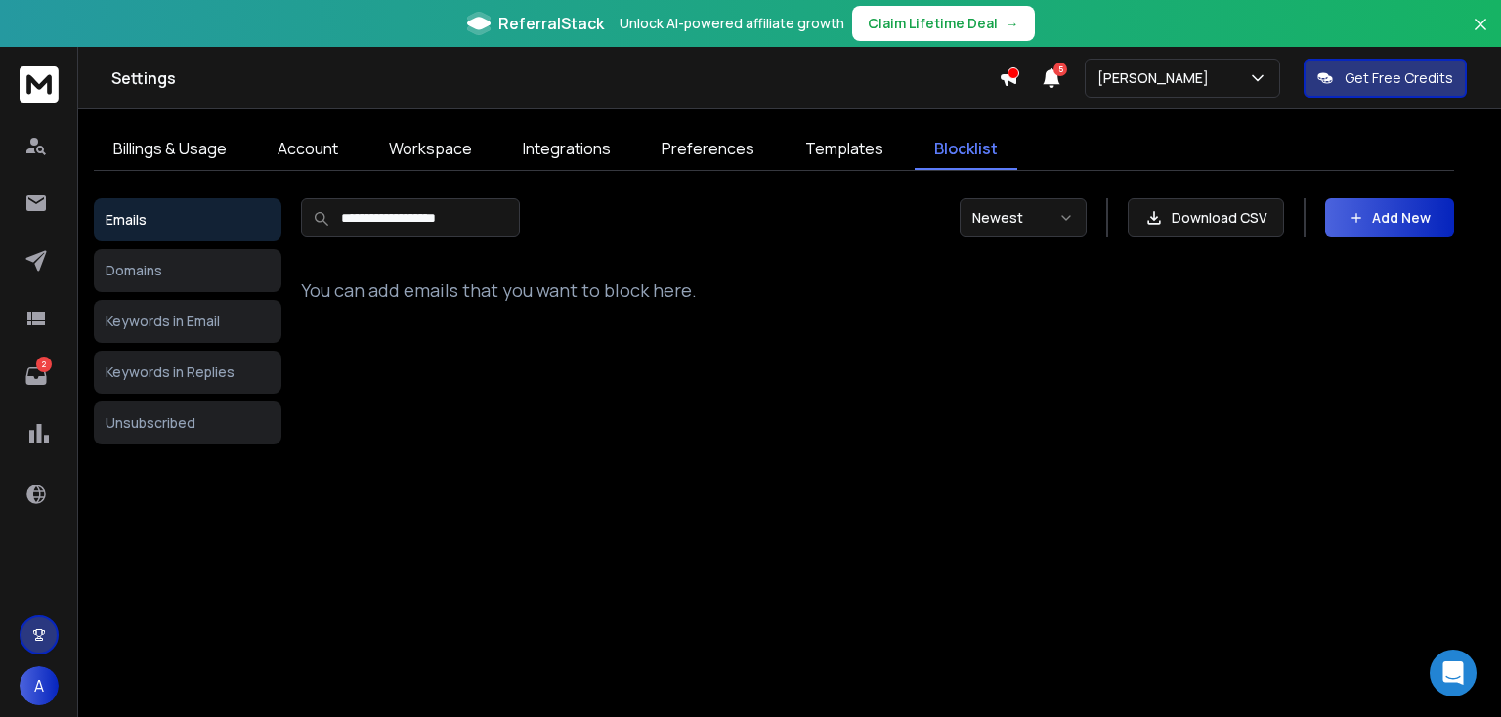
click at [499, 225] on input "**********" at bounding box center [410, 217] width 219 height 39
type input "*"
click at [1055, 83] on icon at bounding box center [1051, 77] width 18 height 20
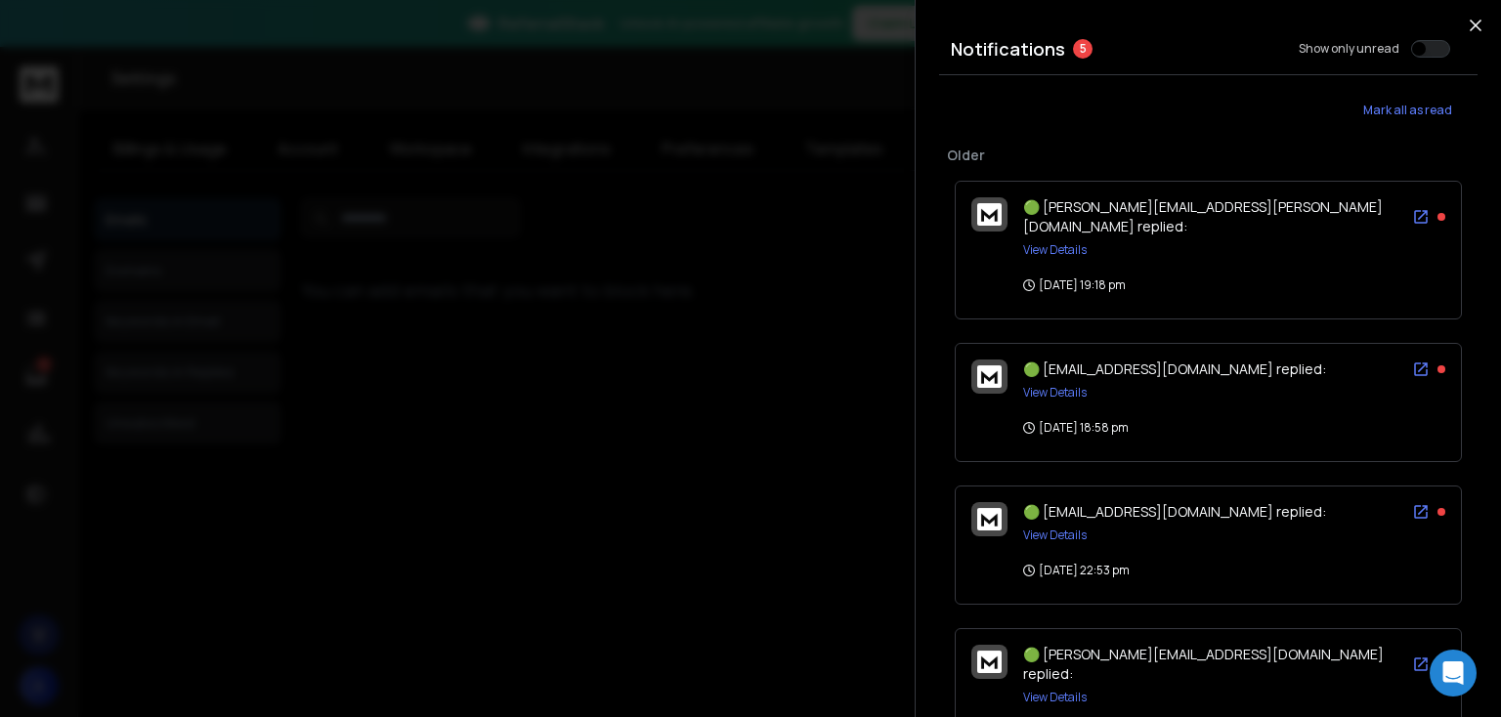
click at [1465, 20] on icon "button" at bounding box center [1475, 26] width 20 height 20
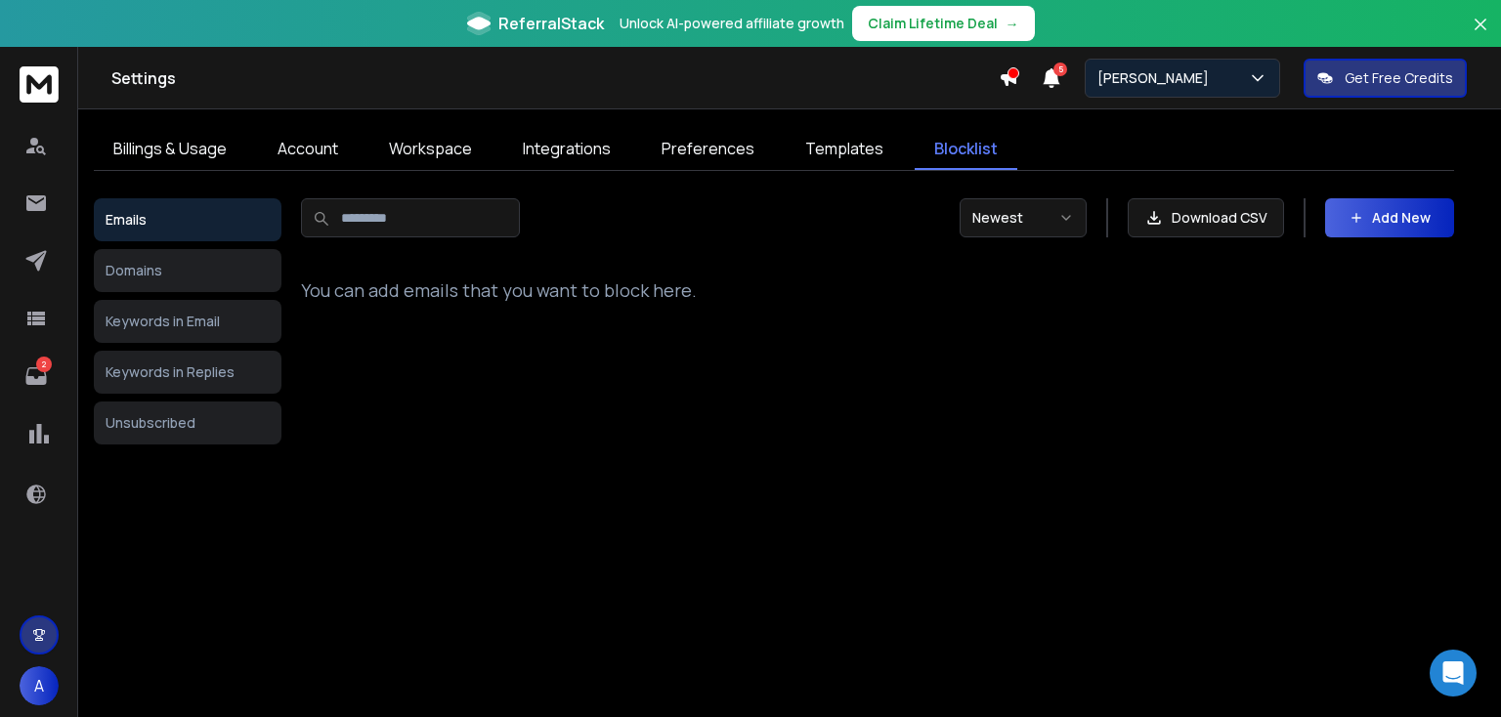
click at [1202, 79] on div "[PERSON_NAME]" at bounding box center [1182, 78] width 170 height 20
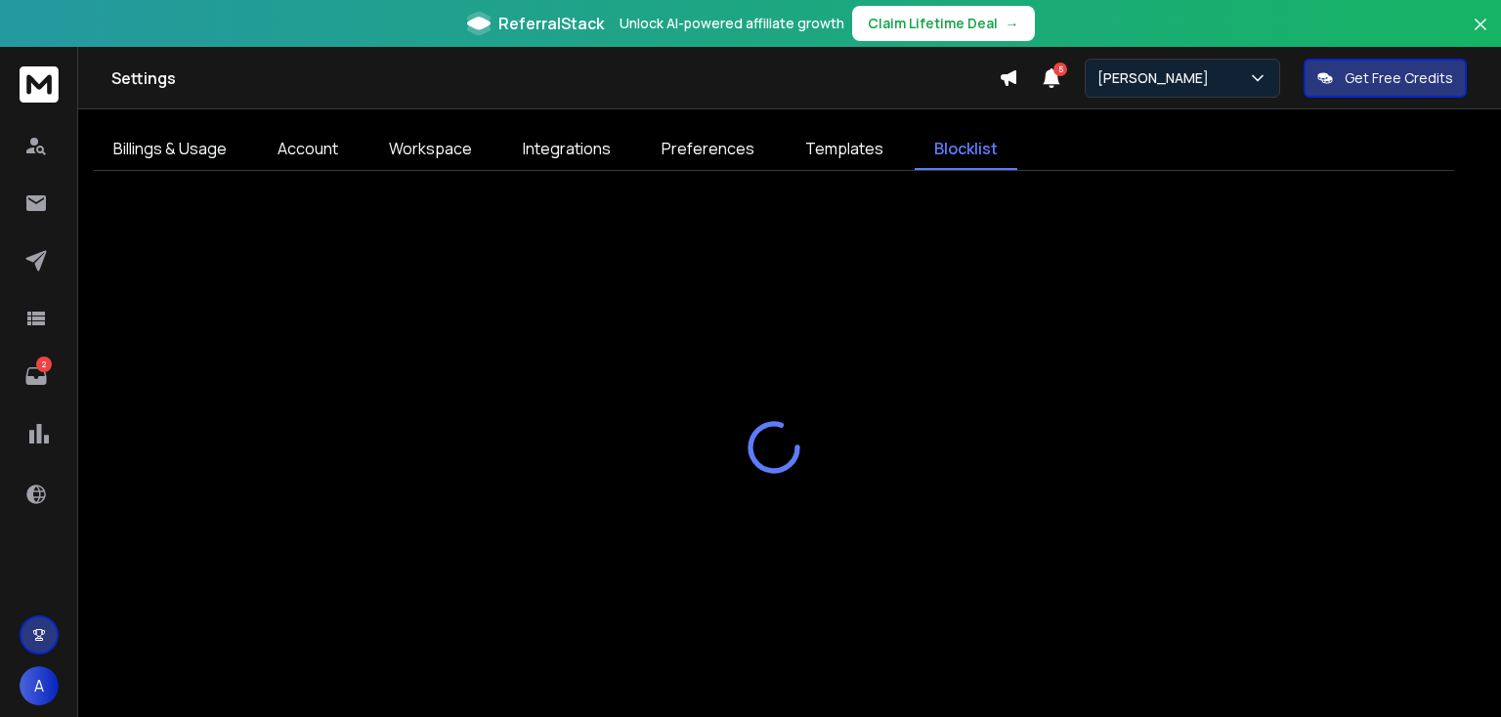
click at [1213, 74] on div "[PERSON_NAME]" at bounding box center [1182, 78] width 170 height 20
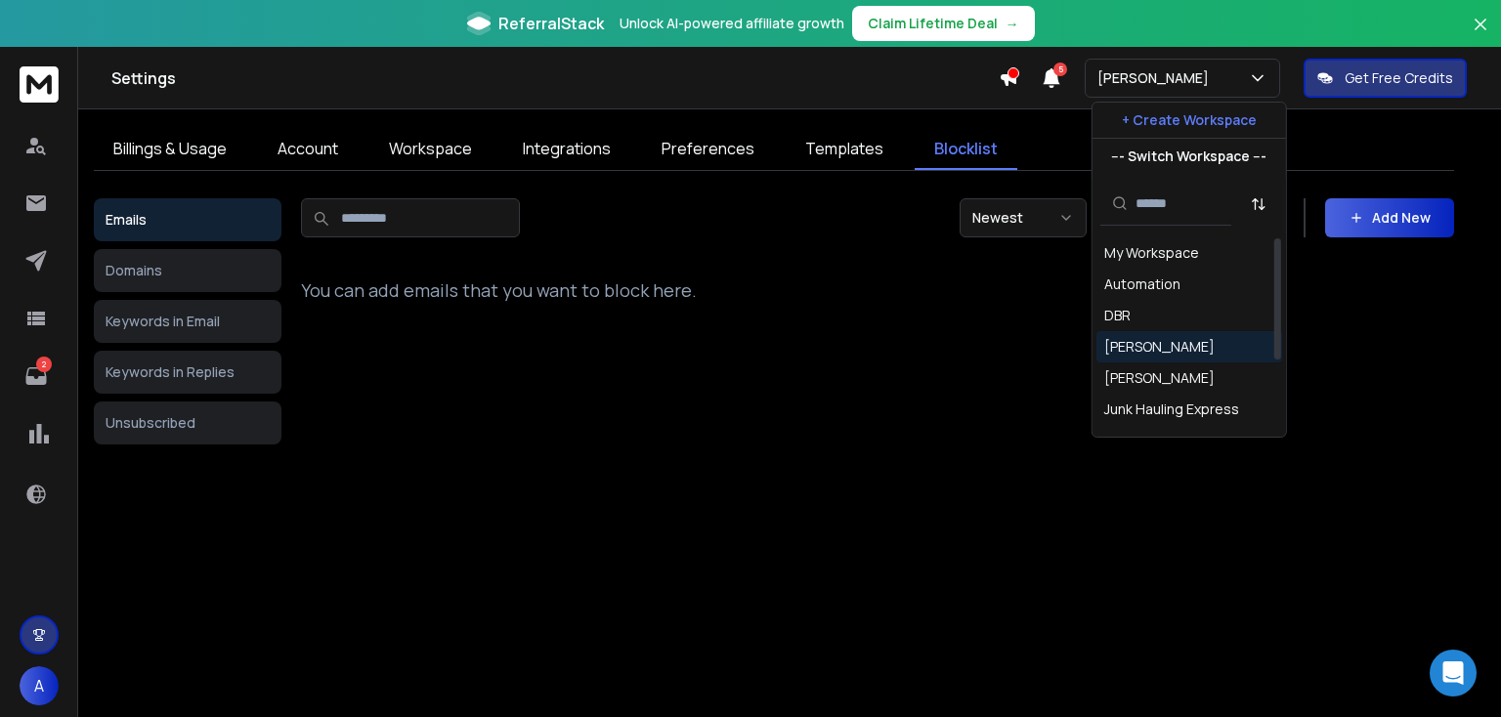
click at [1207, 347] on div "[PERSON_NAME]" at bounding box center [1189, 346] width 186 height 31
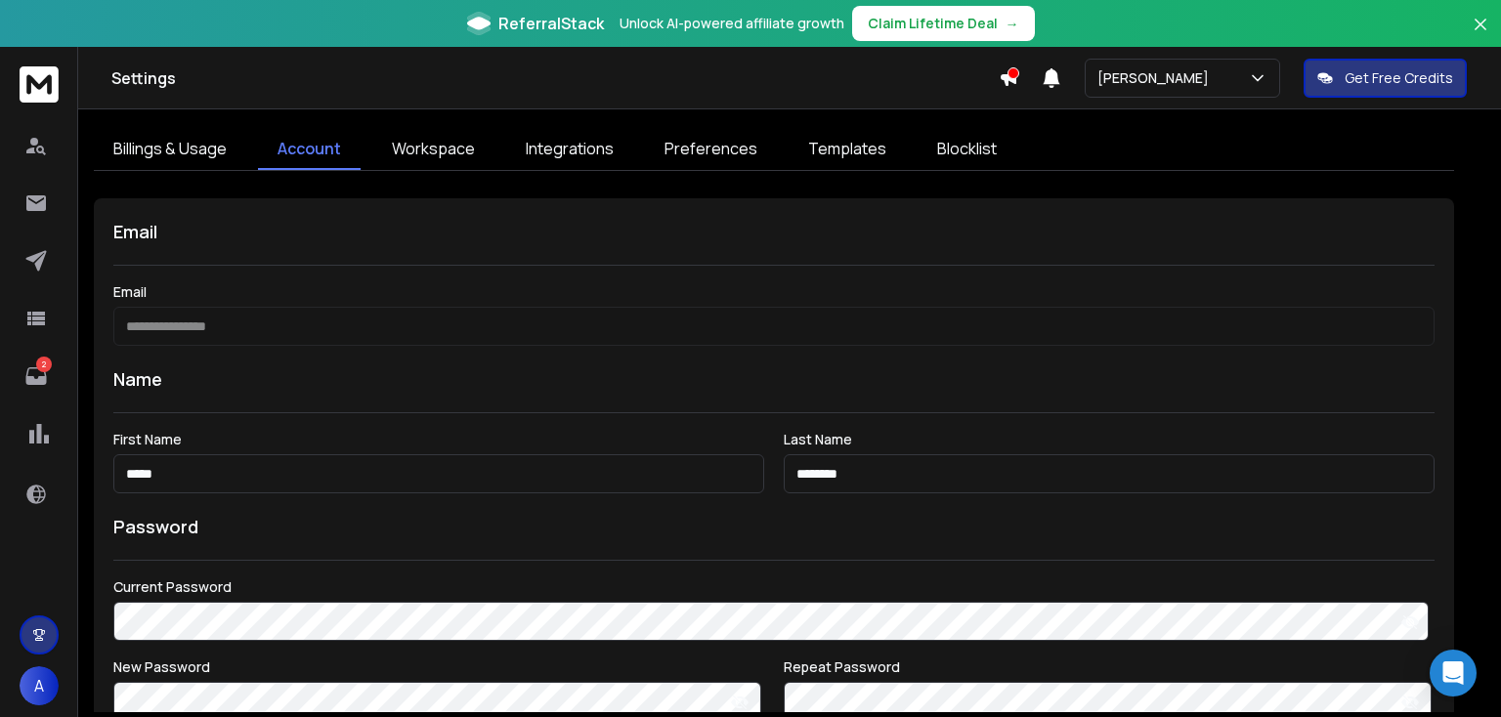
click at [973, 146] on link "Blocklist" at bounding box center [966, 149] width 99 height 41
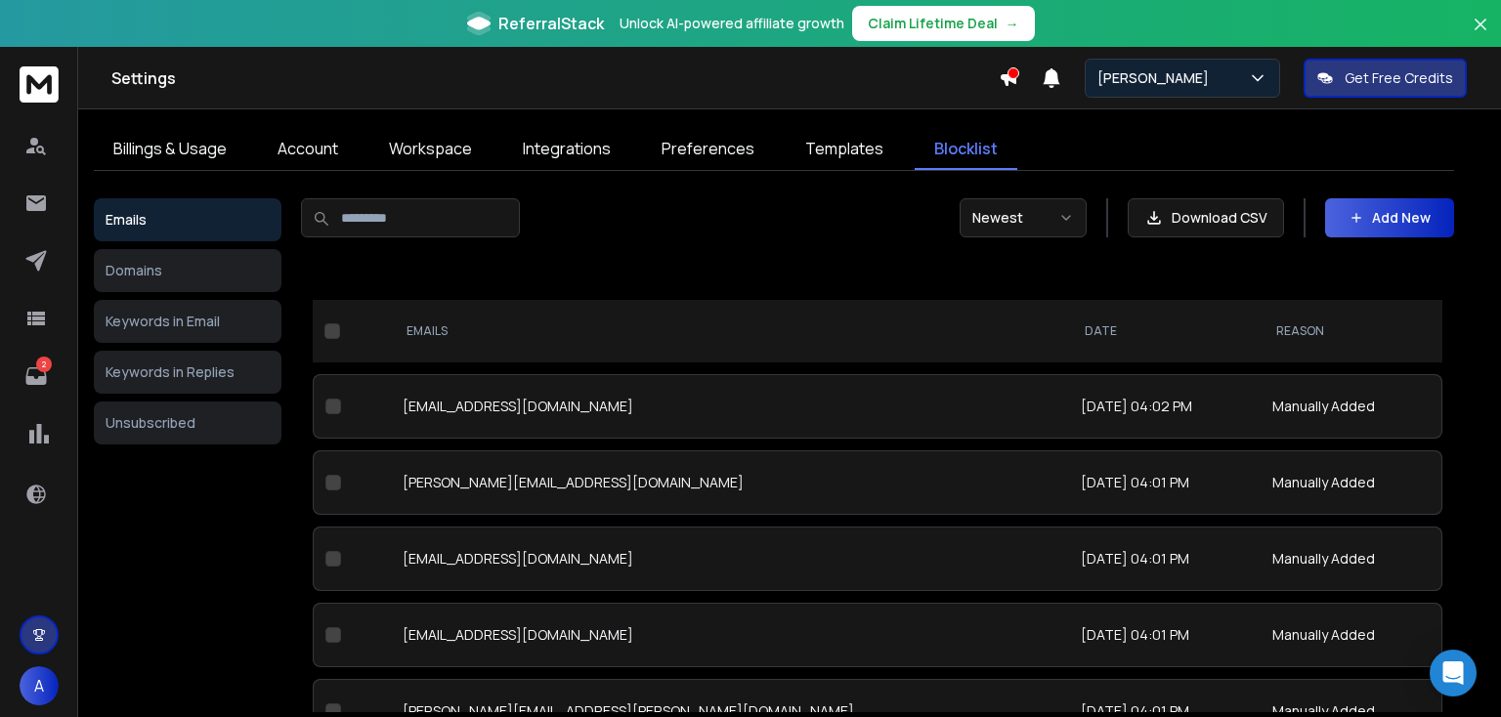
click at [1207, 74] on div "Elle Sheridan" at bounding box center [1182, 78] width 170 height 20
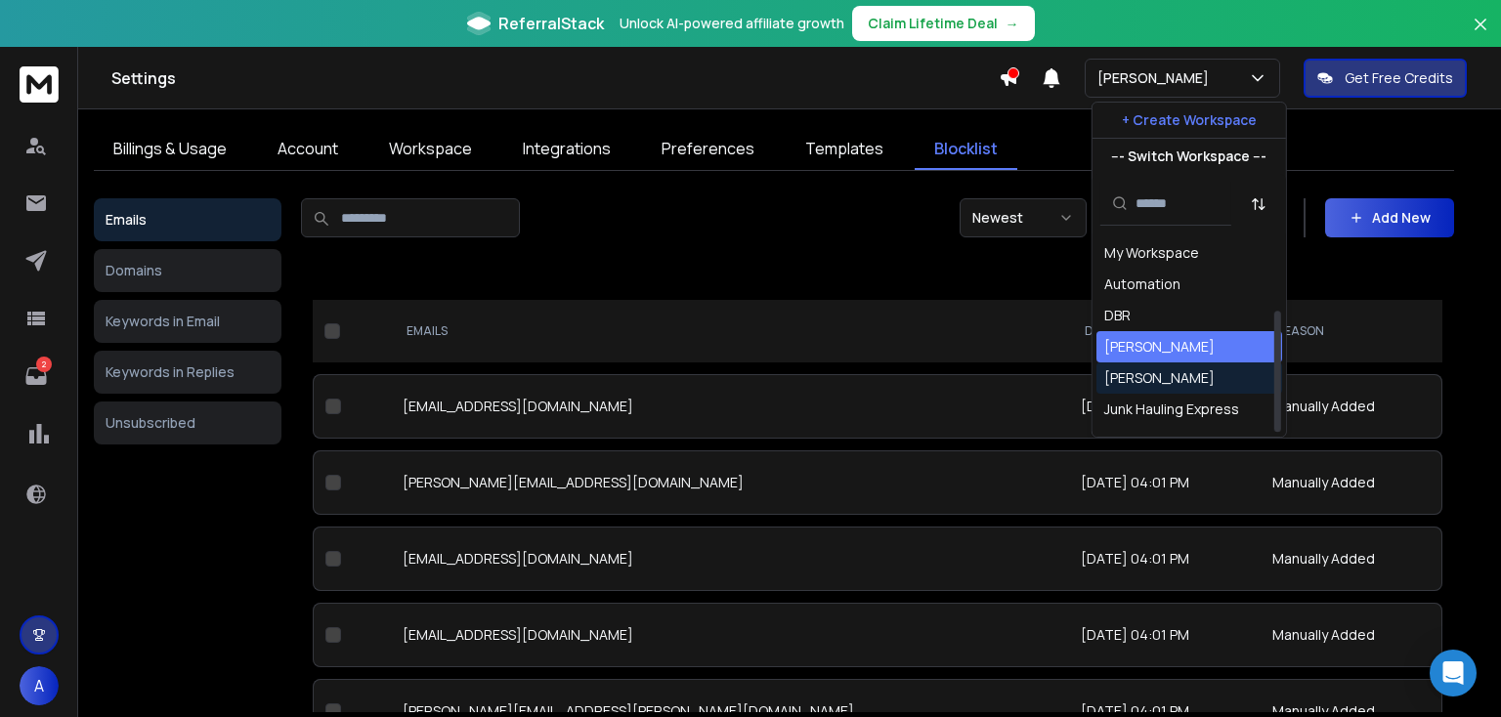
scroll to position [117, 0]
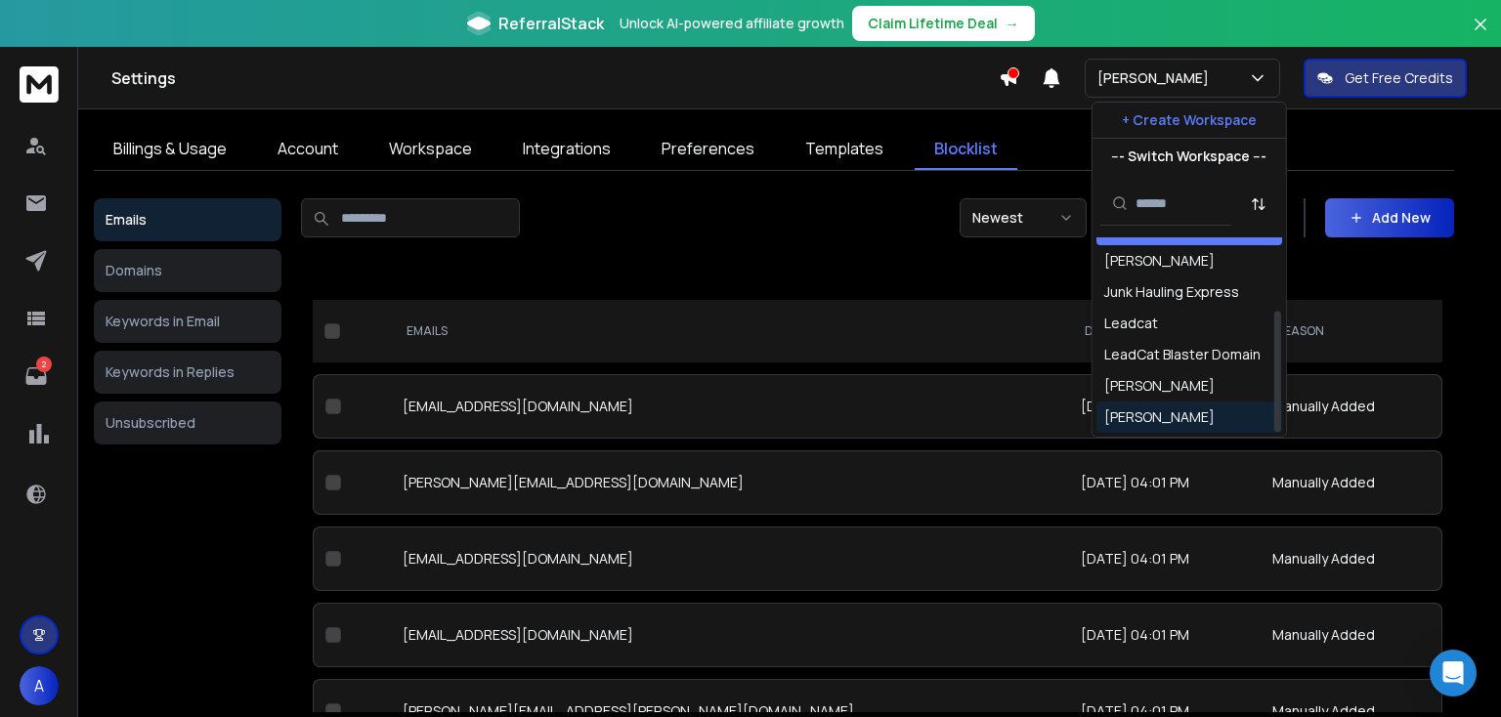
click at [1195, 421] on div "[PERSON_NAME]" at bounding box center [1189, 417] width 186 height 31
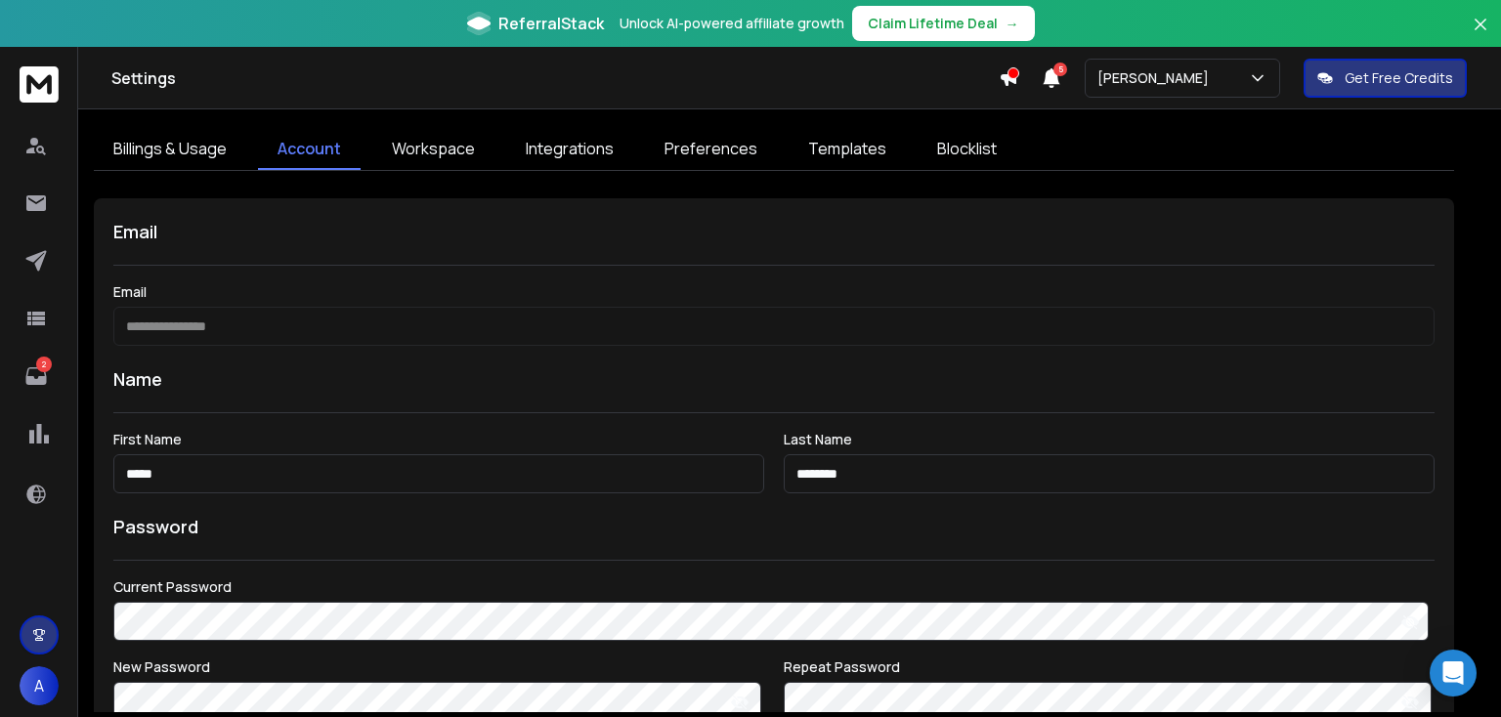
click at [954, 153] on link "Blocklist" at bounding box center [966, 149] width 99 height 41
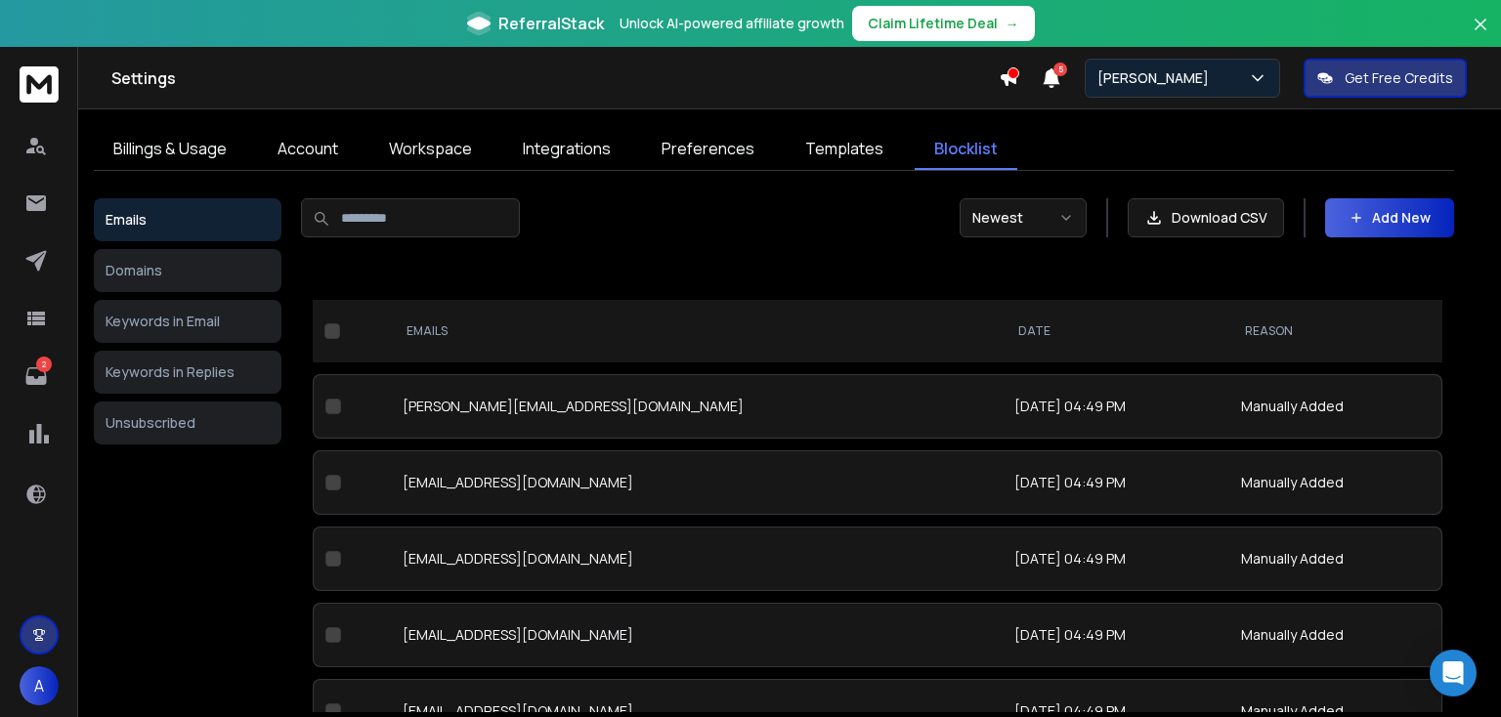
click at [1147, 91] on button "[PERSON_NAME]" at bounding box center [1181, 78] width 195 height 39
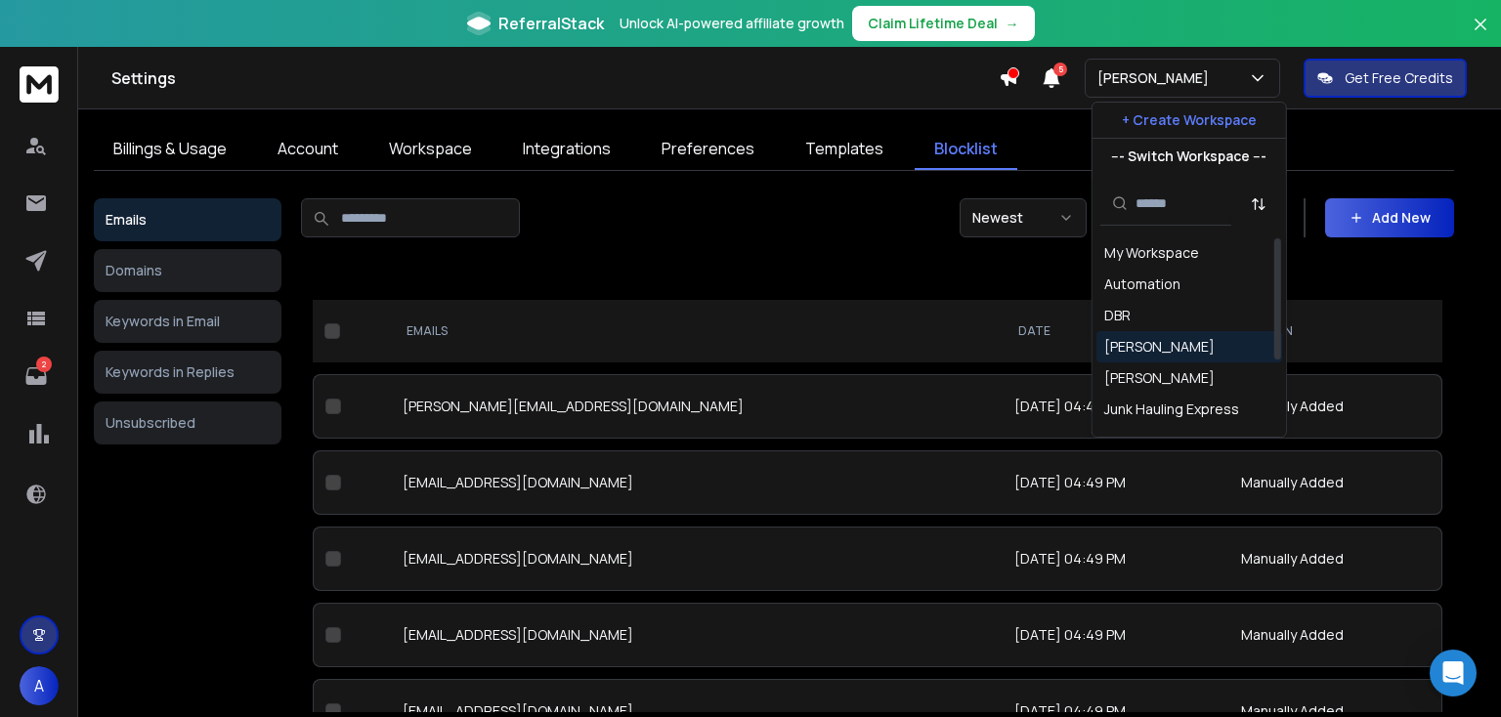
click at [1166, 346] on div "[PERSON_NAME]" at bounding box center [1159, 347] width 110 height 20
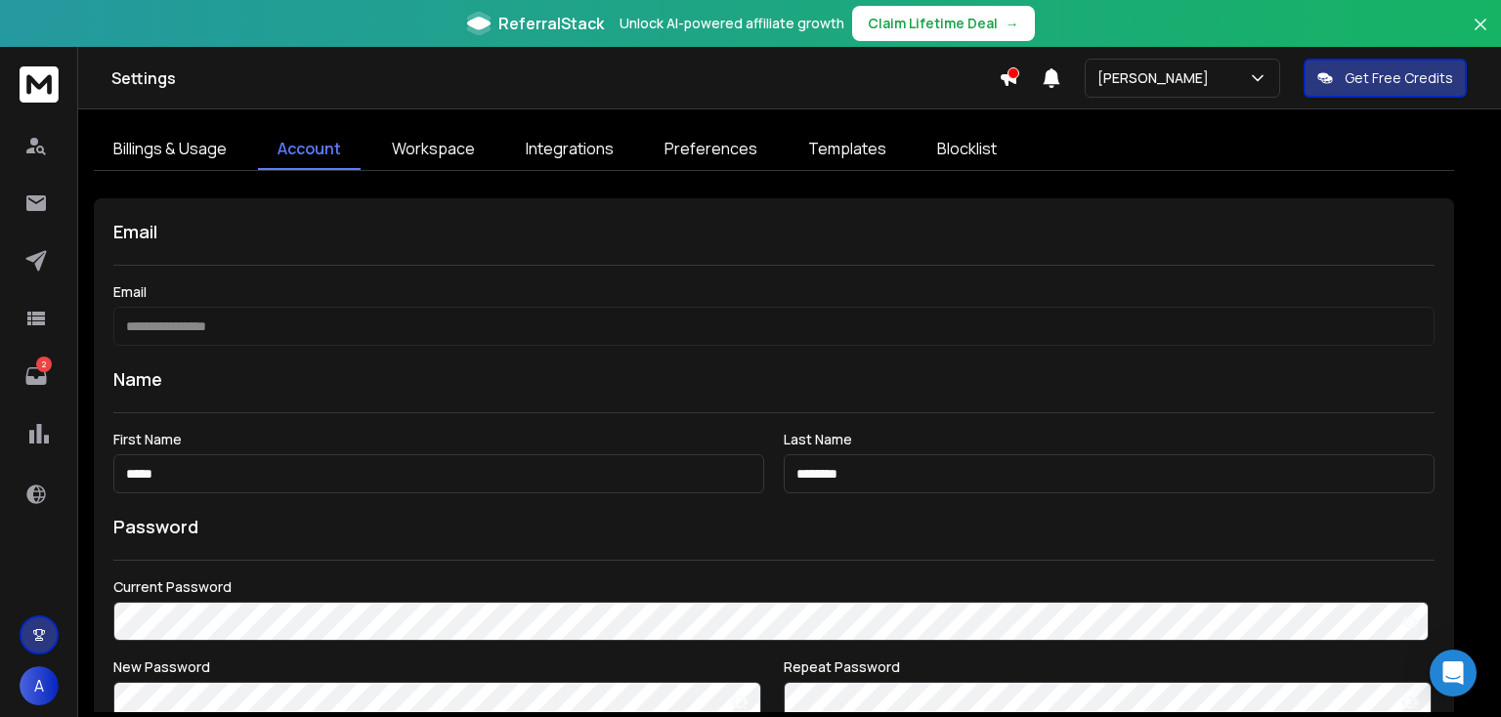
click at [955, 143] on link "Blocklist" at bounding box center [966, 149] width 99 height 41
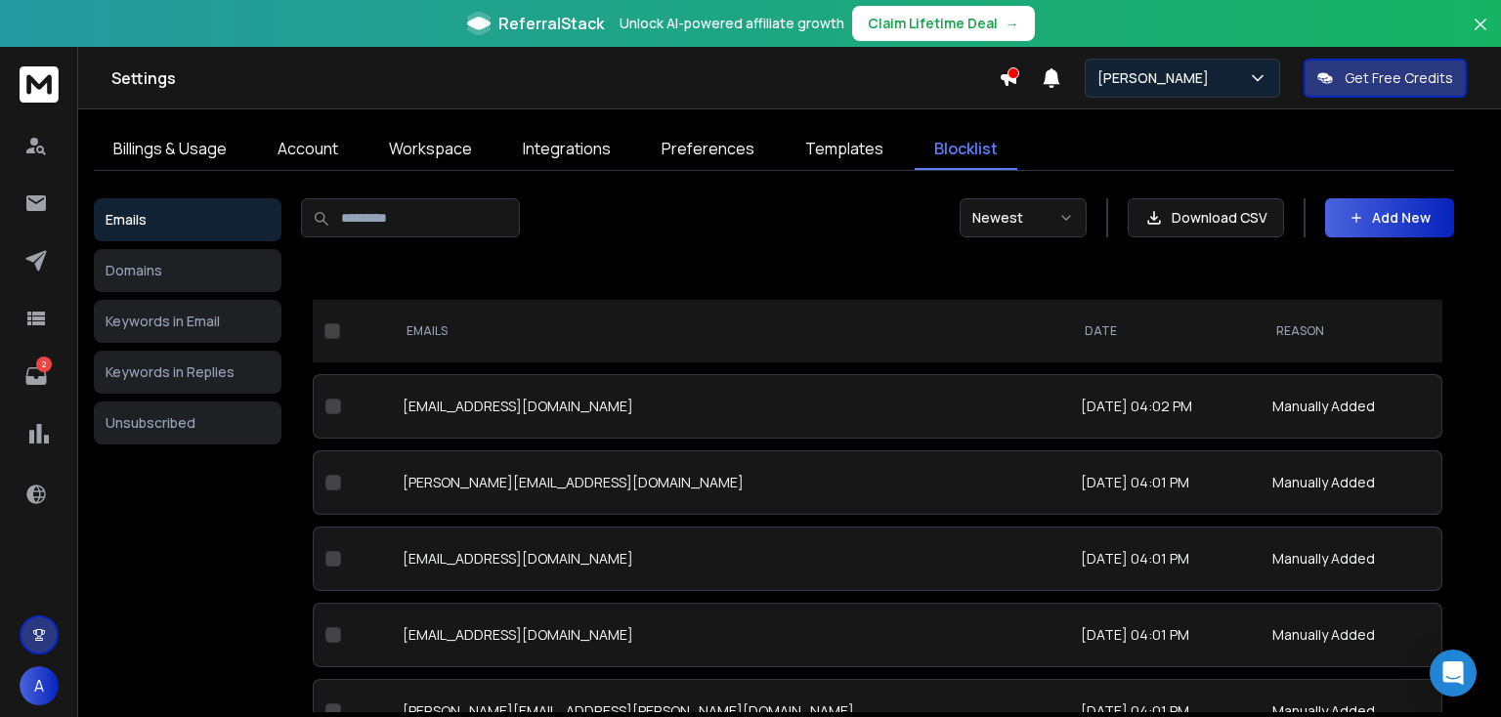
click at [1156, 84] on p "Elle Sheridan" at bounding box center [1156, 78] width 119 height 20
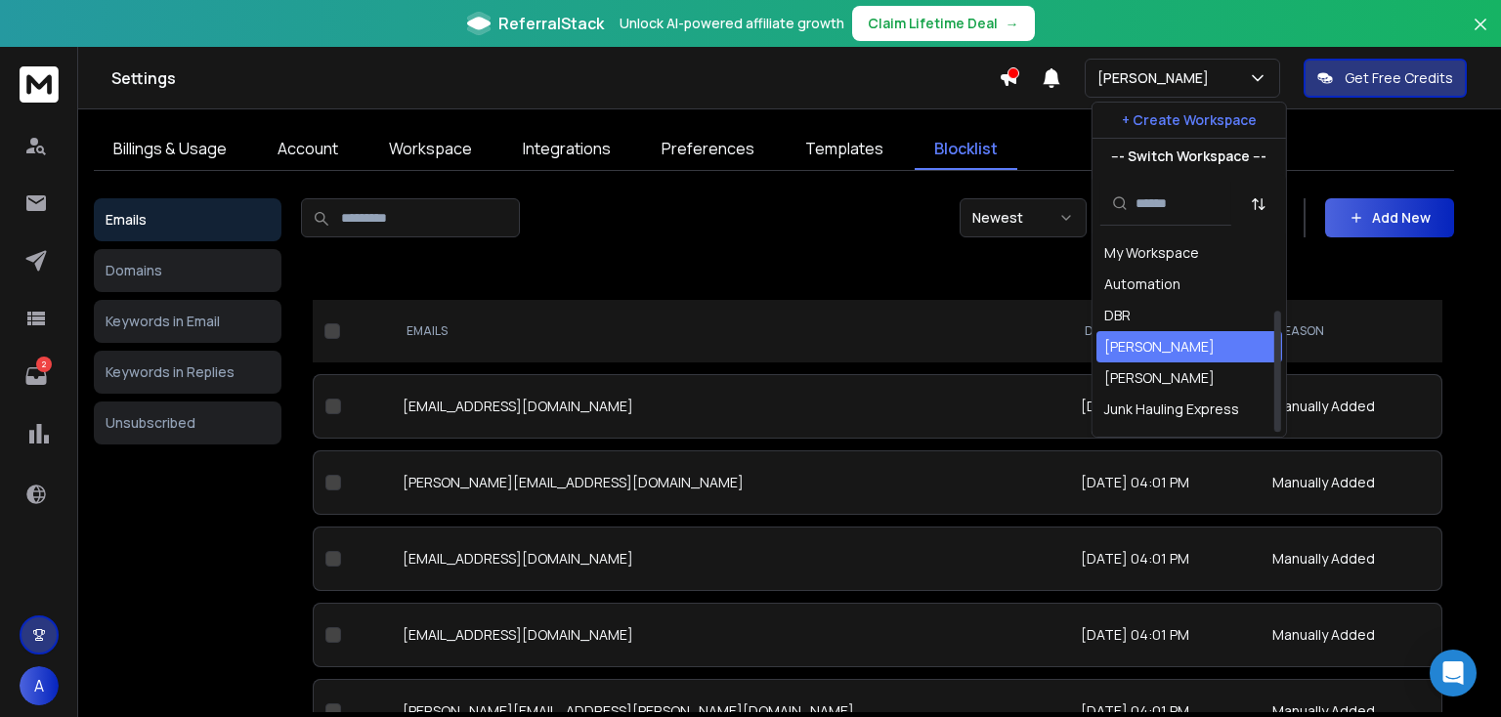
scroll to position [117, 0]
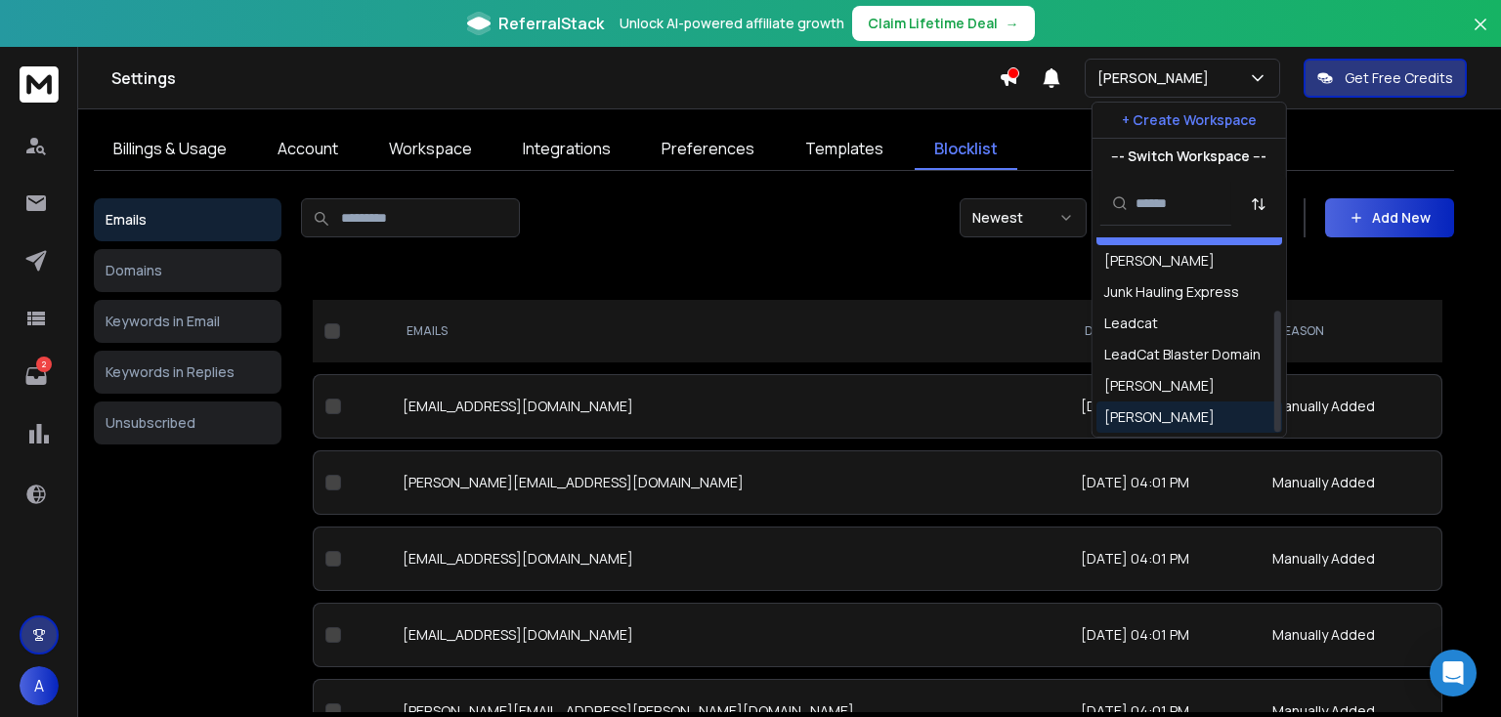
click at [1155, 403] on div "[PERSON_NAME]" at bounding box center [1189, 417] width 186 height 31
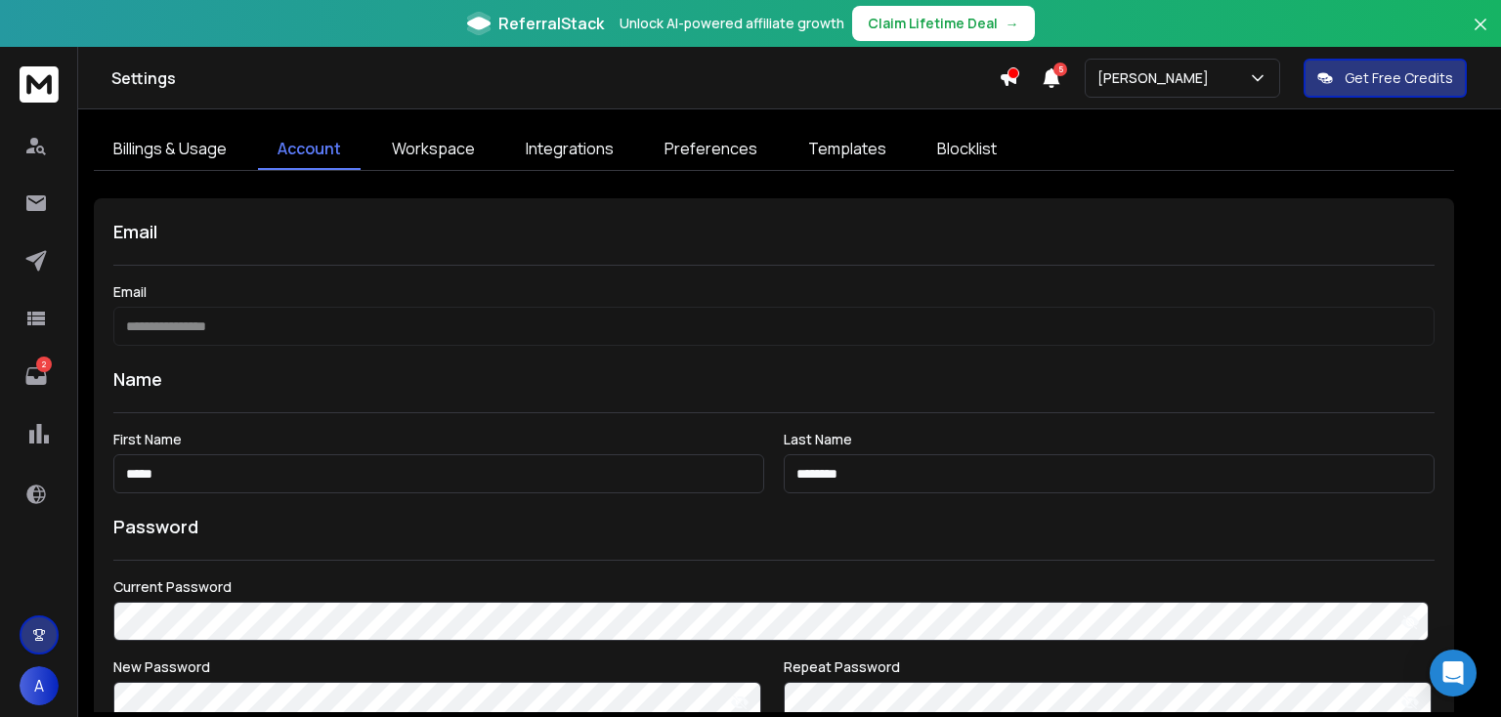
click at [973, 148] on link "Blocklist" at bounding box center [966, 149] width 99 height 41
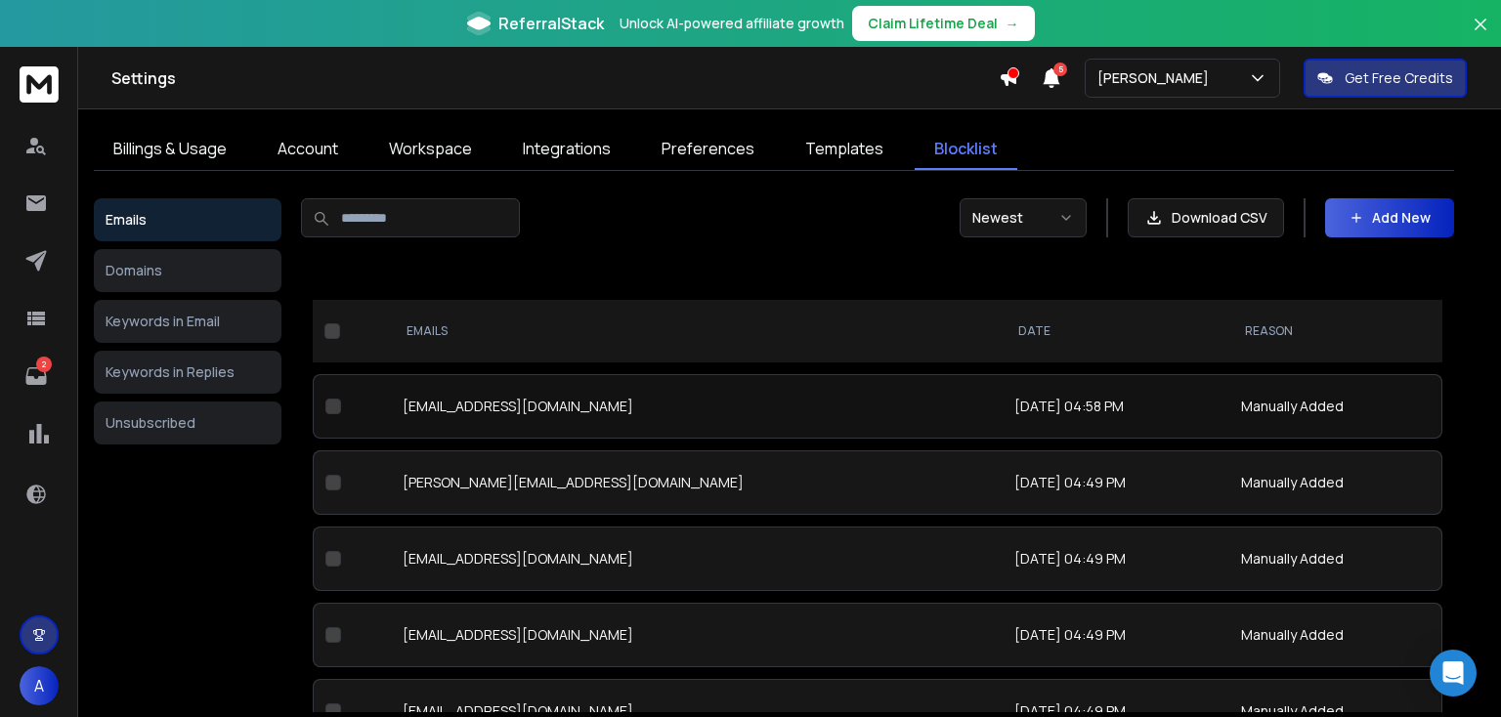
click at [335, 409] on button "button" at bounding box center [333, 407] width 16 height 16
click at [865, 223] on button "Unblock" at bounding box center [884, 217] width 112 height 39
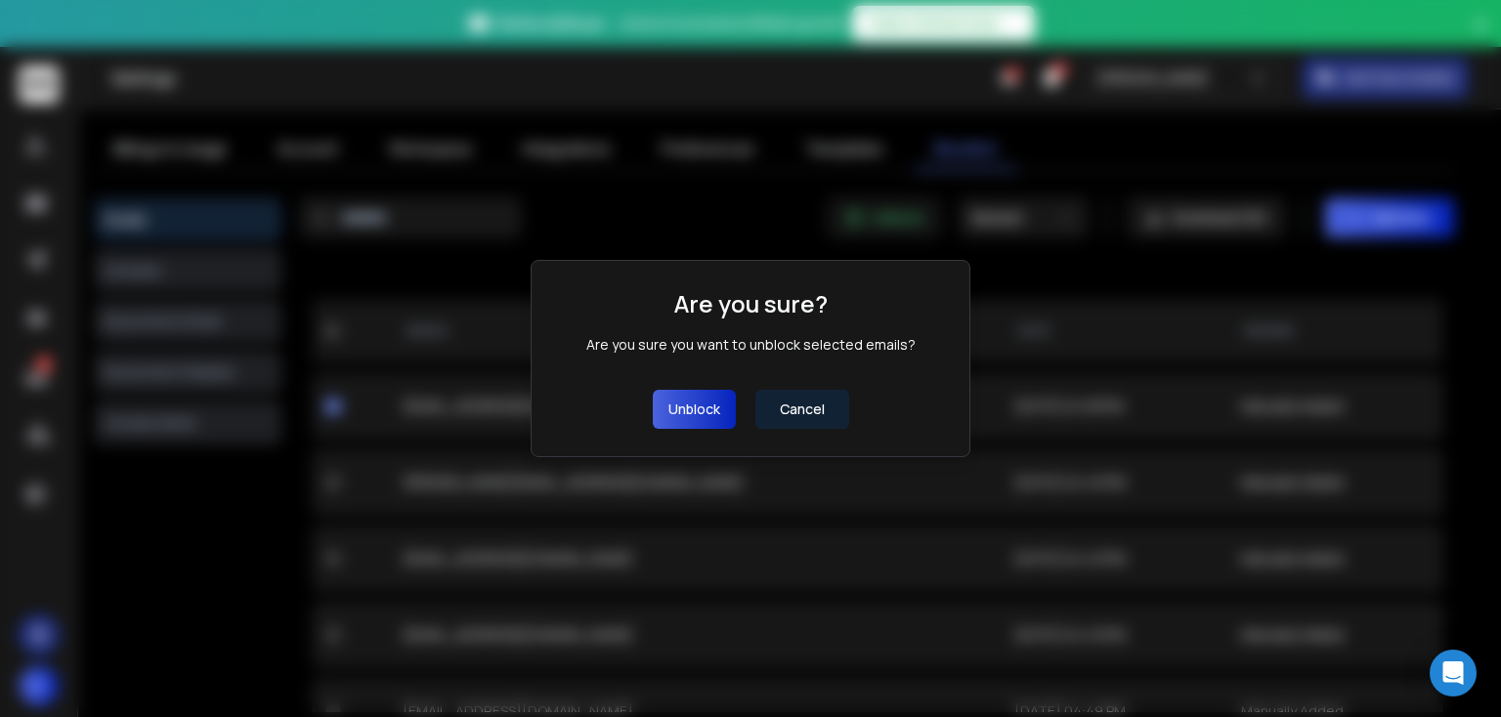
click at [714, 402] on button "Unblock" at bounding box center [694, 409] width 83 height 39
